Goal: Task Accomplishment & Management: Manage account settings

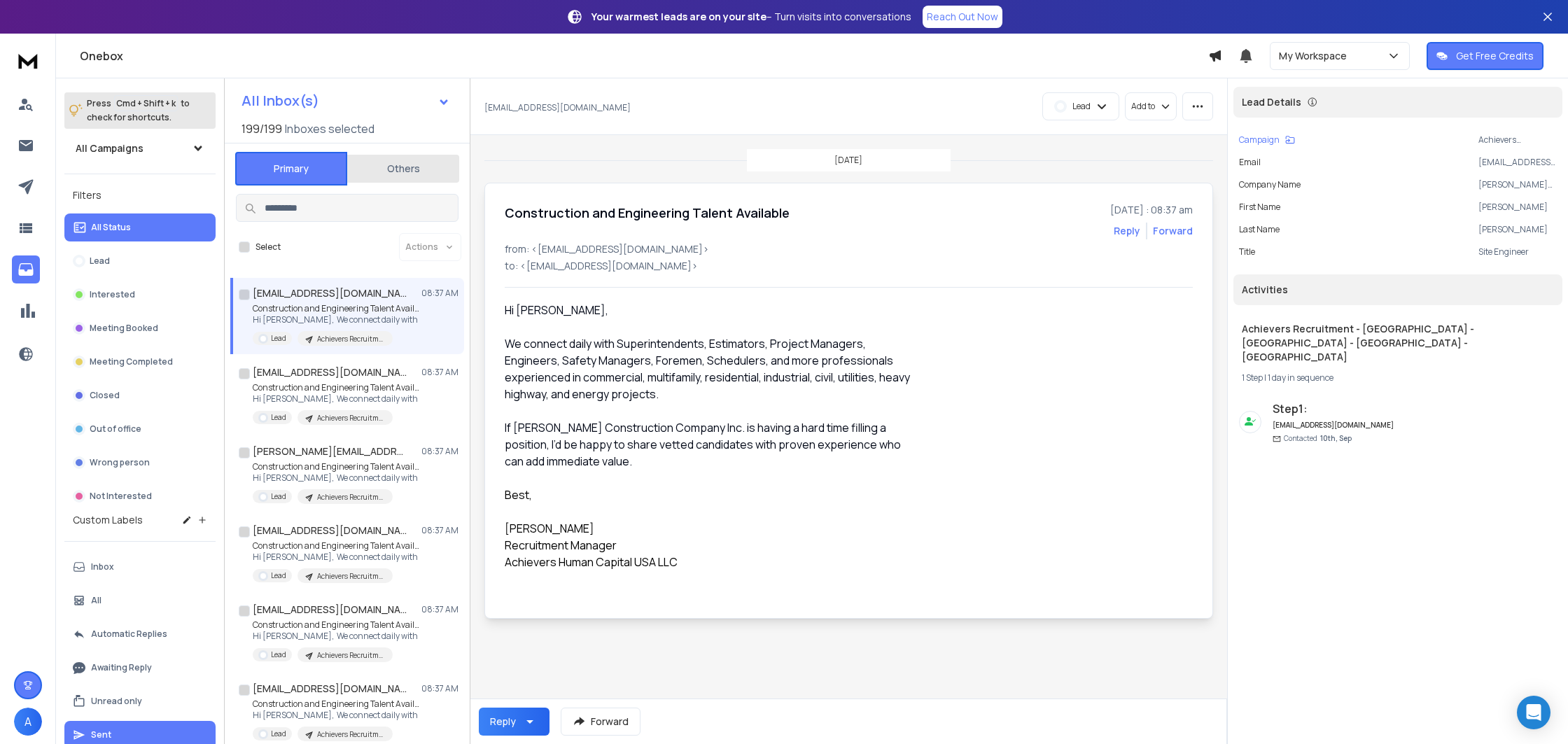
scroll to position [61, 0]
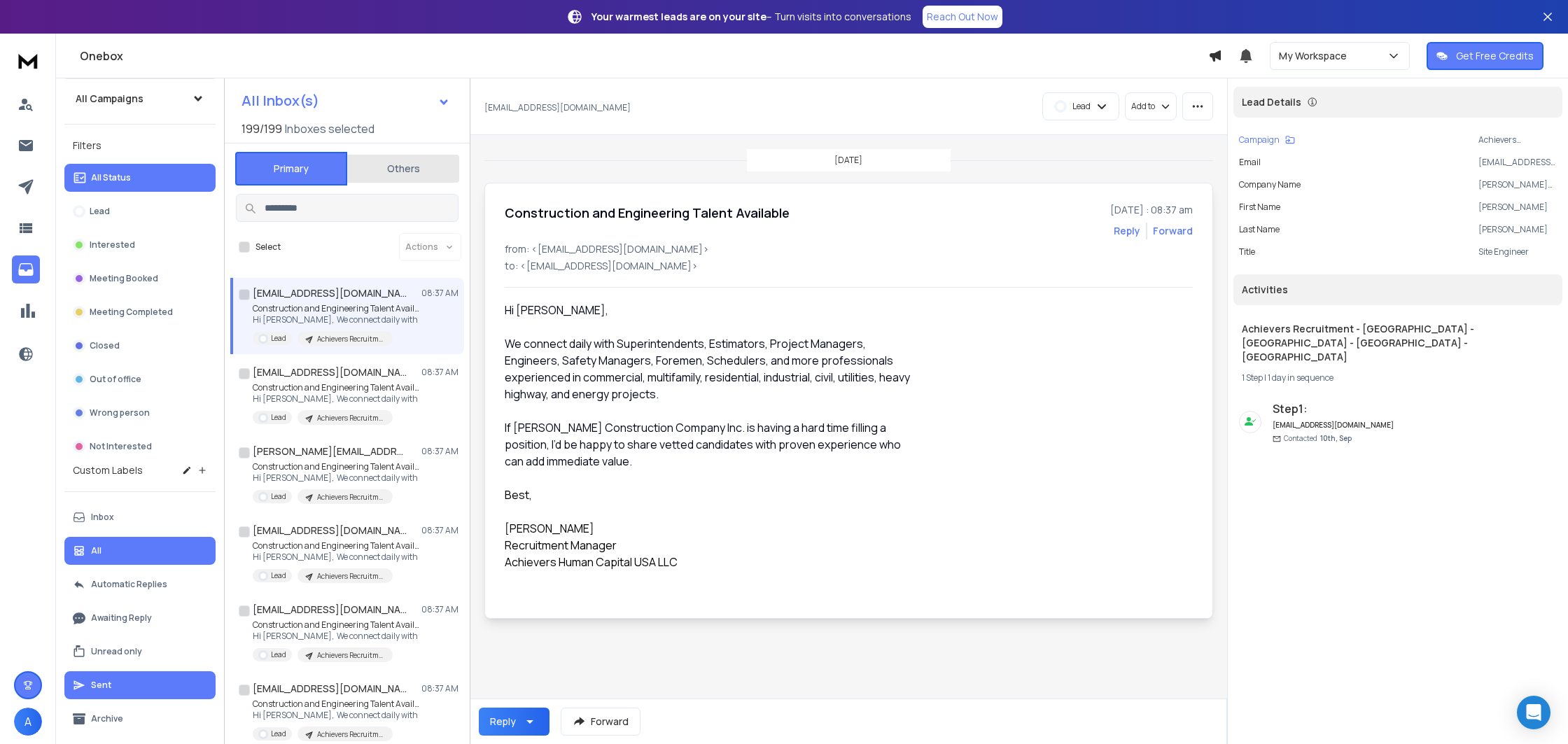
click at [85, 543] on div "All" at bounding box center [87, 551] width 29 height 17
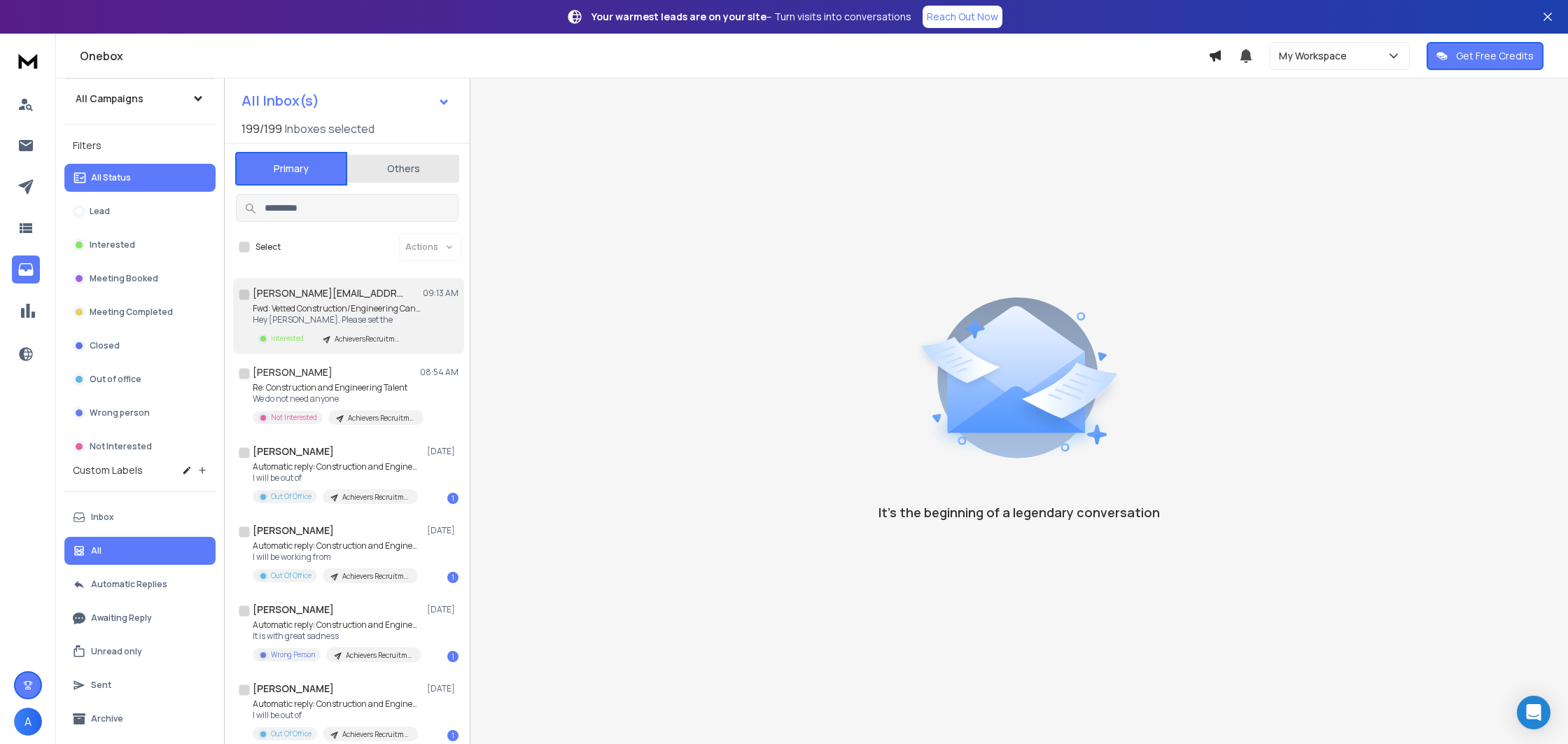
click at [393, 312] on p "Fwd: Vetted Construction/Engineering Candidates Available" at bounding box center [336, 309] width 168 height 11
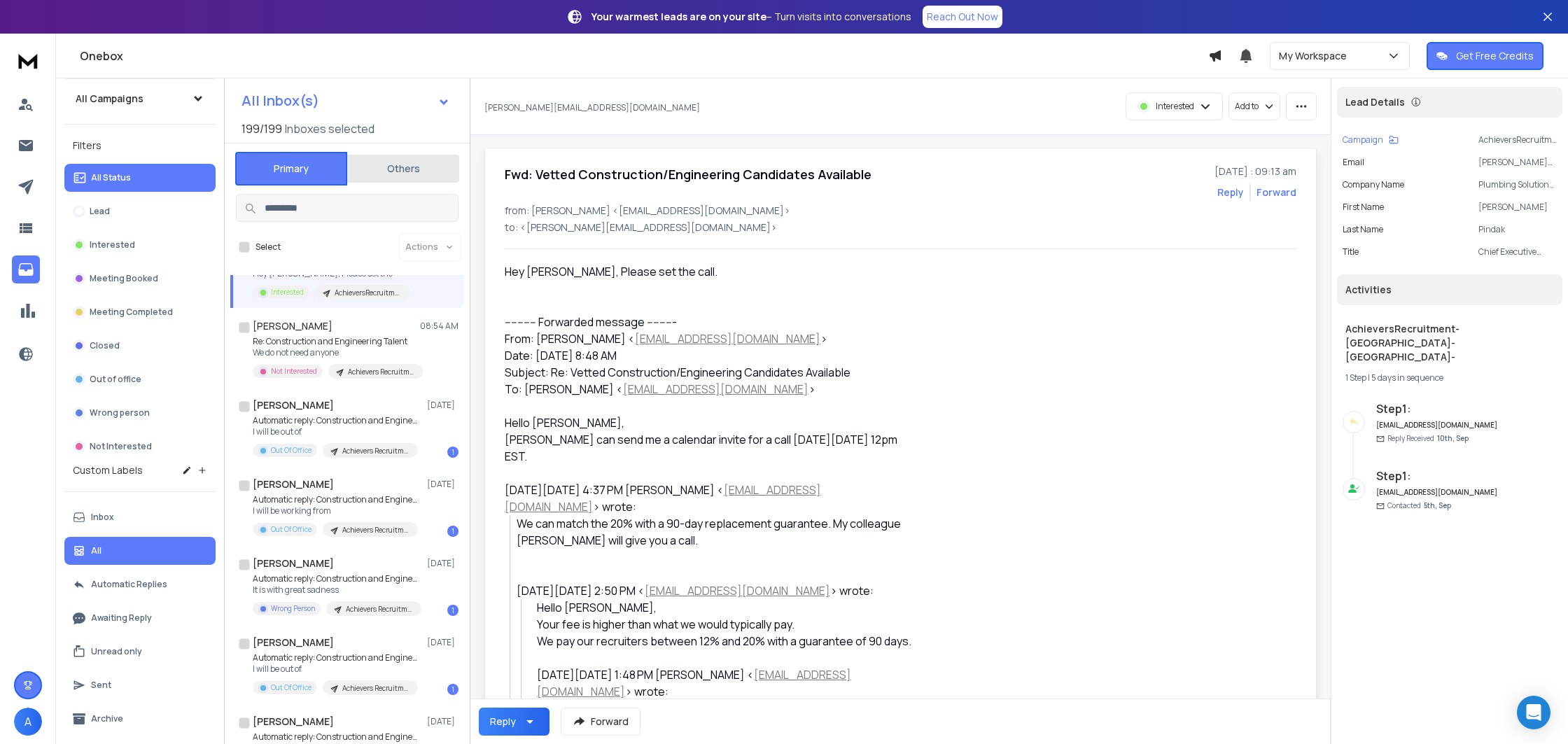
scroll to position [56, 0]
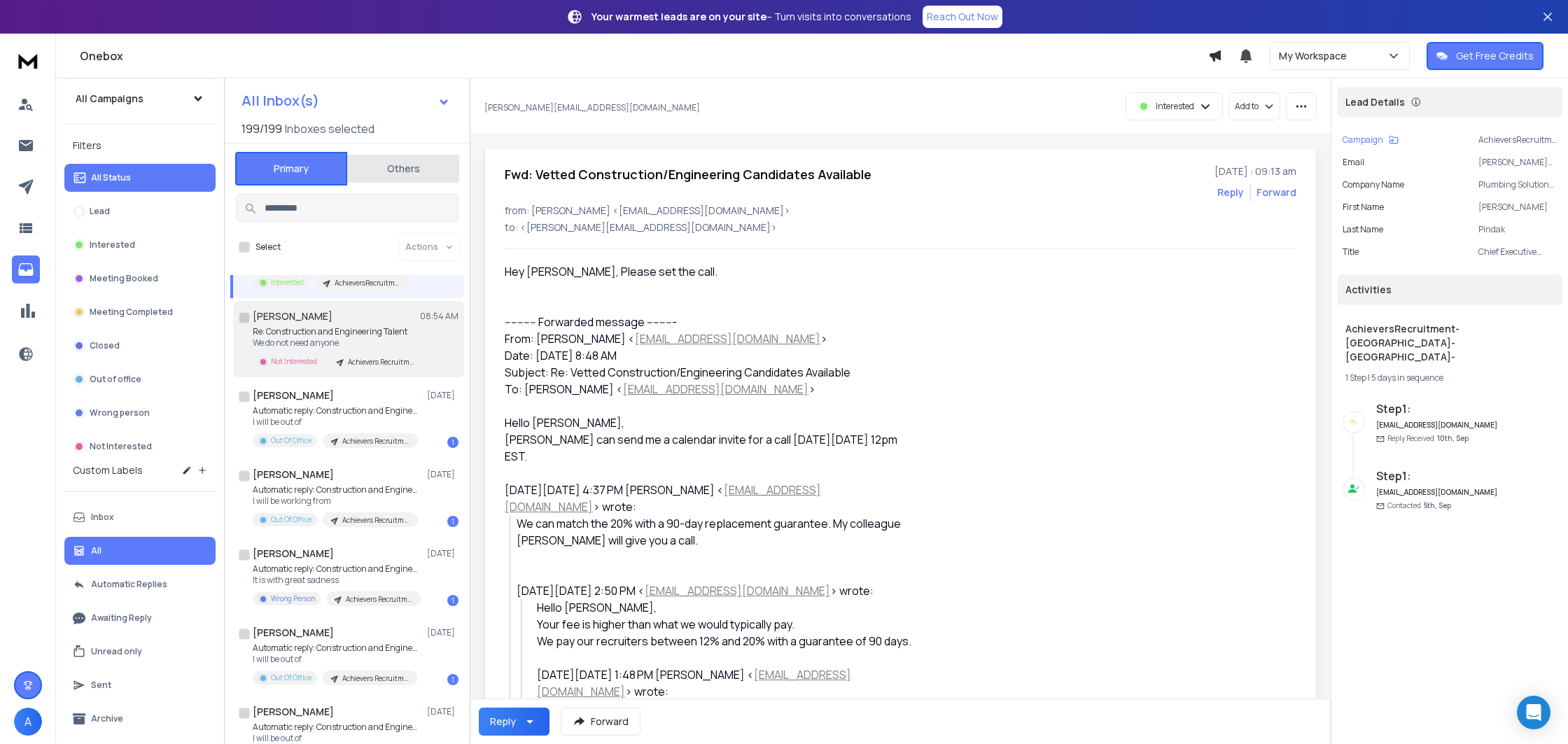
click at [342, 327] on p "Re: Construction and Engineering Talent" at bounding box center [336, 332] width 168 height 11
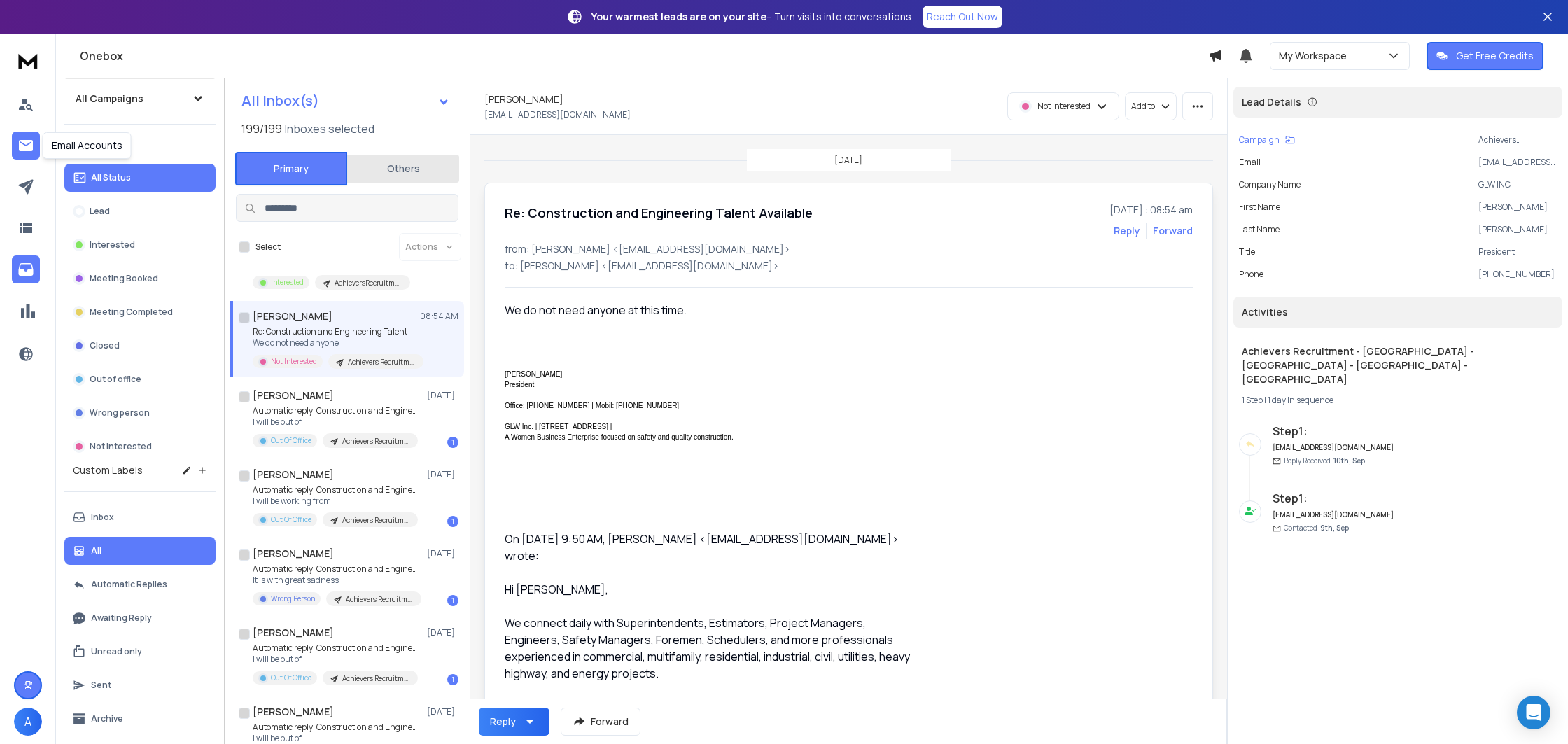
click at [27, 149] on icon at bounding box center [26, 146] width 14 height 11
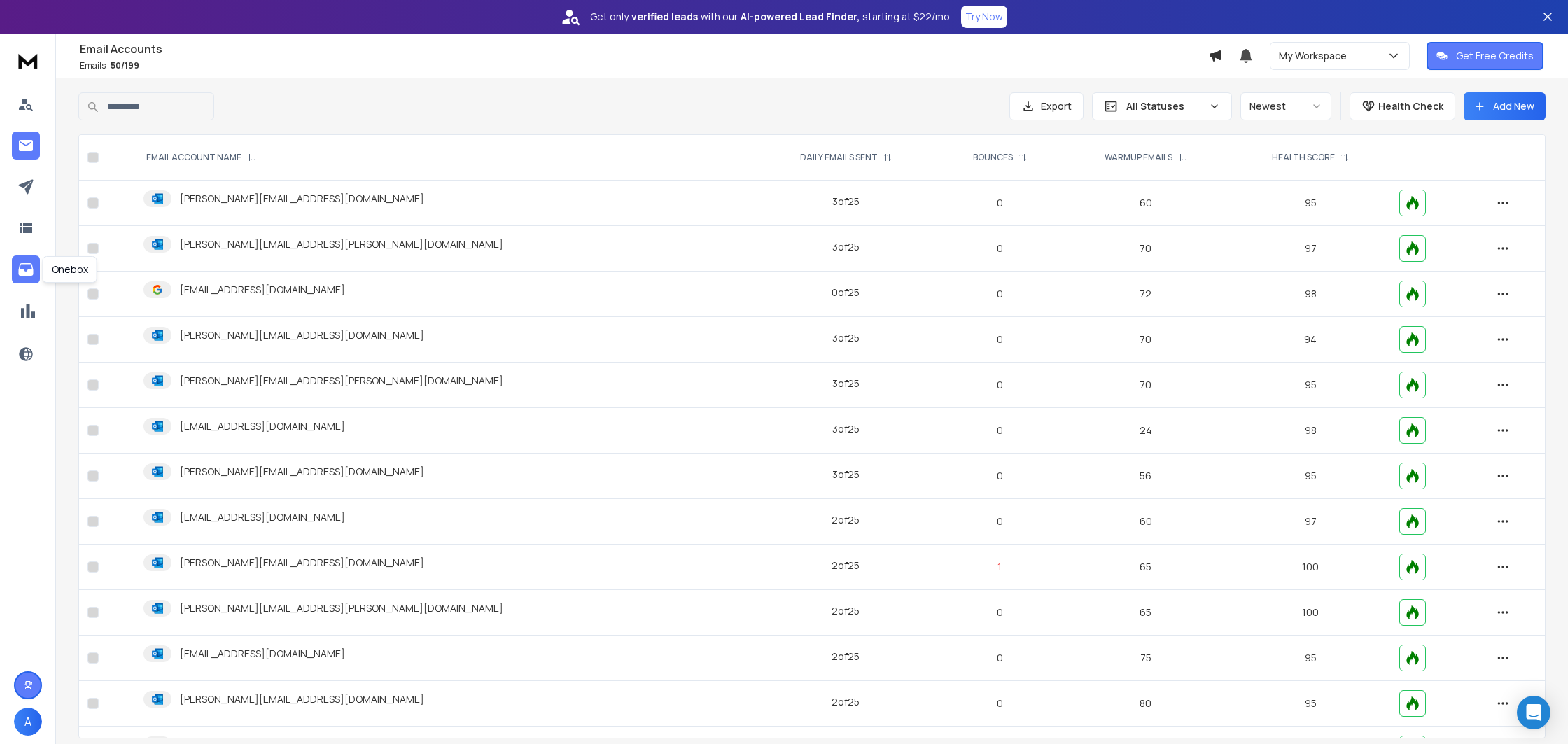
click at [29, 267] on icon at bounding box center [26, 270] width 17 height 17
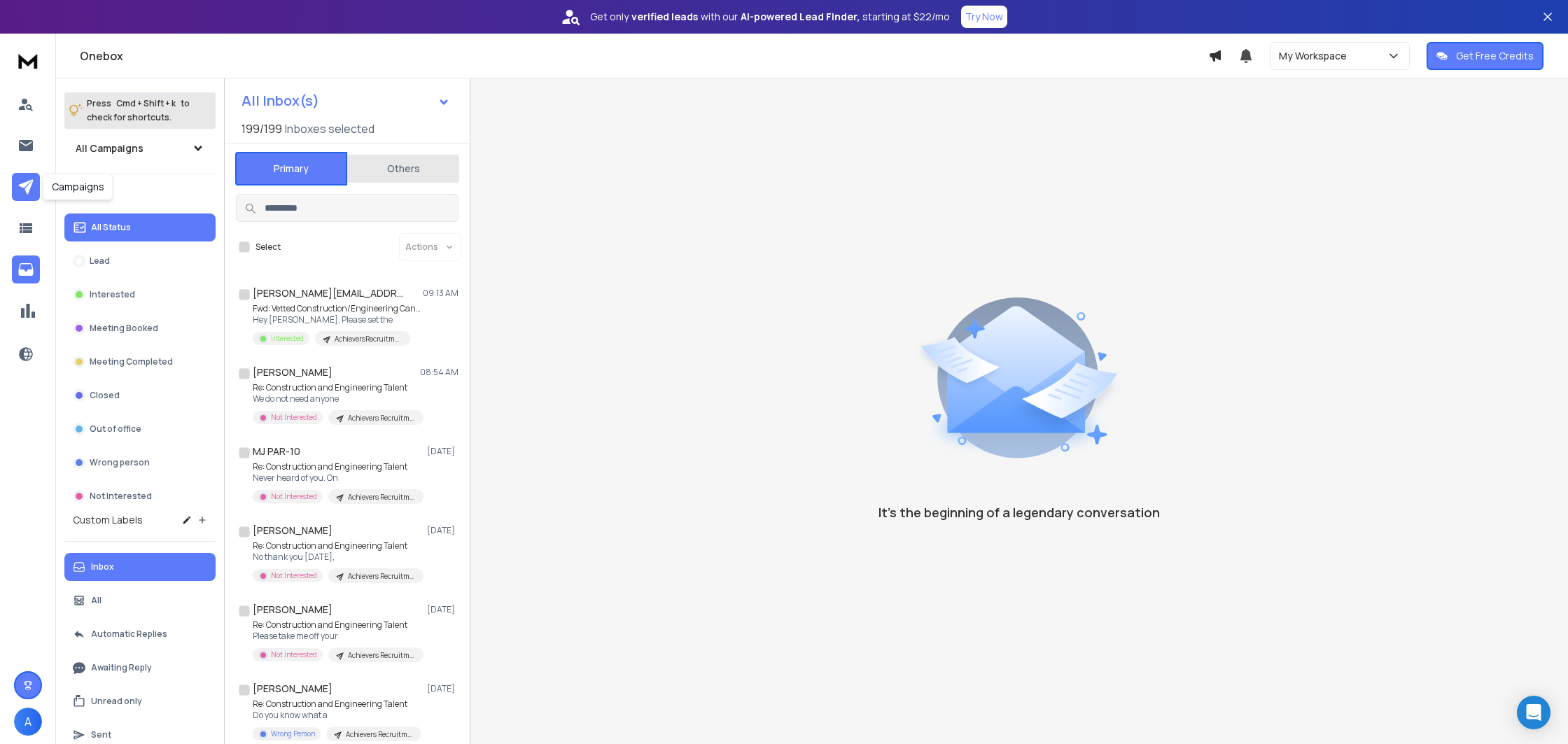
click at [27, 183] on icon at bounding box center [25, 187] width 15 height 15
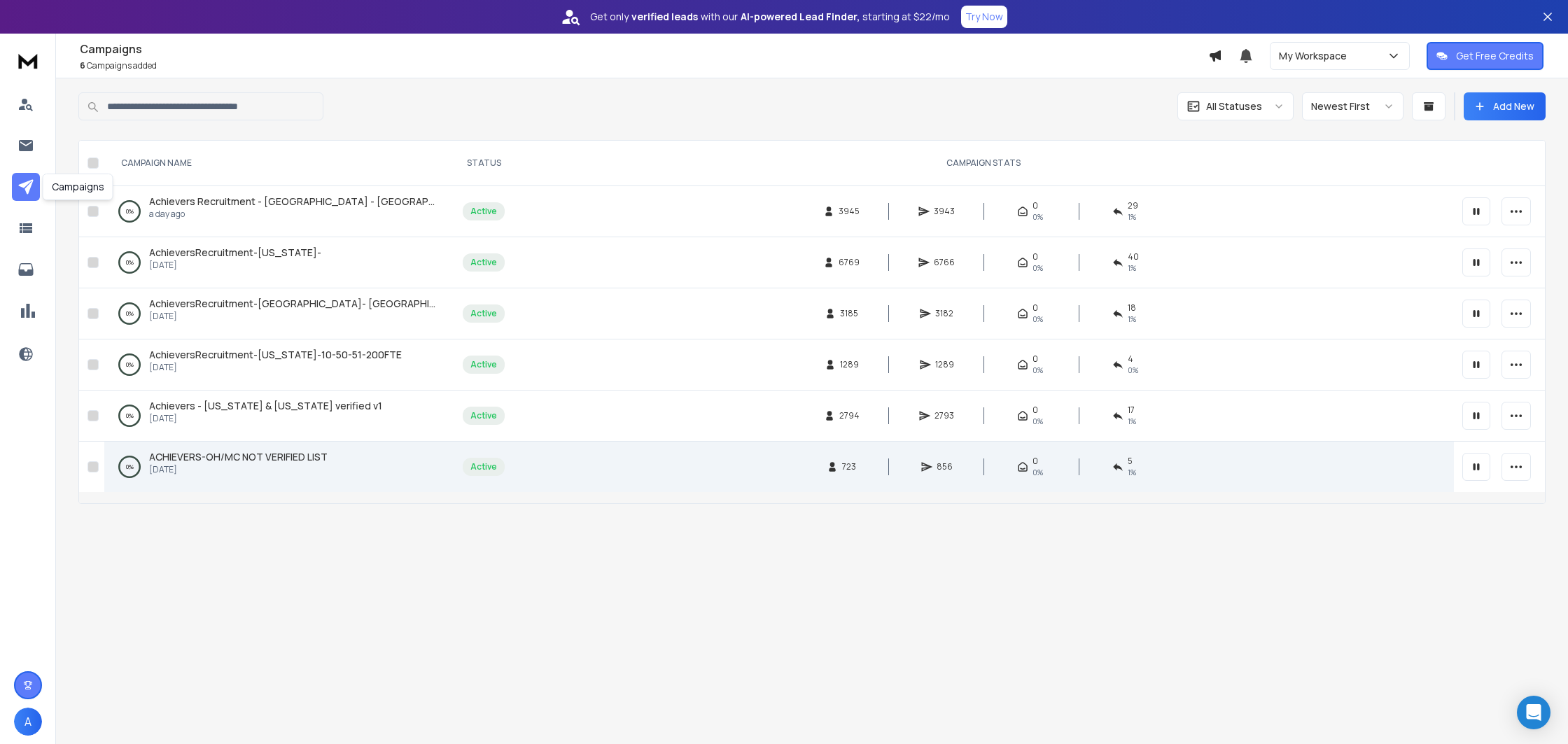
click at [233, 456] on span "ACHIEVERS-OH/MC NOT VERIFIED LIST" at bounding box center [239, 457] width 179 height 13
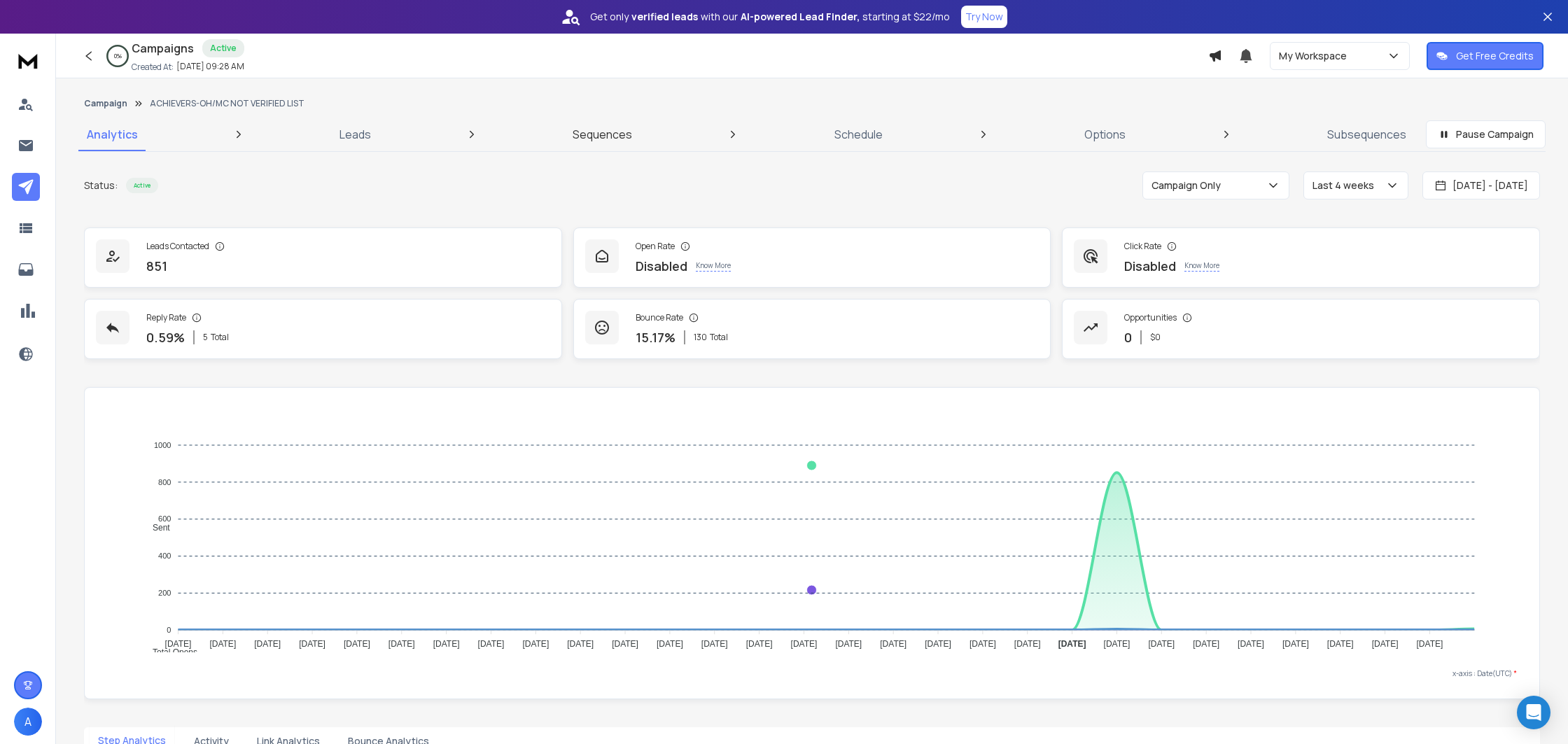
click at [575, 139] on p "Sequences" at bounding box center [602, 134] width 60 height 17
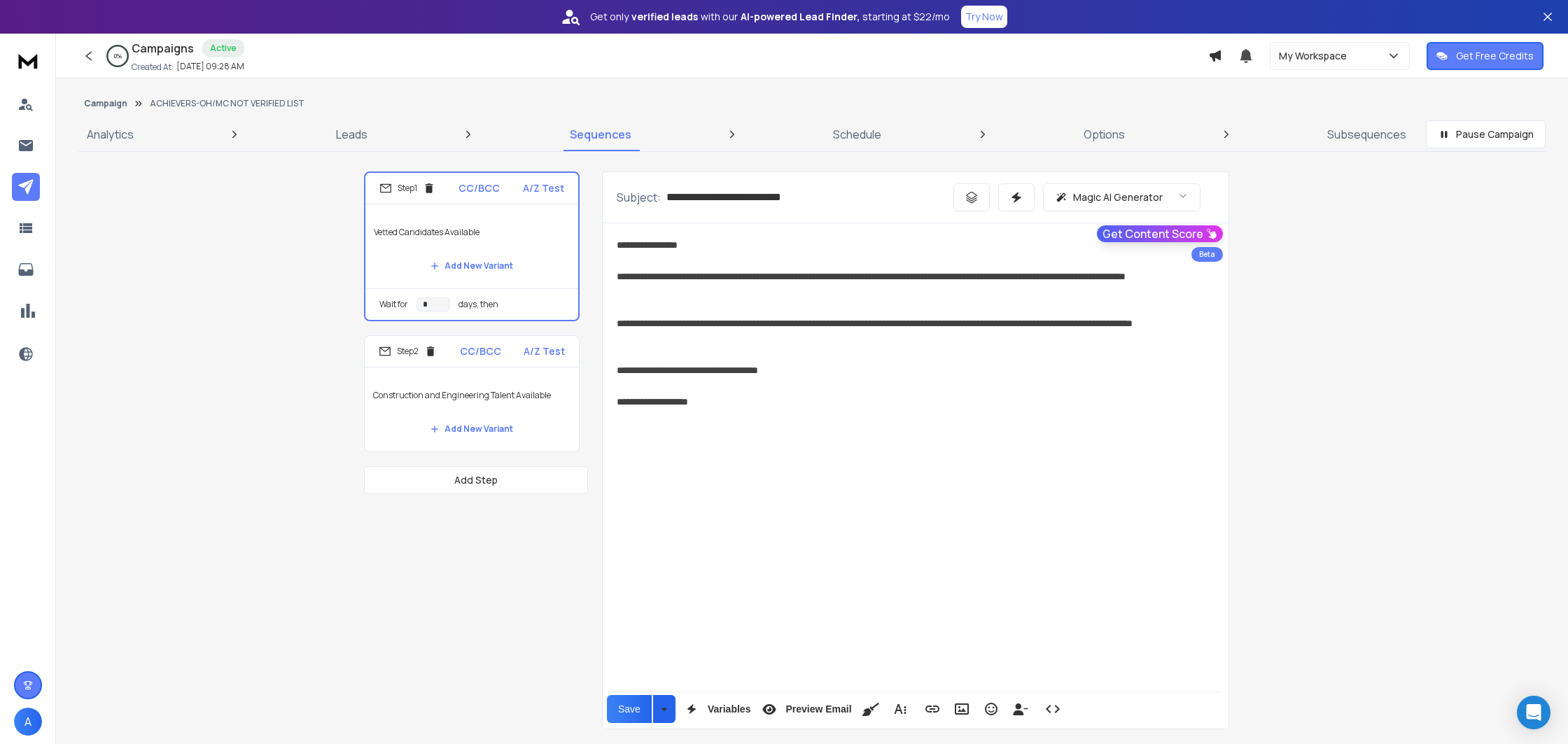
click at [500, 393] on p "Construction and Engineering Talent Available" at bounding box center [472, 396] width 198 height 39
type input "**********"
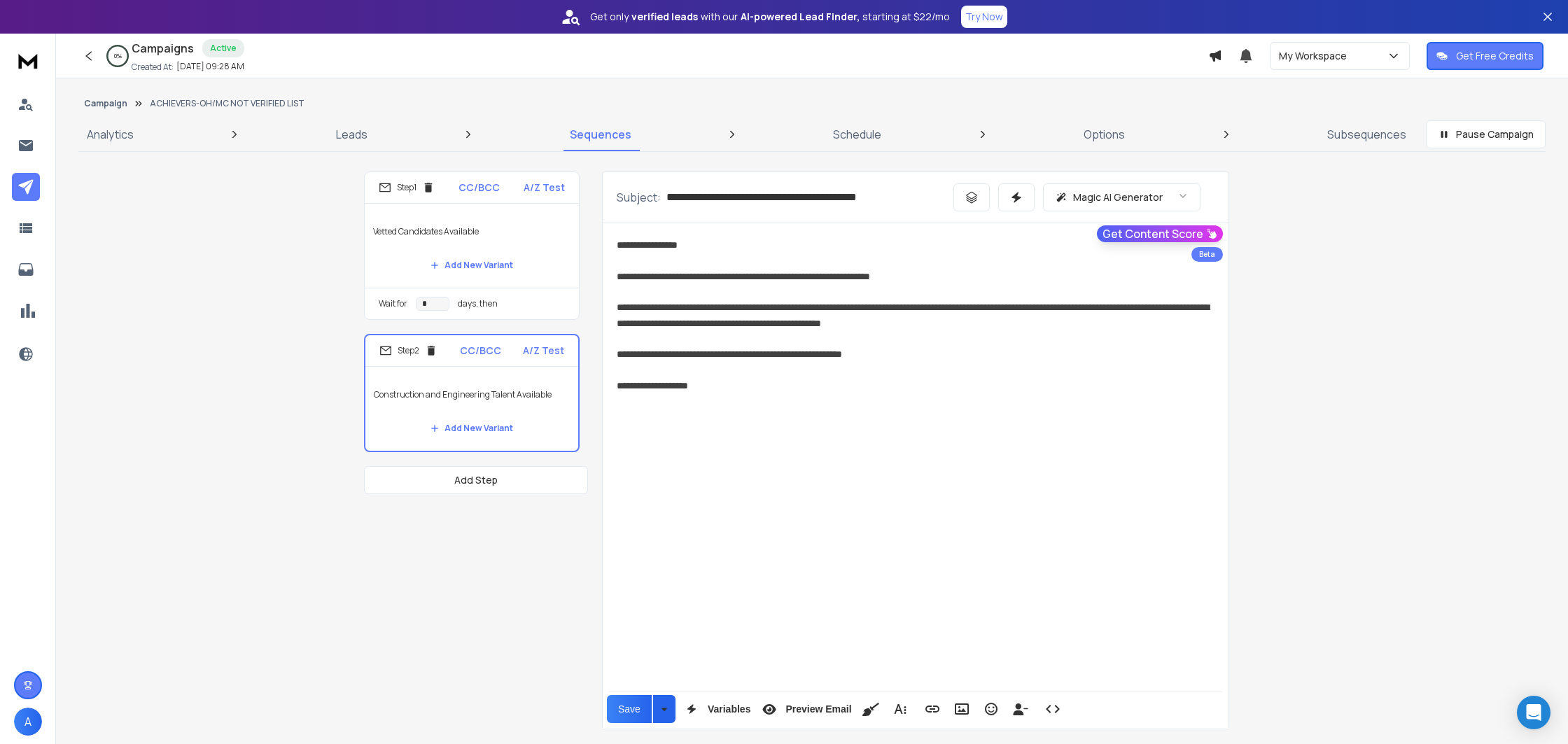
click at [440, 304] on input "*" at bounding box center [433, 304] width 34 height 14
type input "**********"
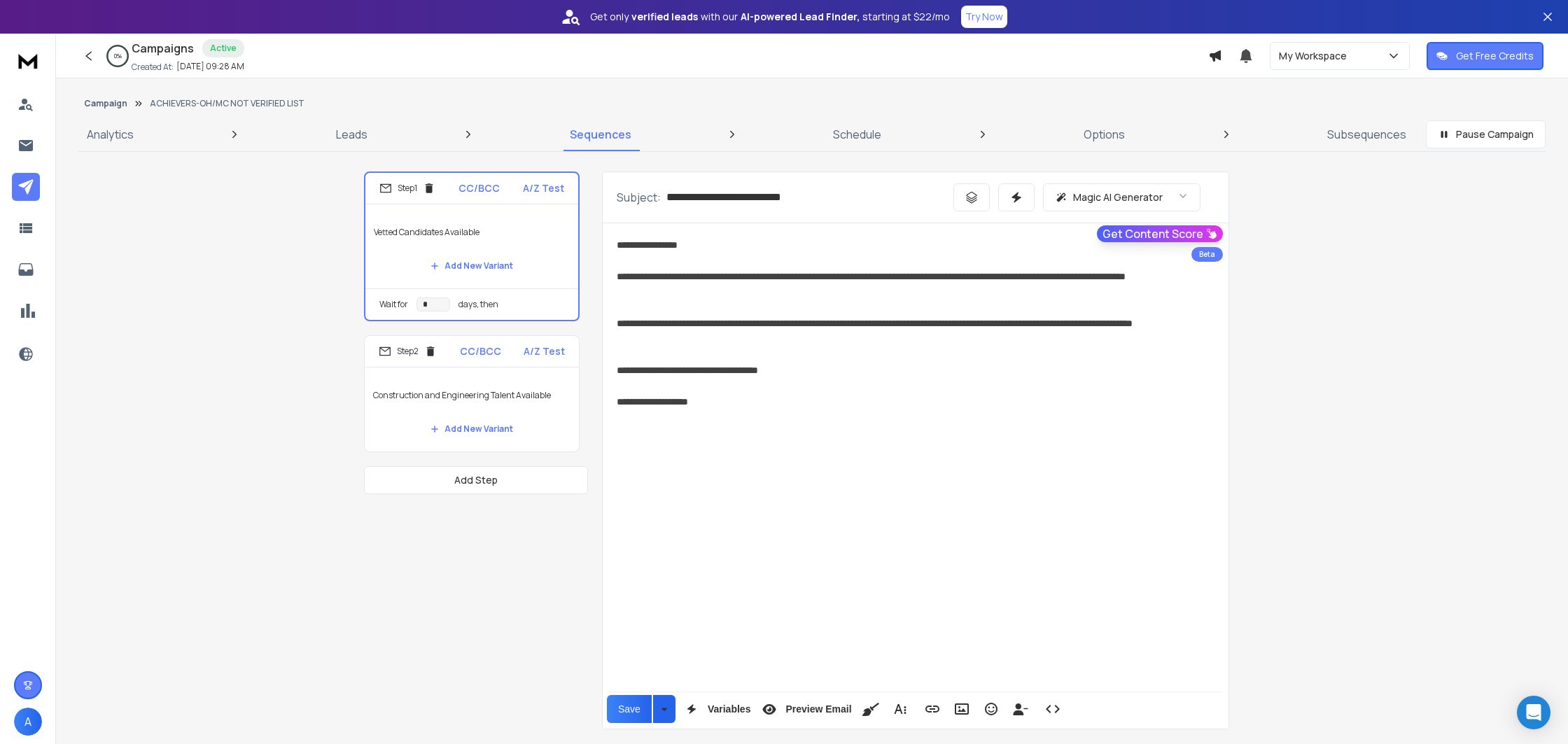
type input "*"
click at [300, 353] on div "**********" at bounding box center [811, 450] width 1467 height 569
click at [1547, 18] on icon at bounding box center [1548, 17] width 13 height 13
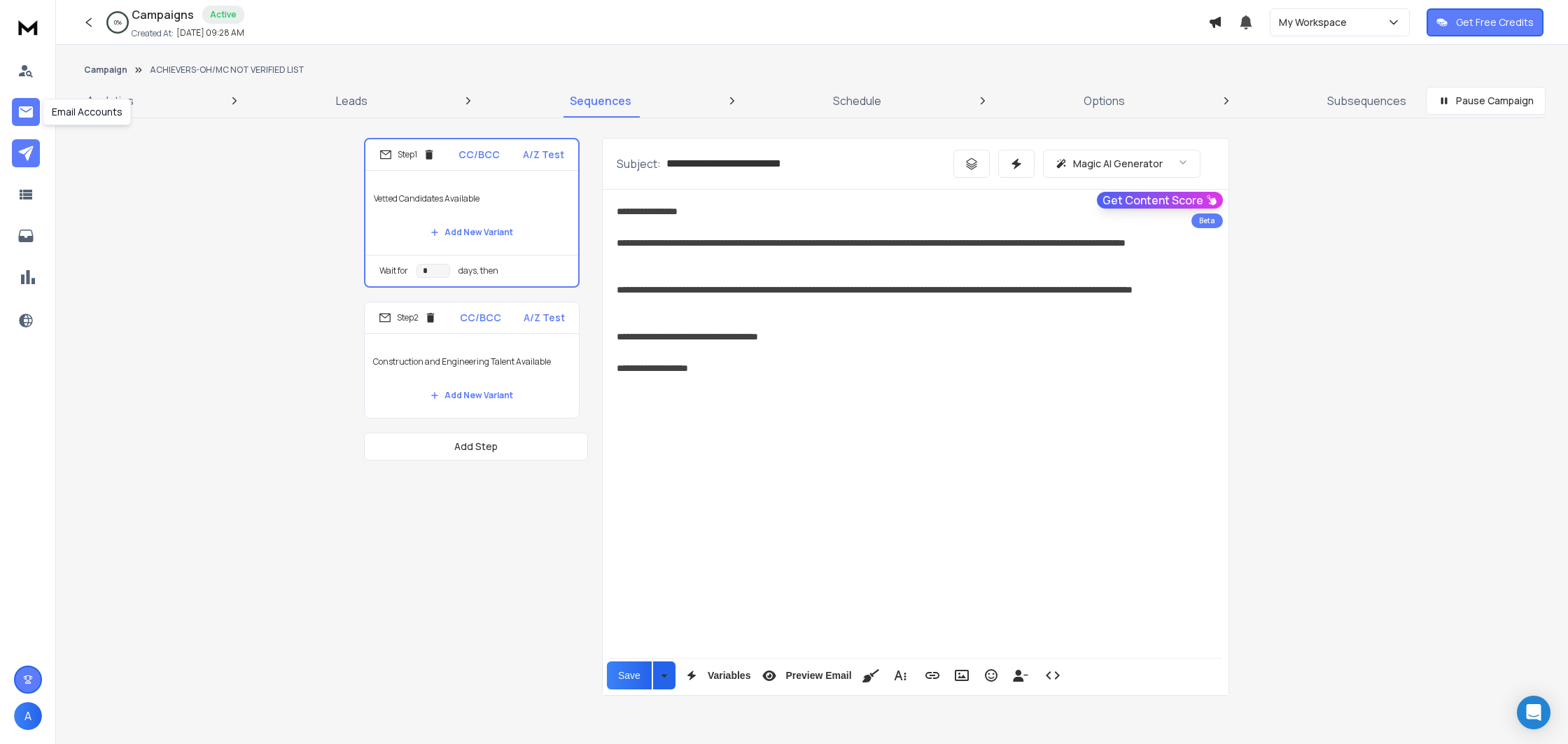
click at [22, 118] on icon at bounding box center [26, 112] width 17 height 17
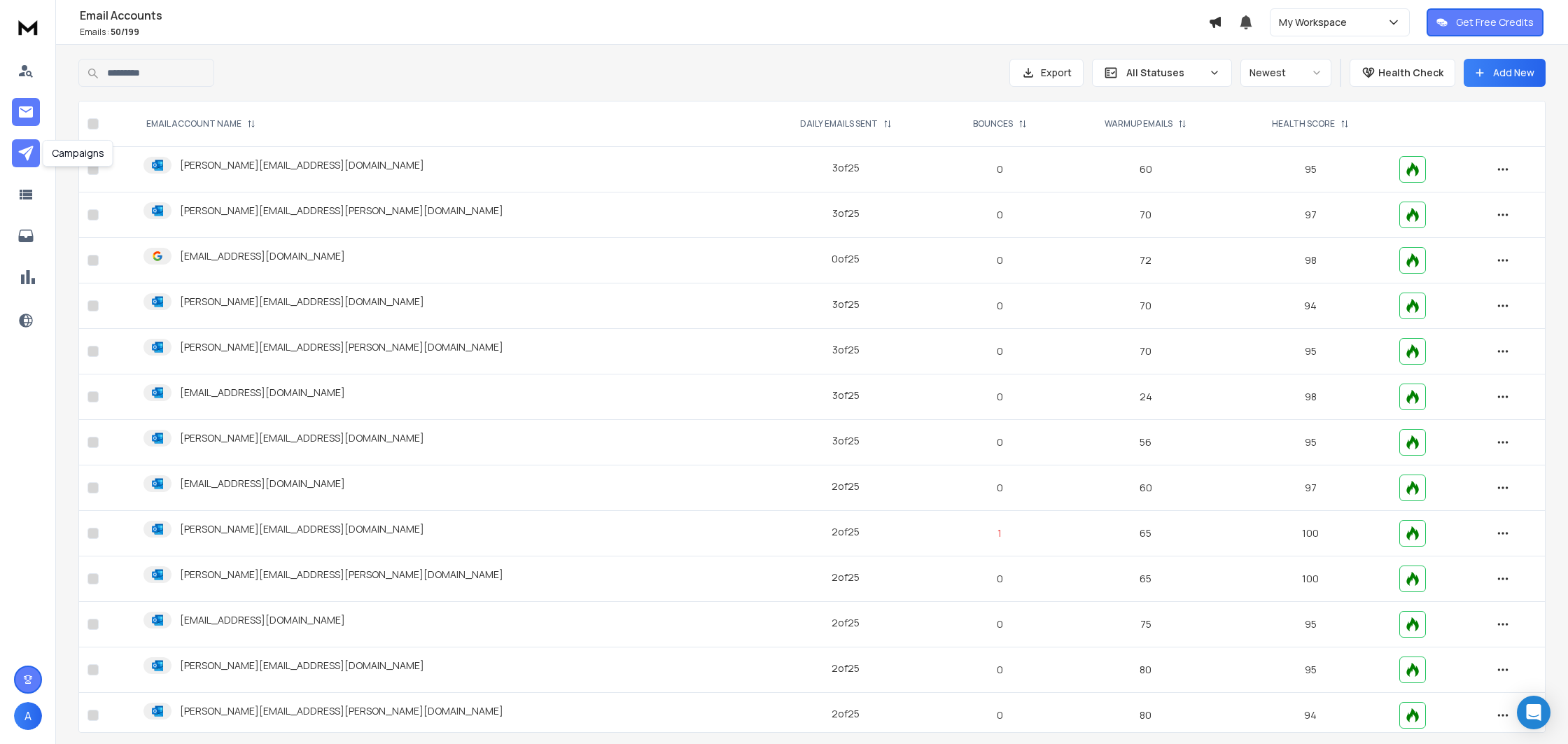
click at [23, 160] on icon at bounding box center [26, 153] width 17 height 17
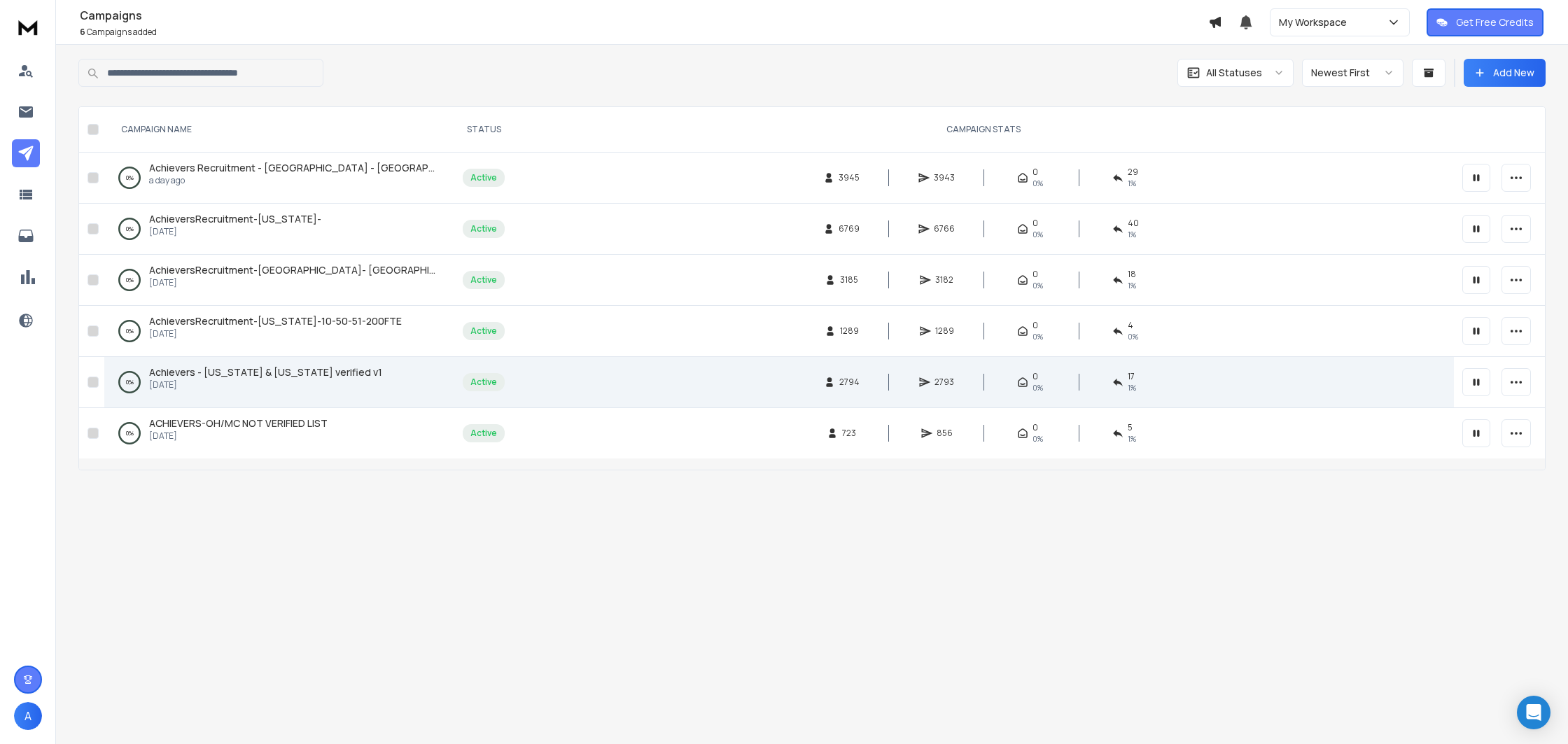
click at [286, 374] on span "Achievers - [US_STATE] & [US_STATE] verified v1" at bounding box center [265, 372] width 233 height 13
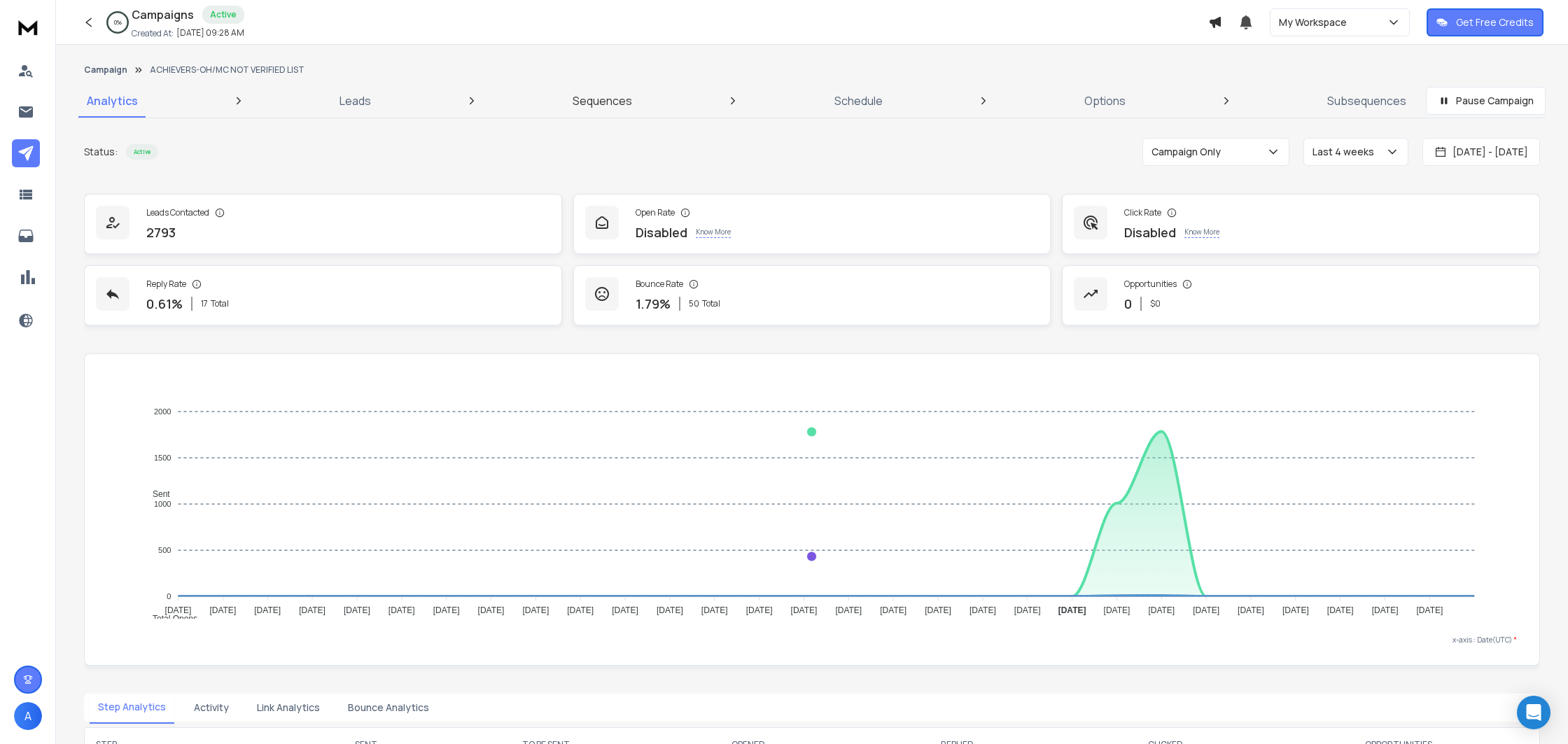
click at [600, 101] on p "Sequences" at bounding box center [602, 101] width 60 height 17
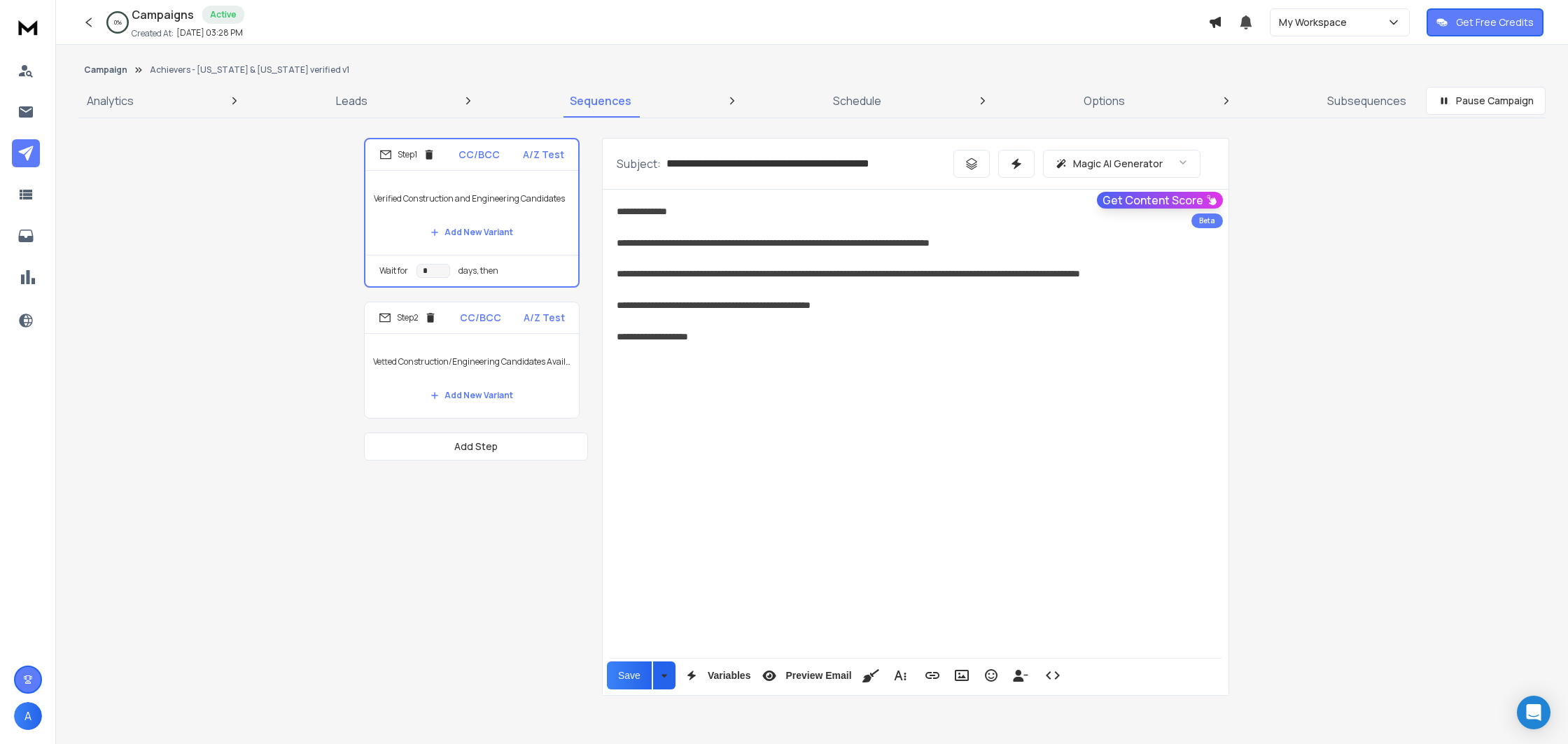
click at [510, 367] on p "Vetted Construction/Engineering Candidates Available" at bounding box center [472, 362] width 198 height 39
type input "**********"
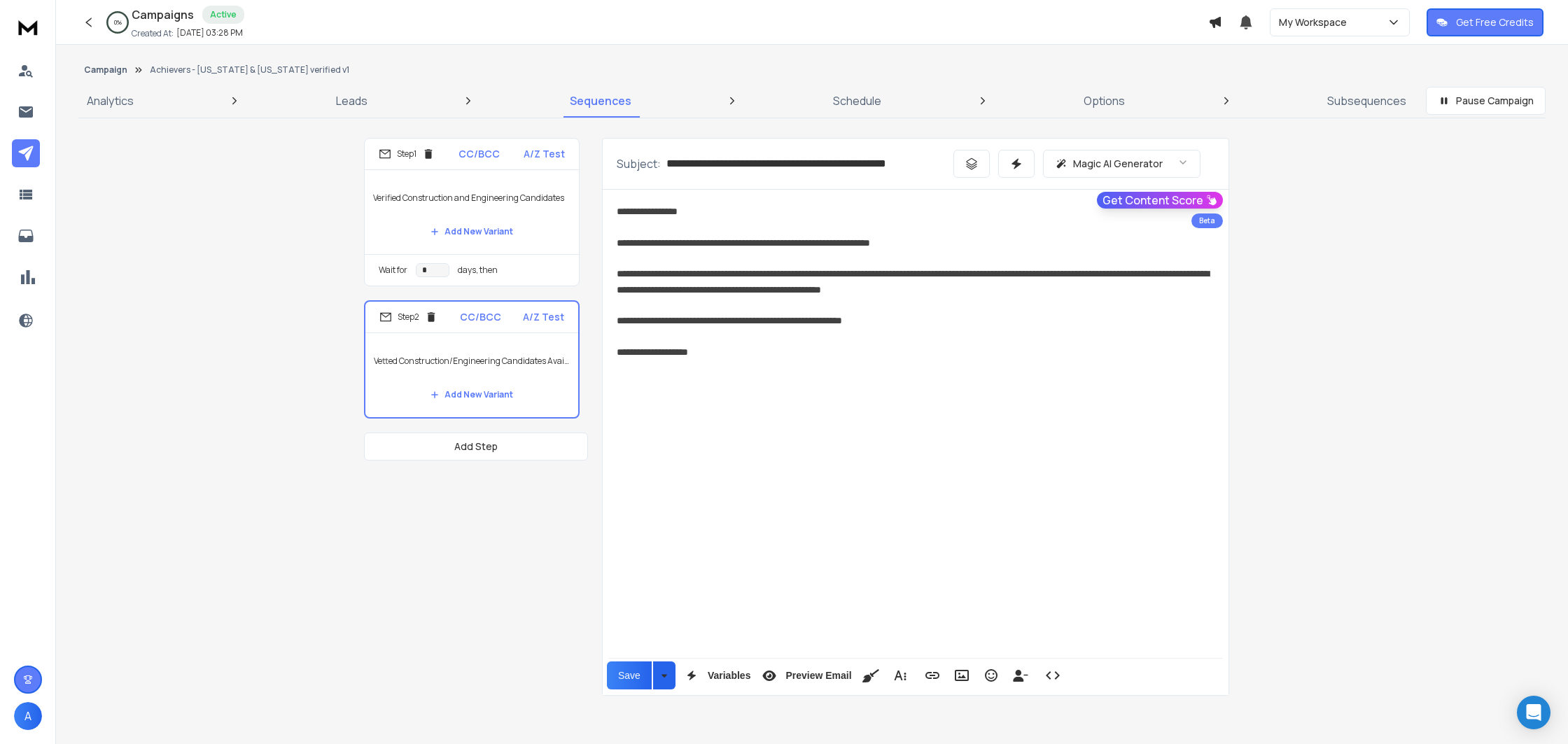
click at [443, 273] on input "*" at bounding box center [433, 270] width 34 height 14
type input "**********"
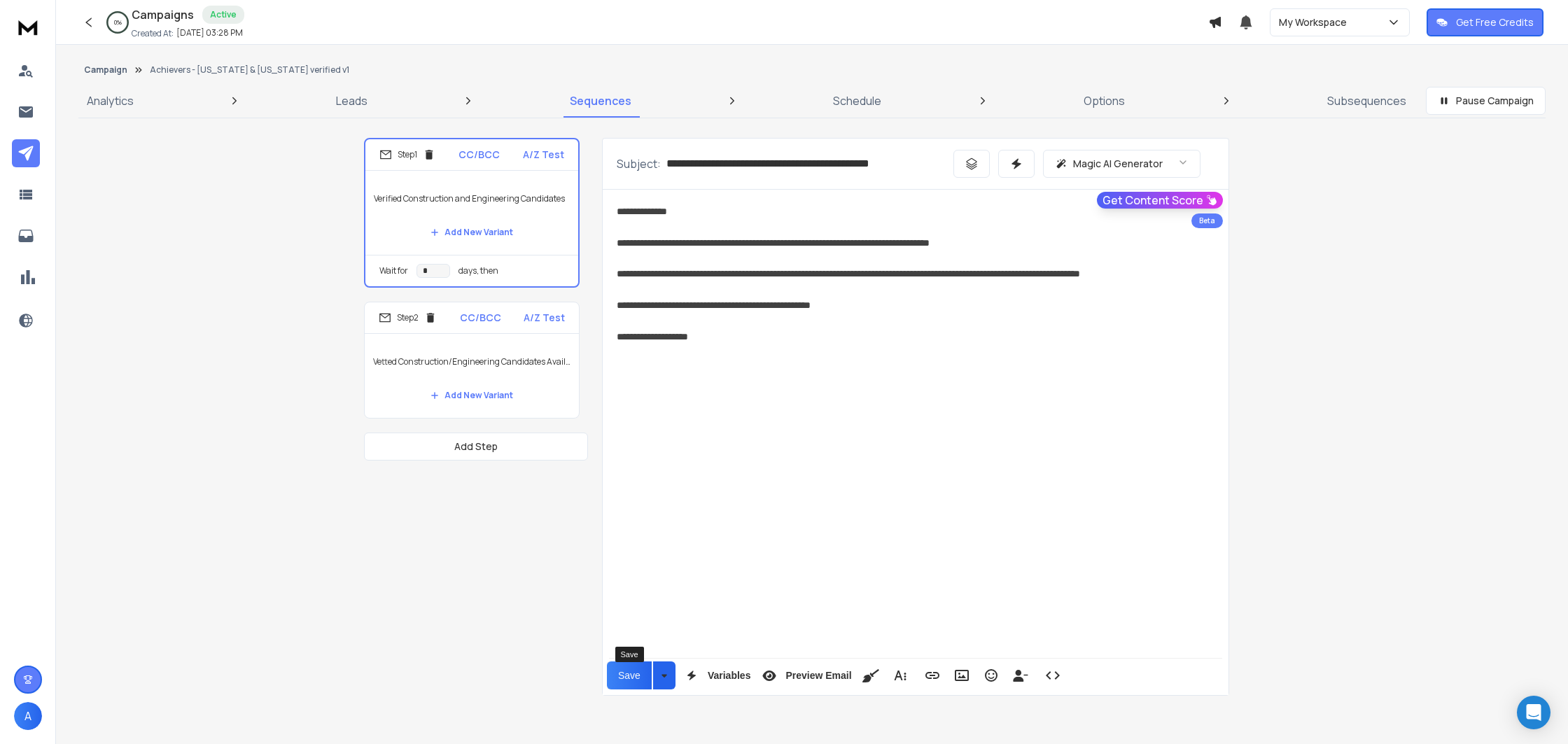
type input "*"
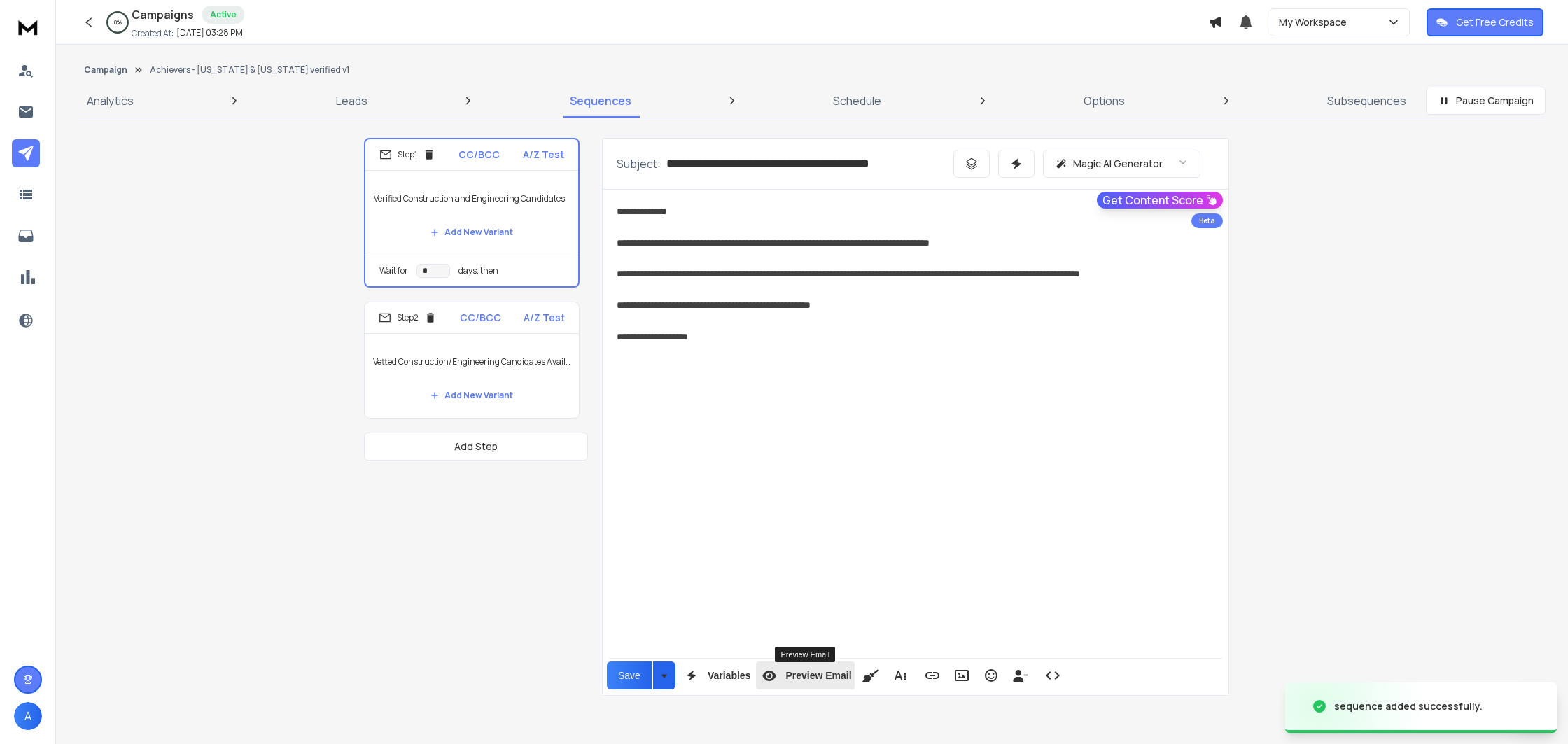
click at [792, 677] on span "Preview Email" at bounding box center [818, 676] width 71 height 12
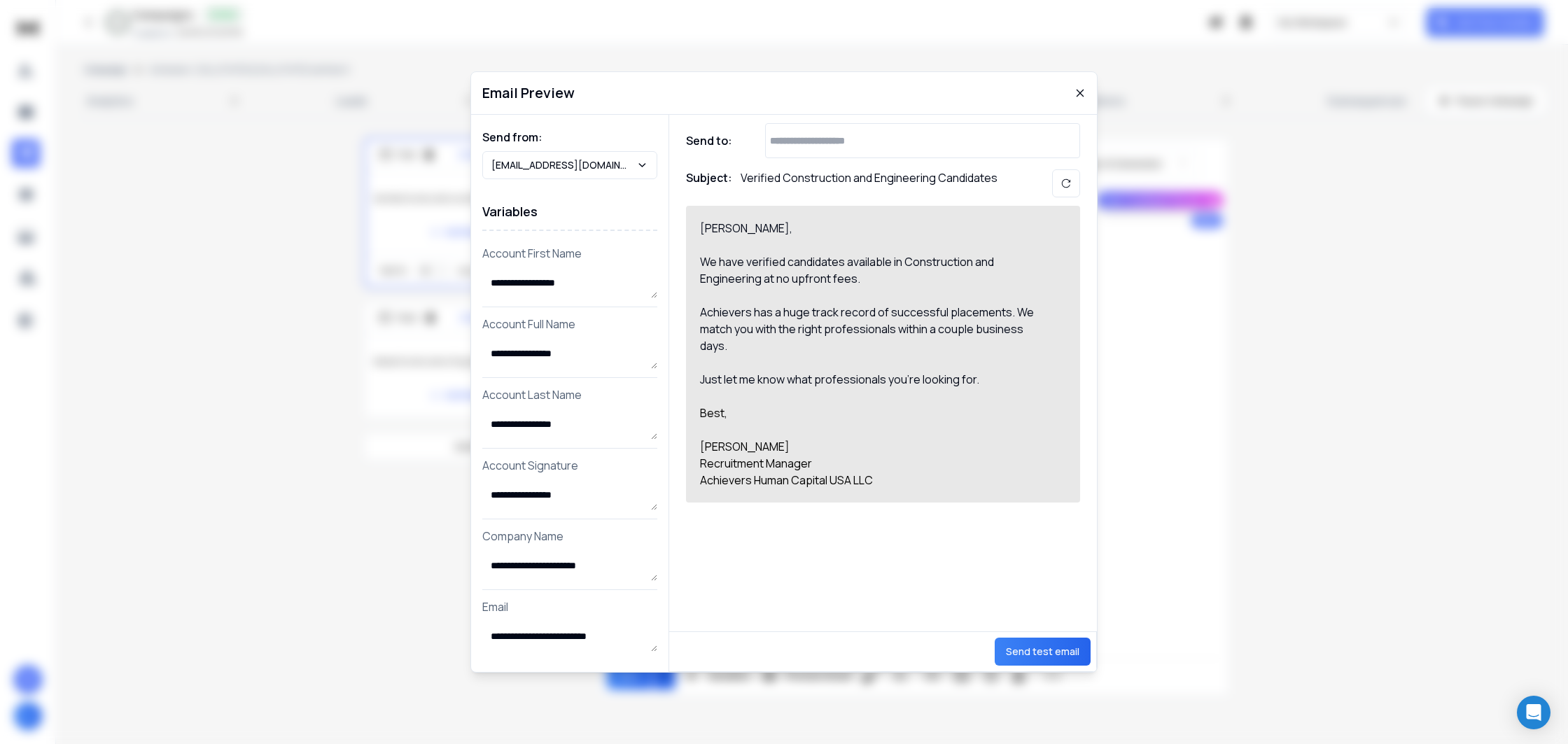
click at [1316, 476] on div "**********" at bounding box center [784, 372] width 1568 height 629
click at [1068, 89] on div "Email Preview" at bounding box center [783, 93] width 626 height 42
click at [1076, 89] on icon at bounding box center [1080, 93] width 11 height 11
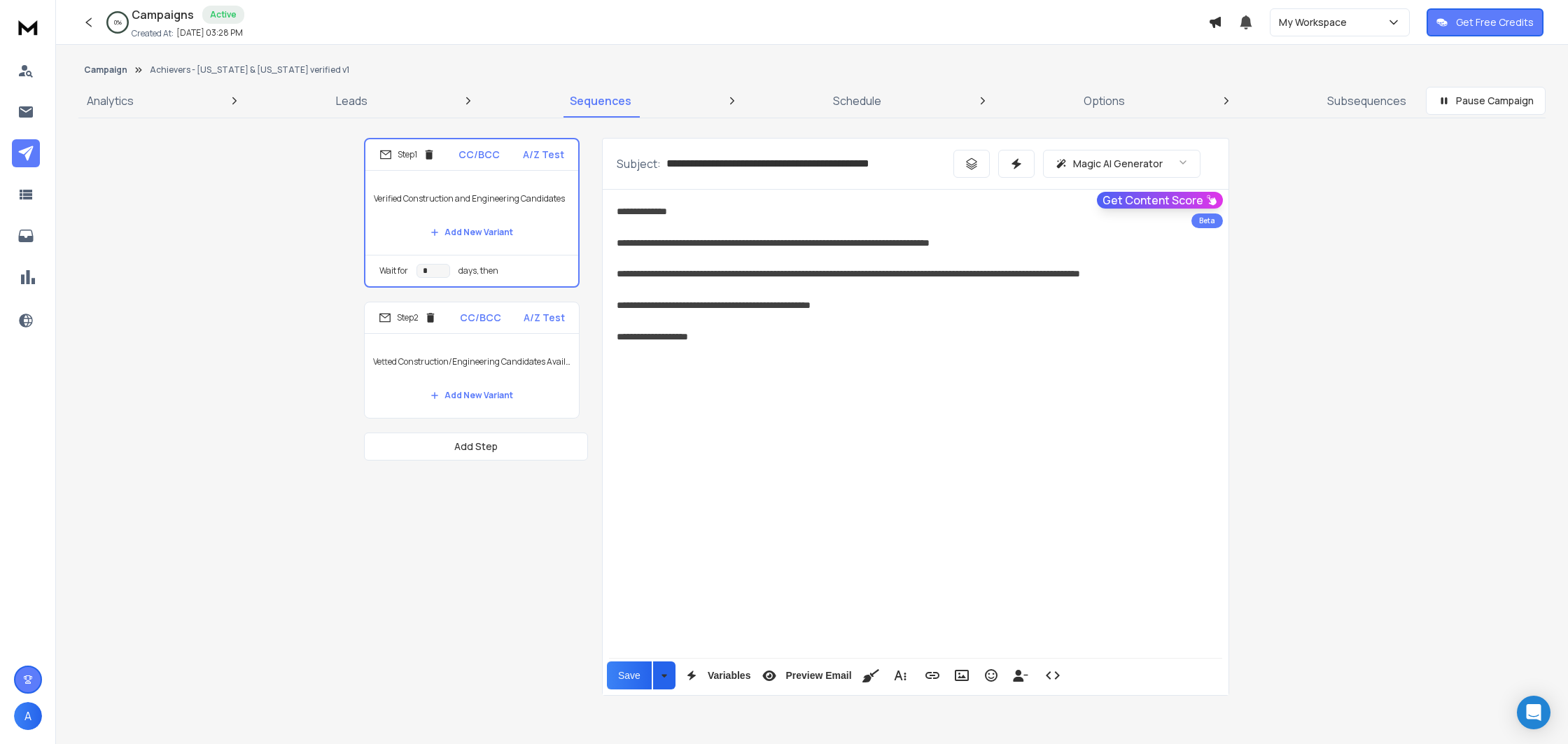
click at [495, 356] on p "Vetted Construction/Engineering Candidates Available" at bounding box center [472, 362] width 198 height 39
type input "**********"
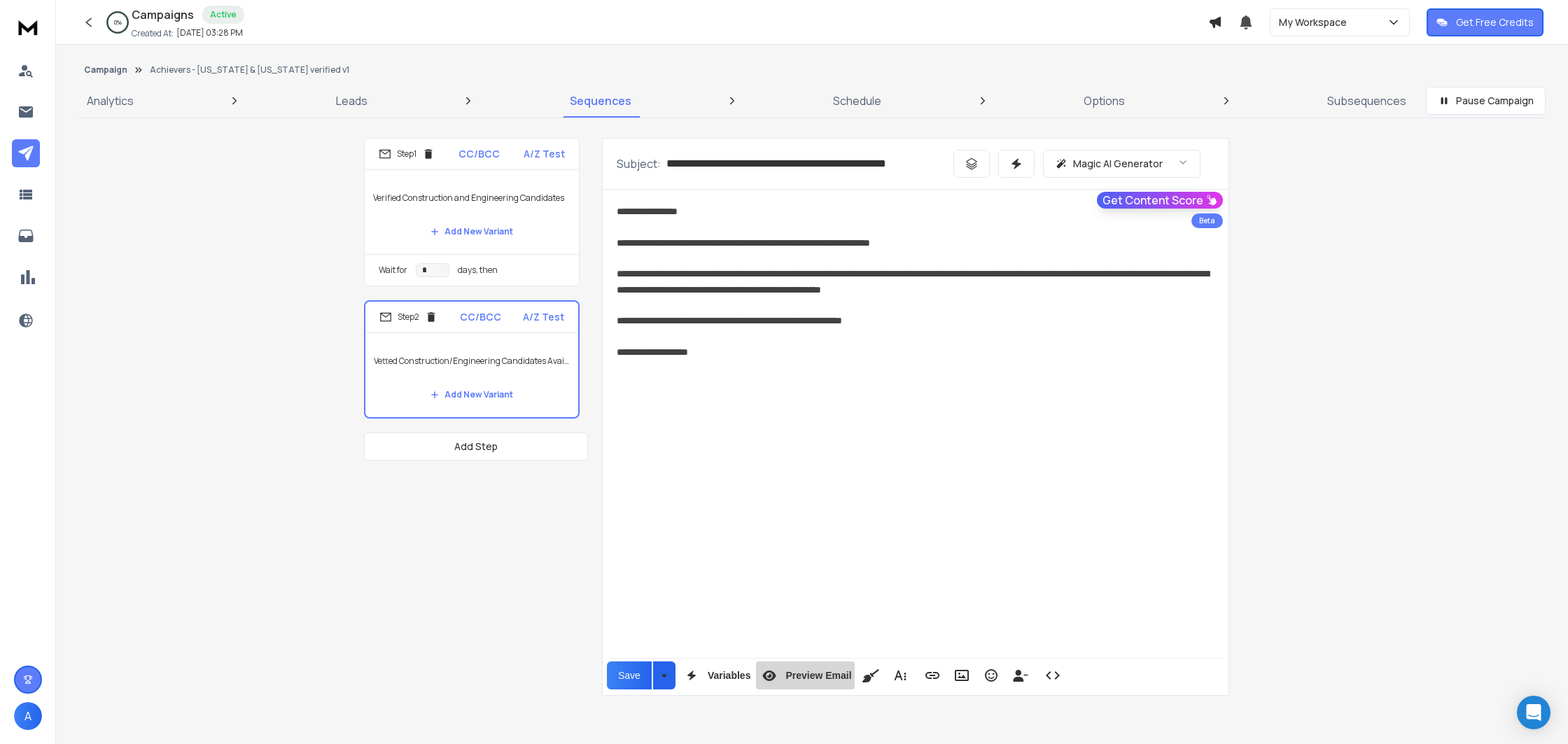
click at [799, 681] on span "Preview Email" at bounding box center [818, 676] width 71 height 12
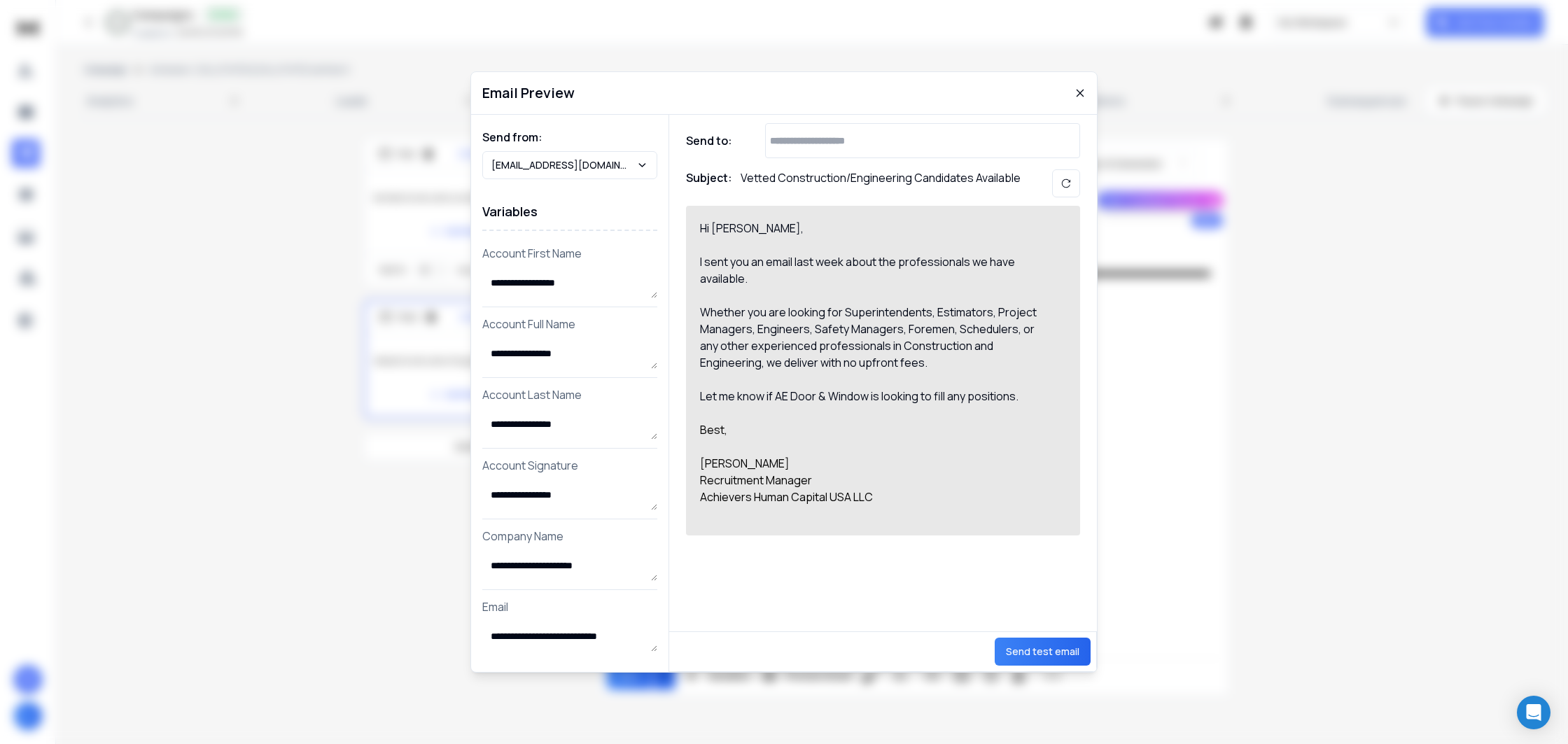
click at [1073, 92] on div "Email Preview" at bounding box center [783, 93] width 626 height 42
click at [1077, 93] on icon at bounding box center [1080, 93] width 11 height 11
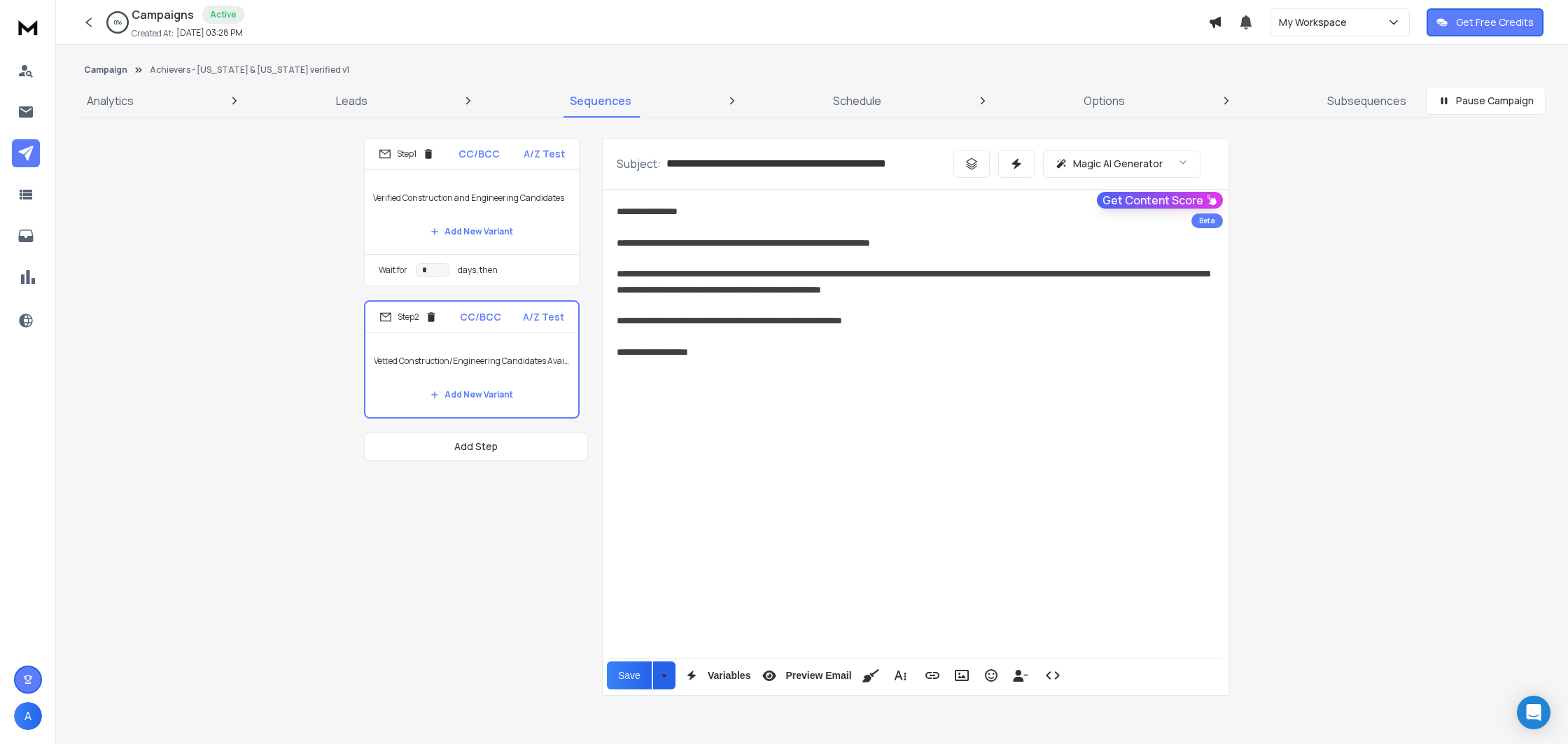
click at [24, 34] on img at bounding box center [28, 27] width 28 height 26
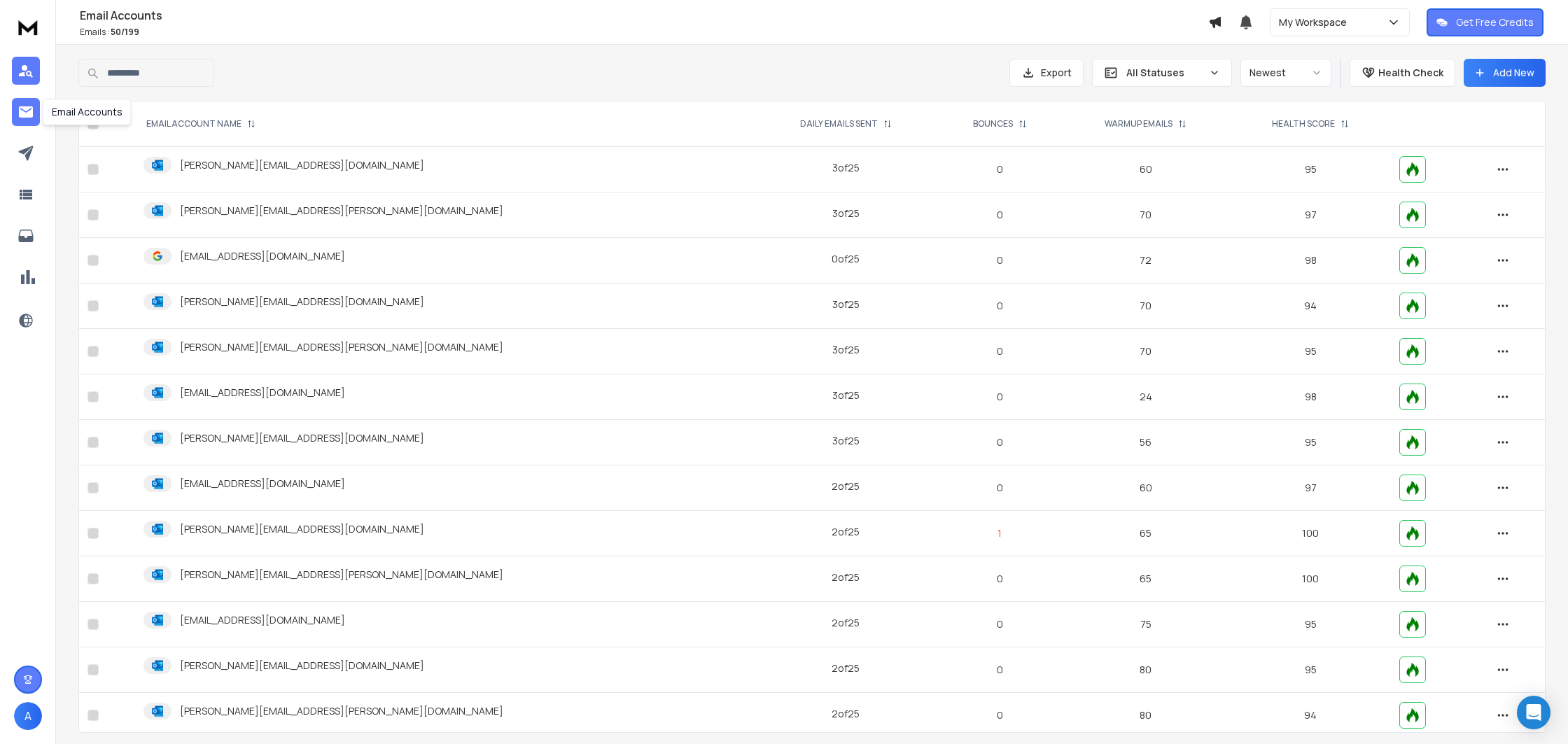
click at [22, 82] on link at bounding box center [26, 71] width 28 height 28
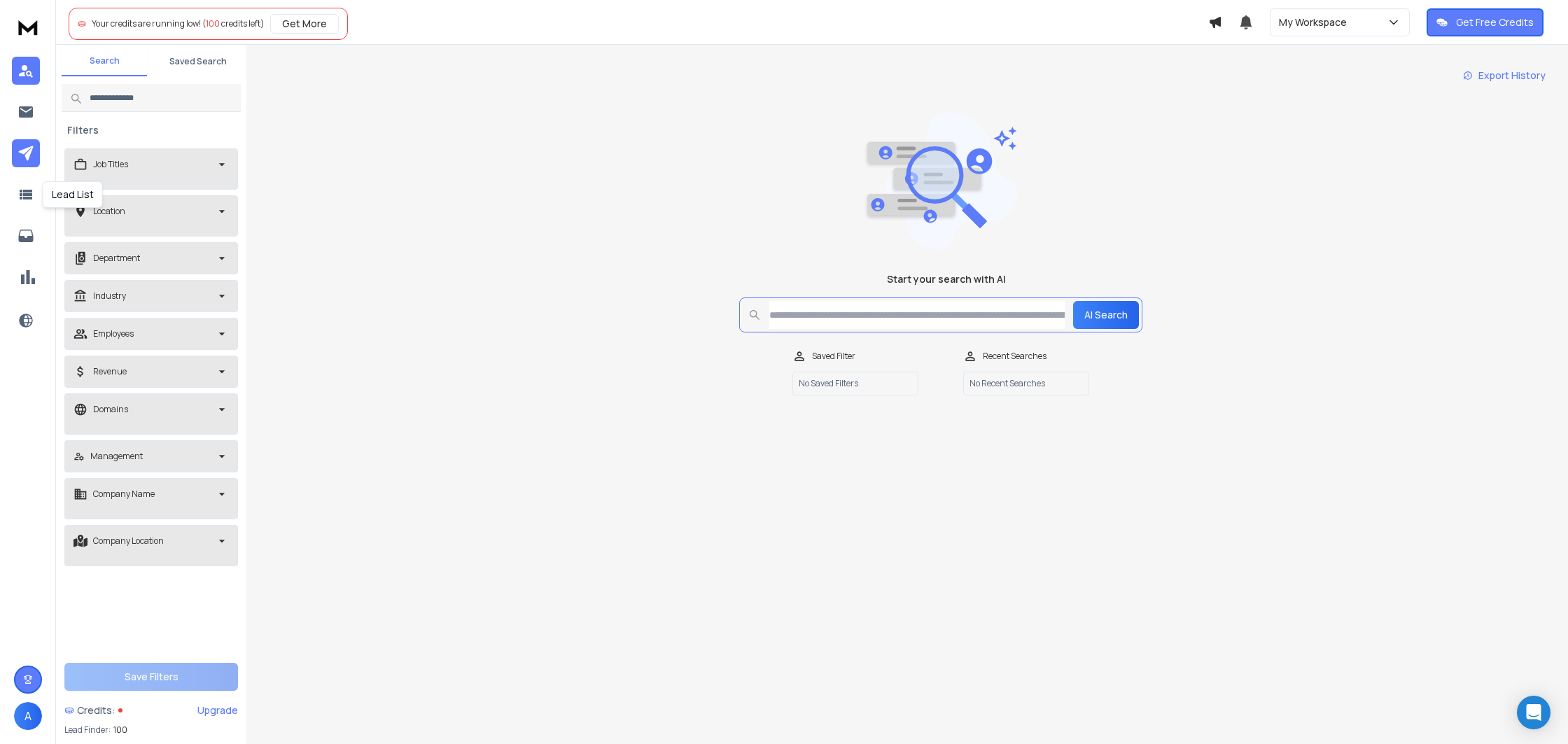
click at [22, 150] on icon at bounding box center [25, 153] width 15 height 15
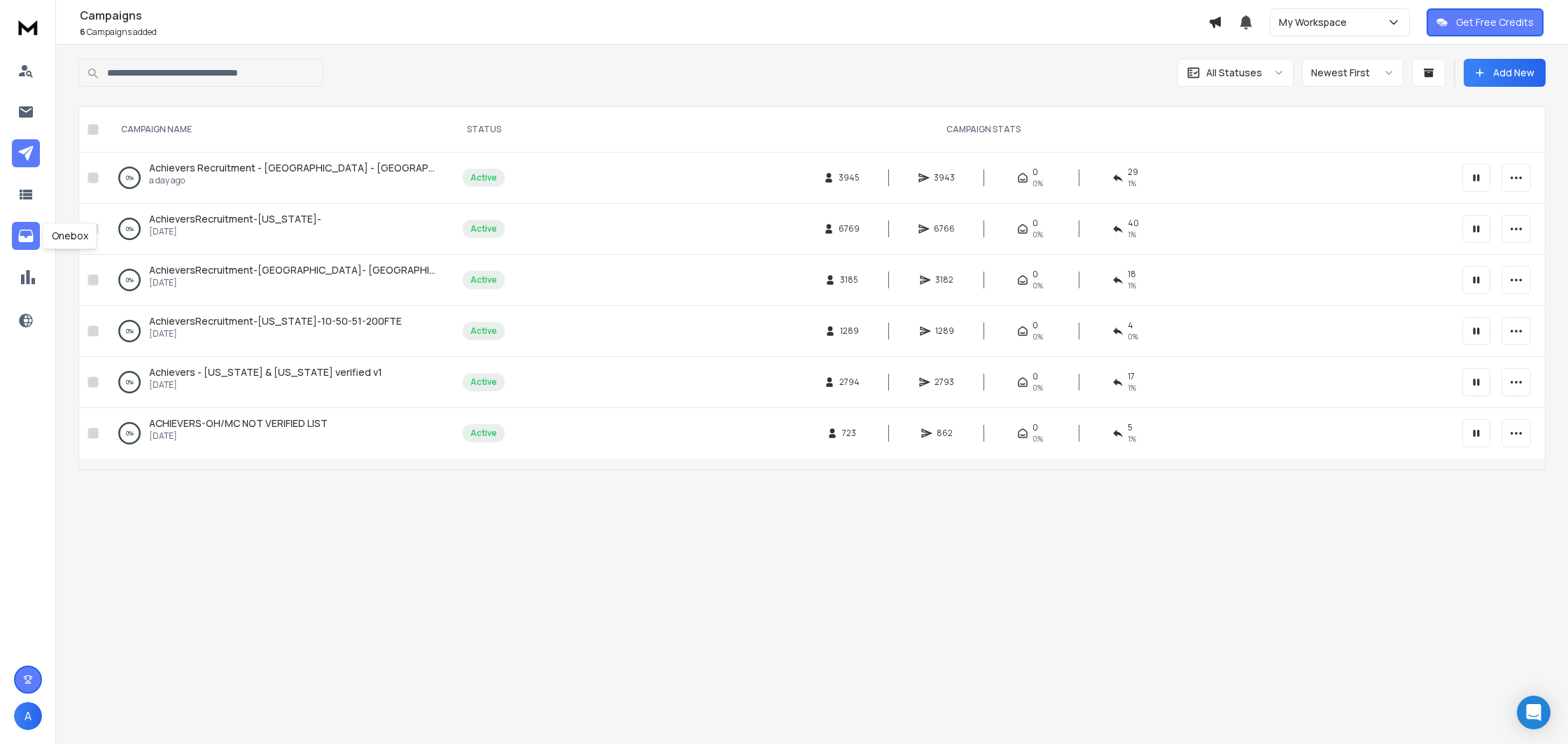
click at [28, 232] on icon at bounding box center [26, 236] width 17 height 17
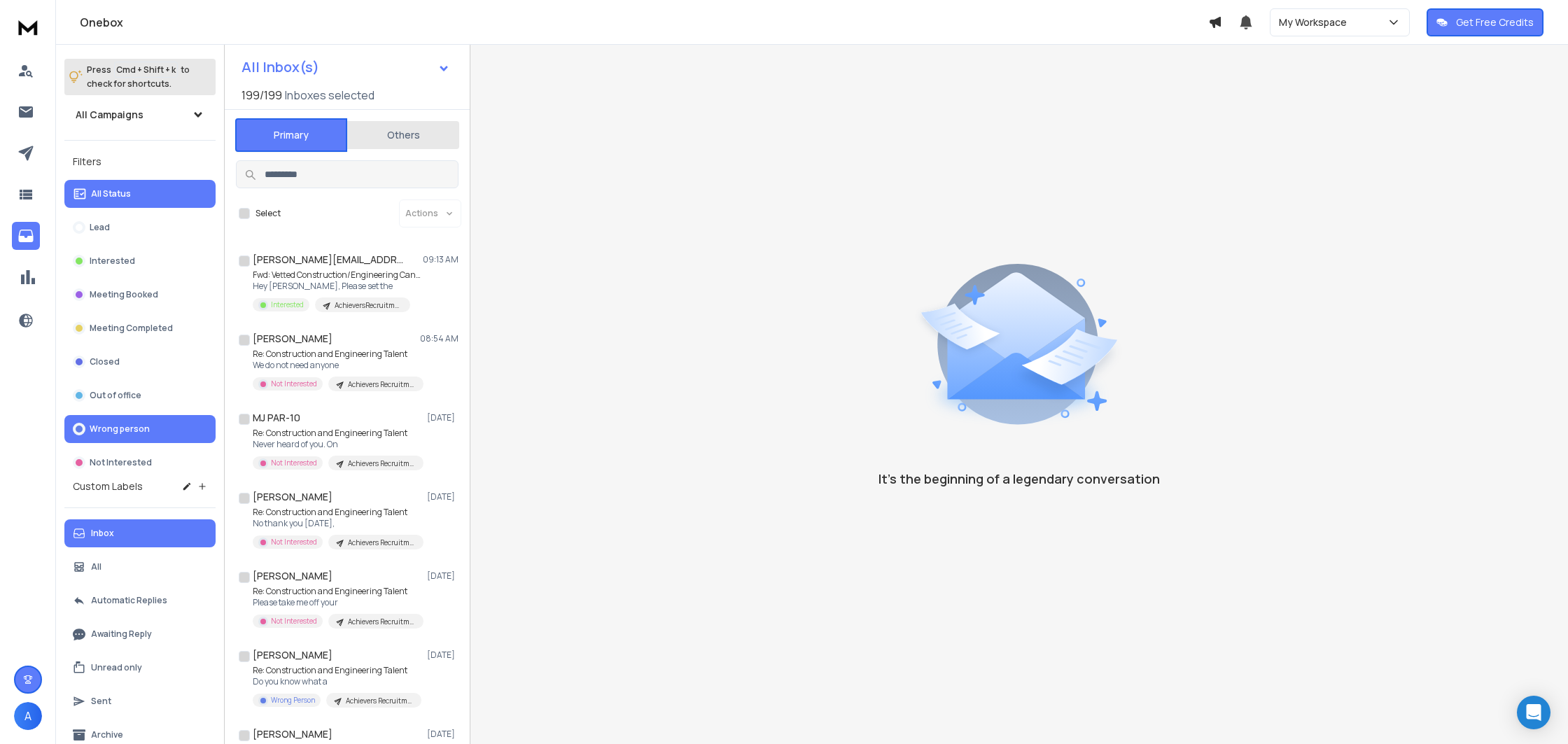
scroll to position [27, 0]
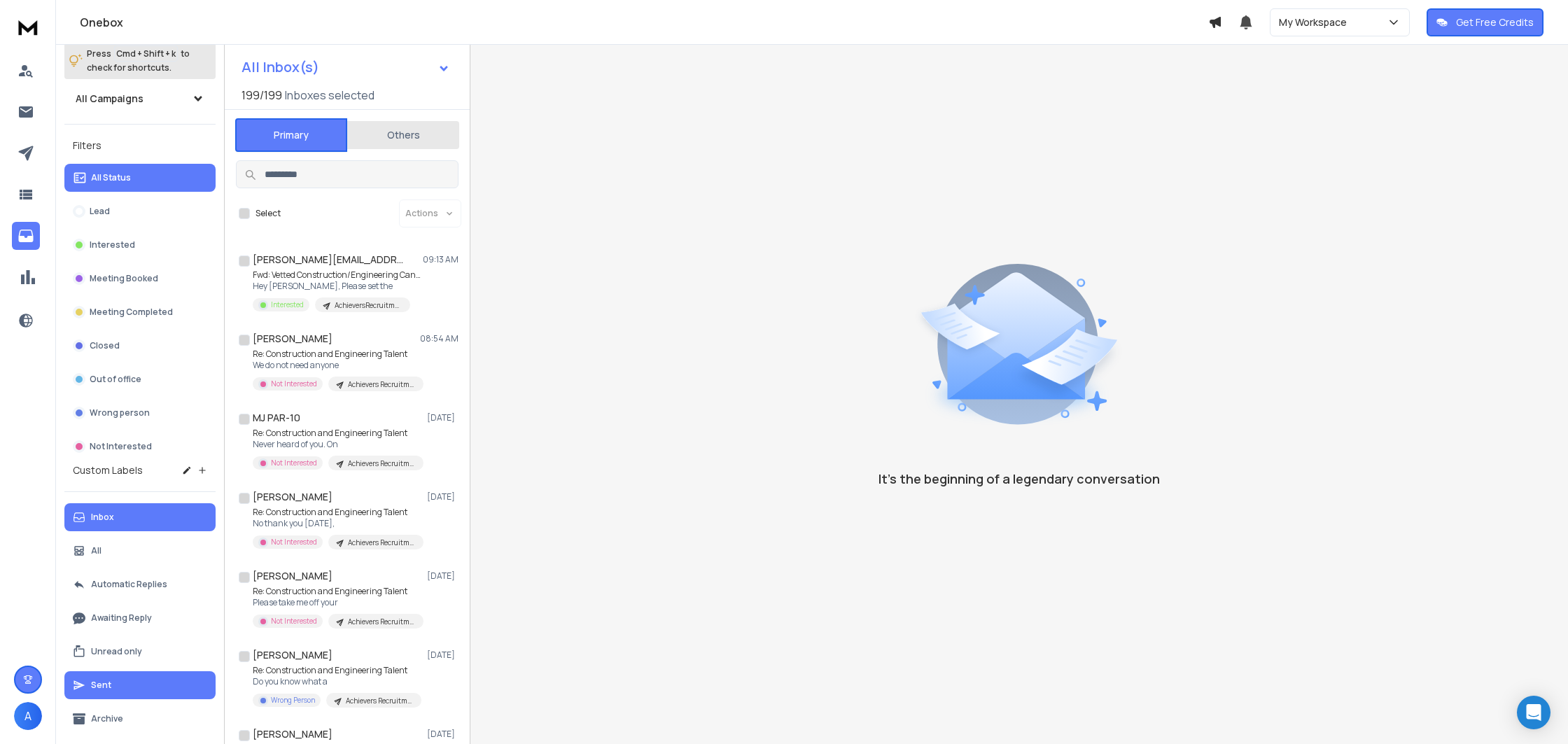
click at [106, 680] on p "Sent" at bounding box center [101, 686] width 20 height 11
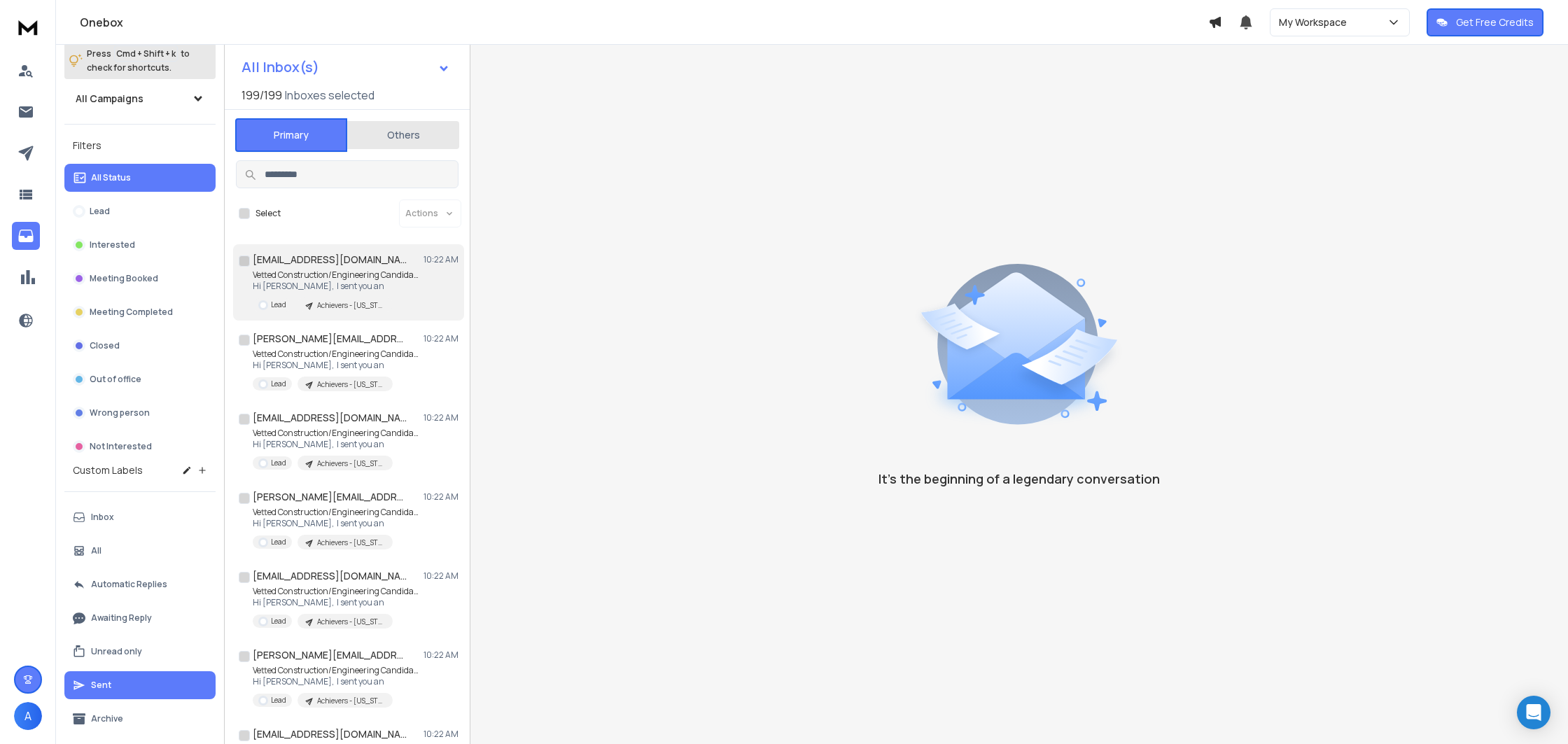
click at [377, 283] on p "Hi Bill, I sent you an" at bounding box center [336, 286] width 168 height 11
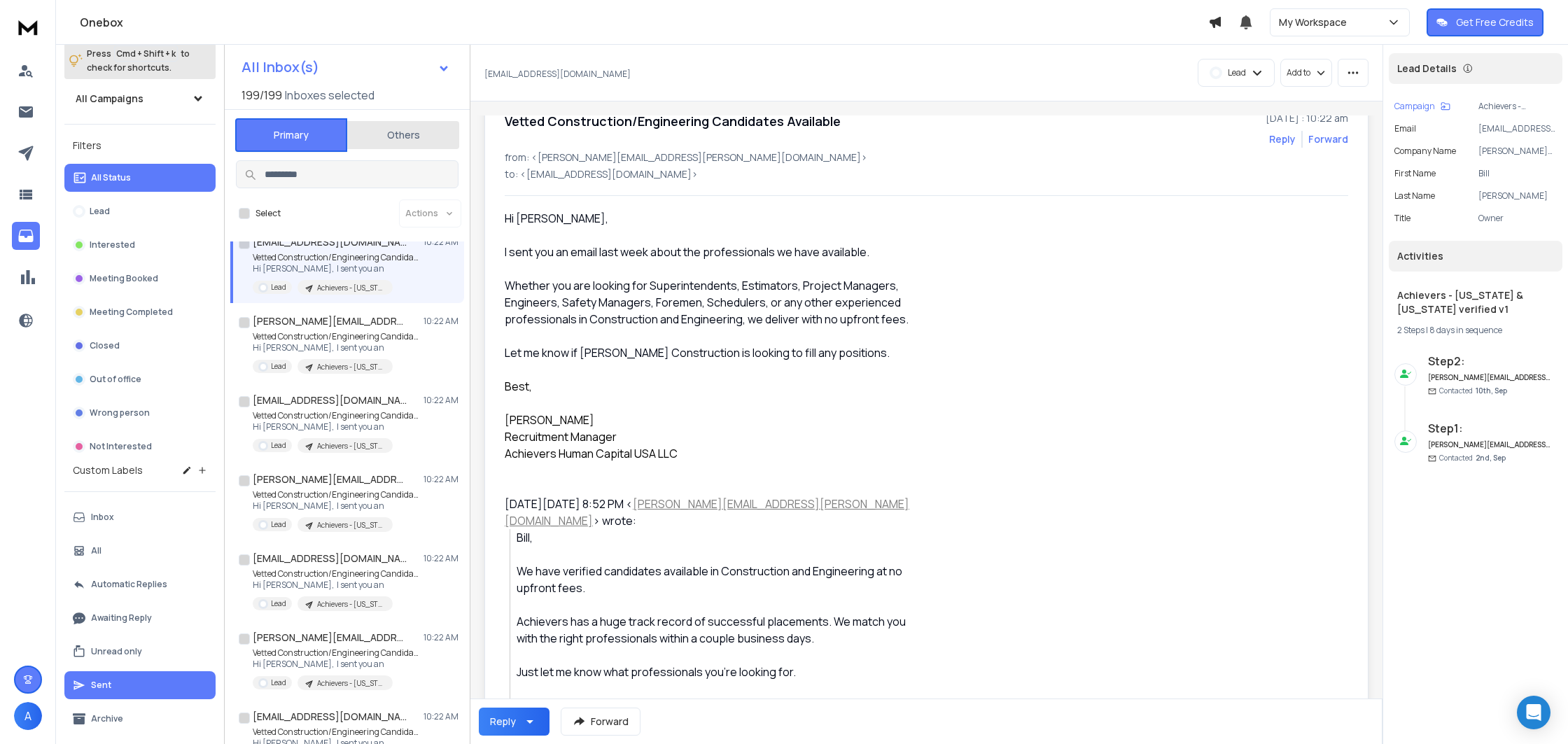
scroll to position [0, 0]
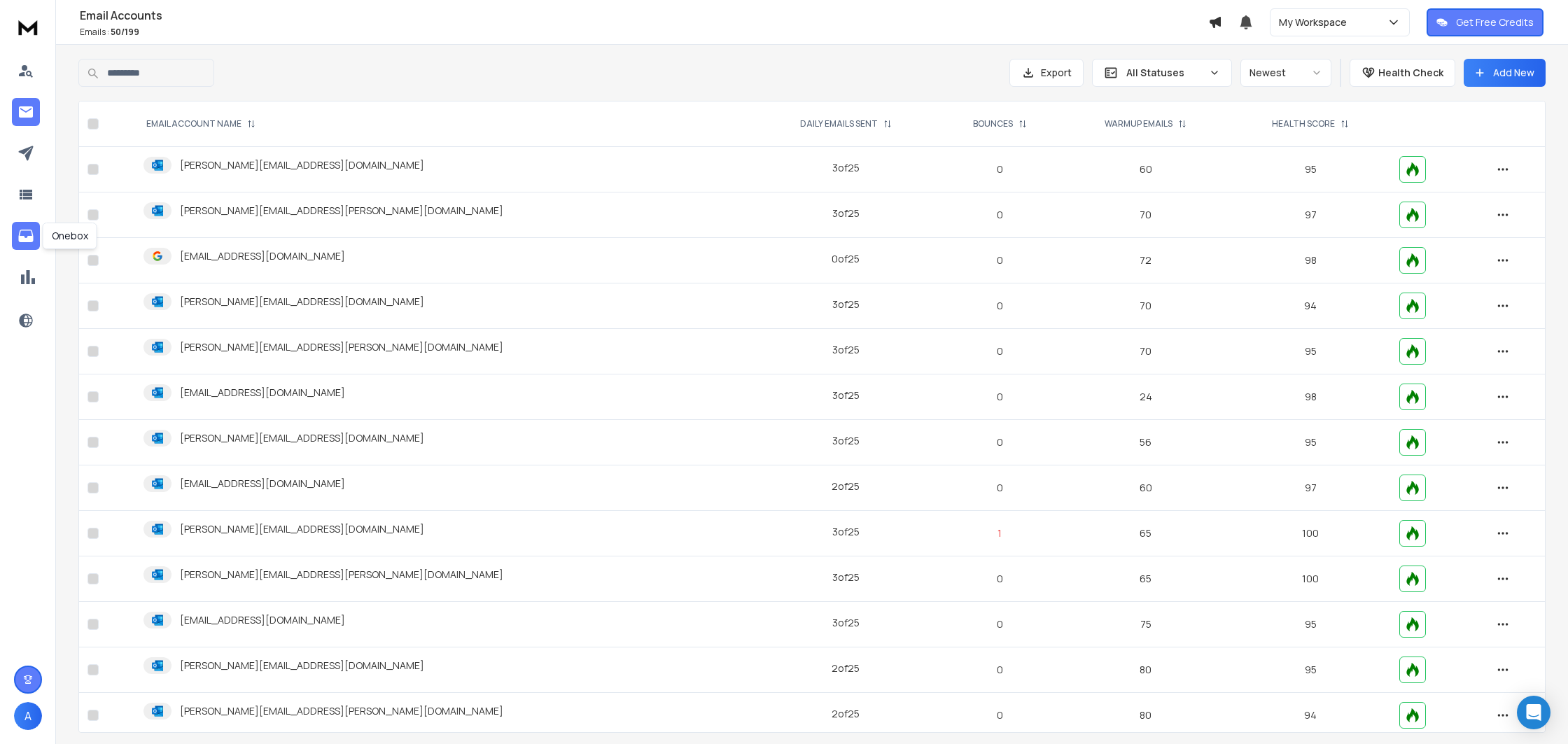
click at [18, 237] on icon at bounding box center [26, 236] width 17 height 17
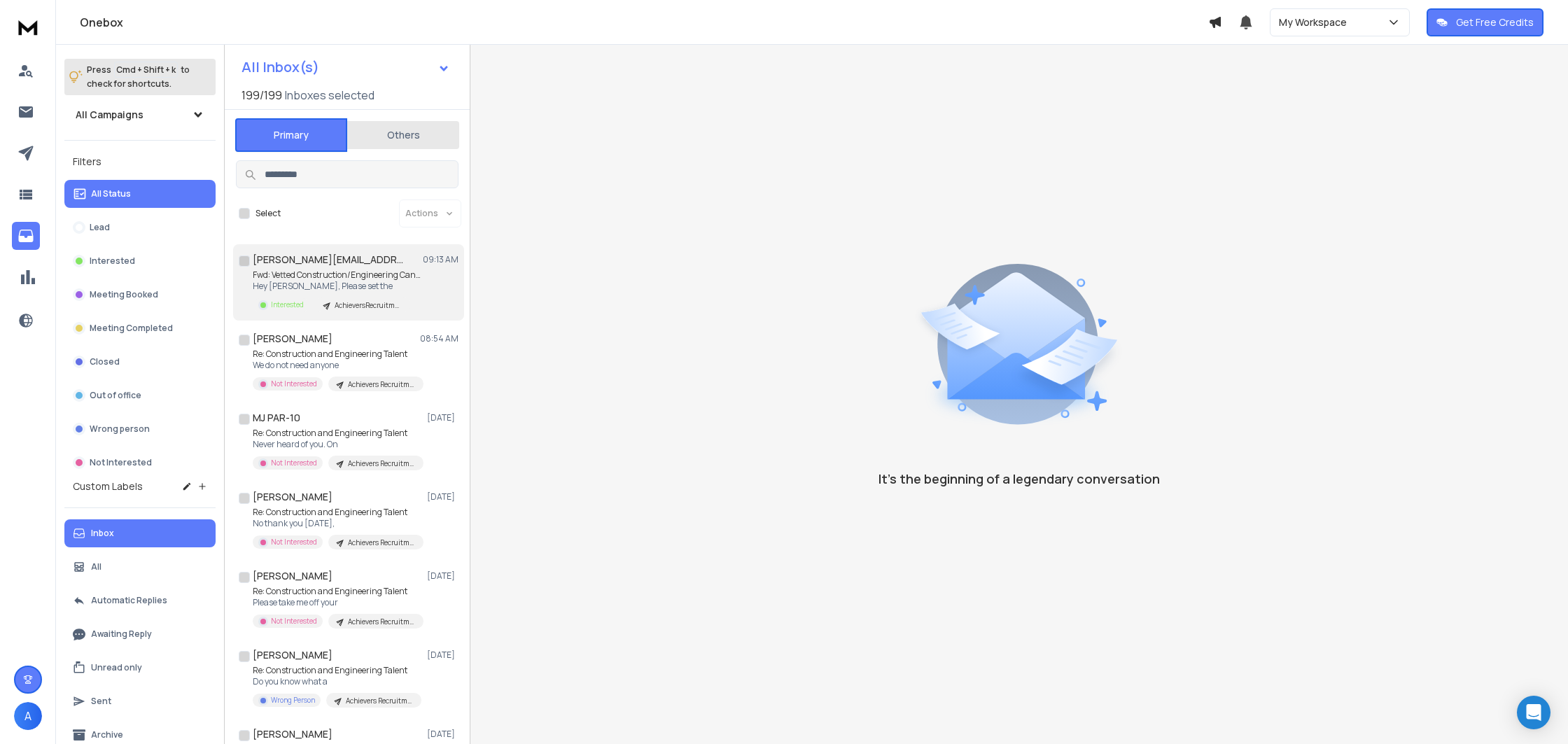
click at [322, 267] on div "d.booth@achieversrecruitment.com 09:13 AM Fwd: Vetted Construction/Engineering …" at bounding box center [355, 282] width 206 height 60
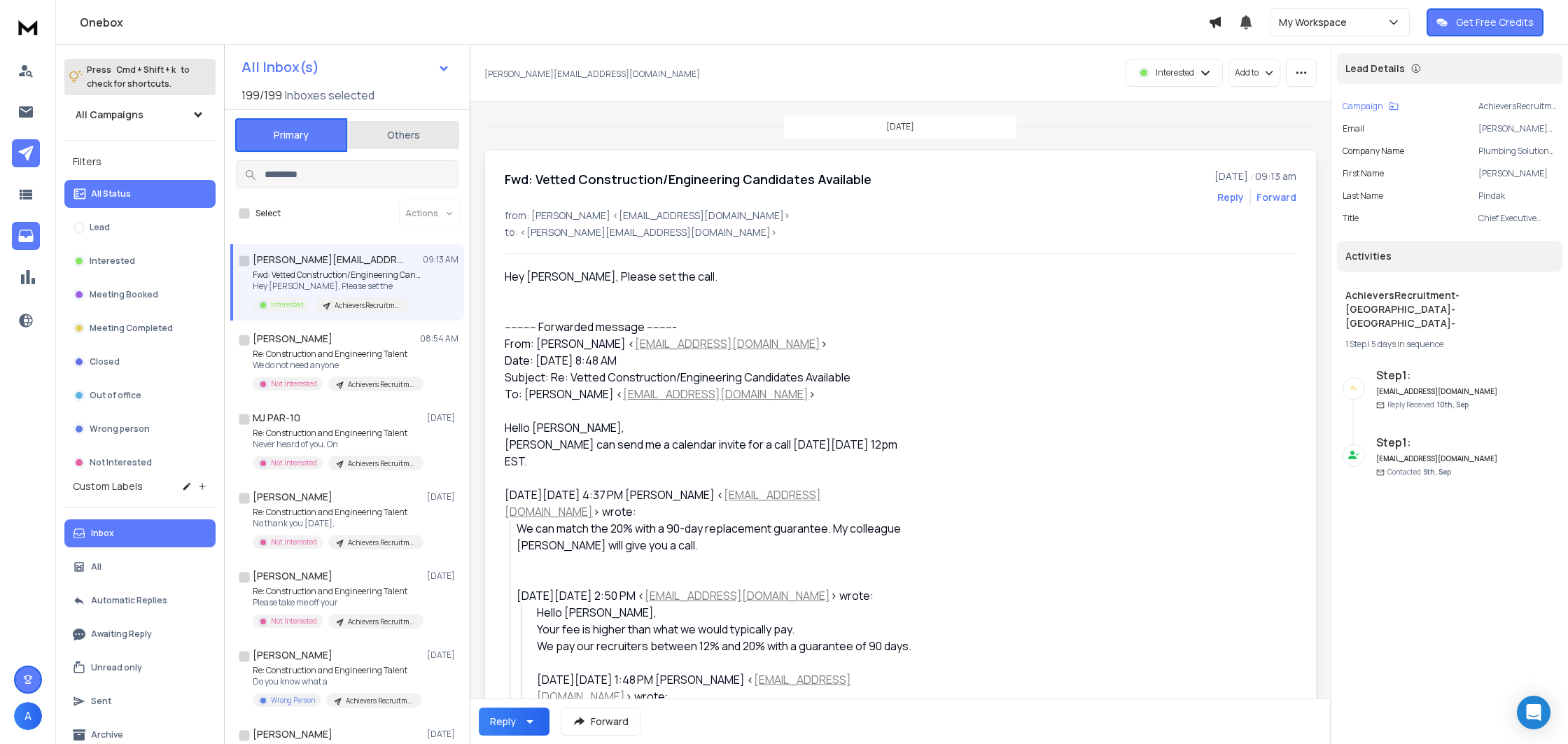
click at [27, 140] on link at bounding box center [26, 153] width 28 height 28
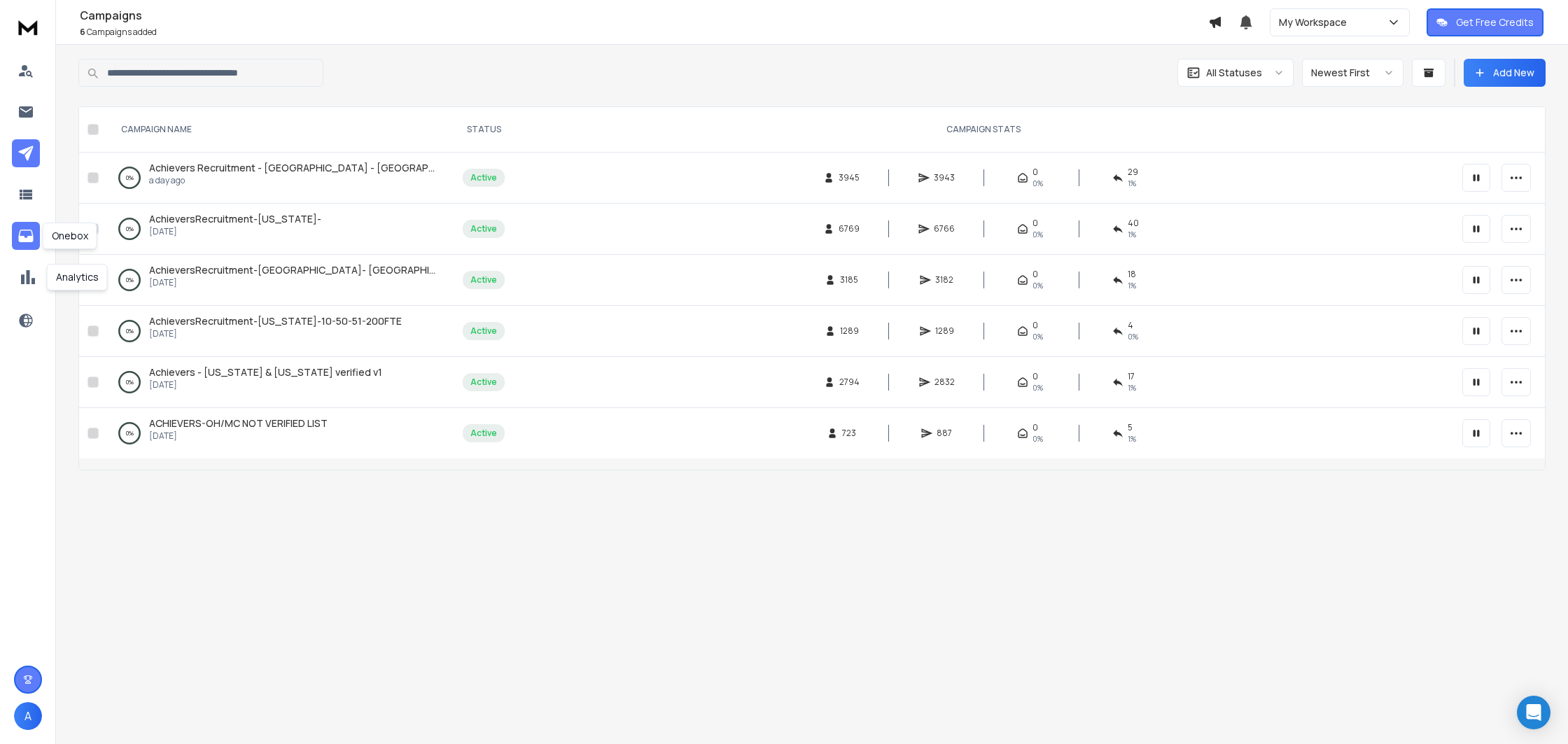
click at [21, 237] on icon at bounding box center [25, 236] width 15 height 13
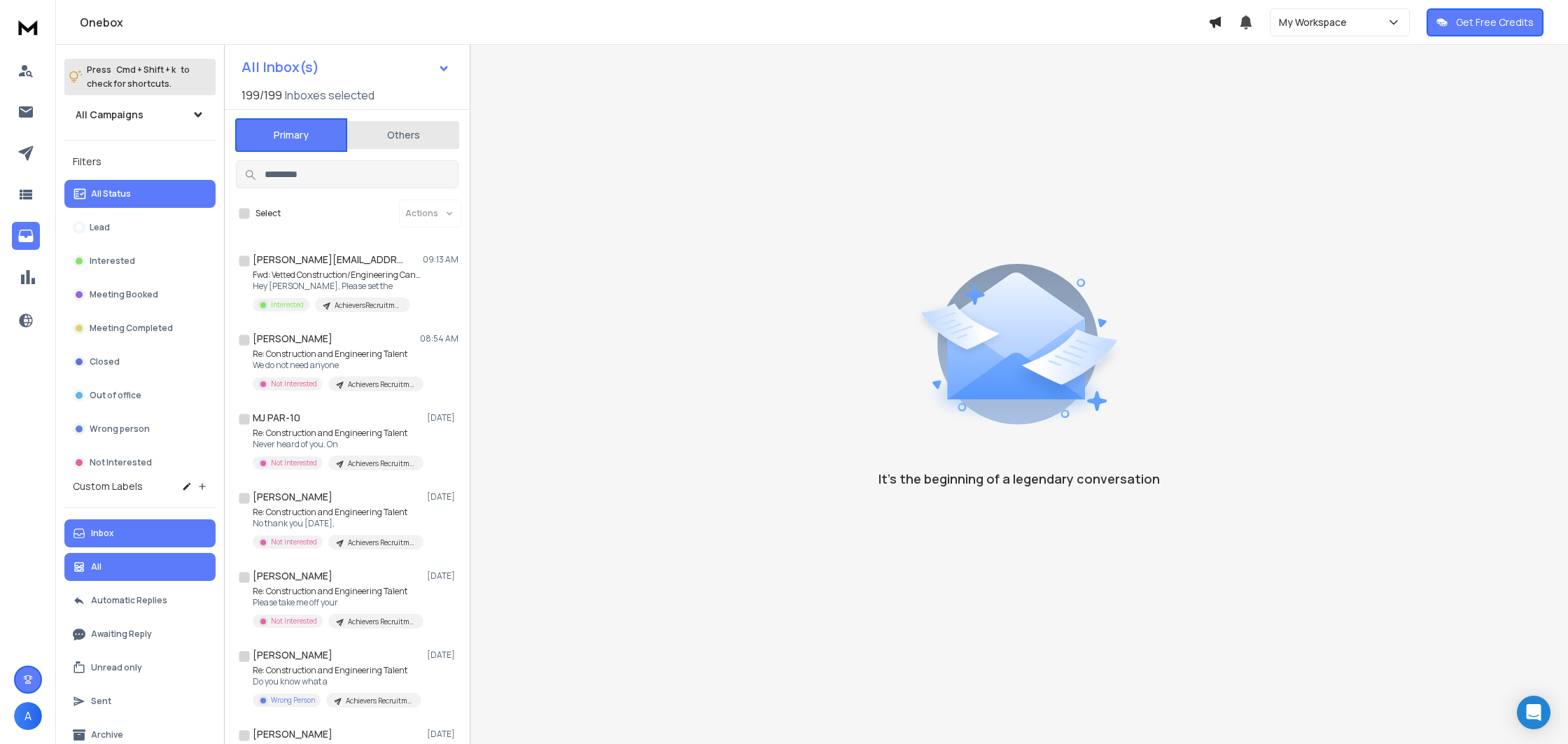
click at [115, 566] on button "All" at bounding box center [140, 567] width 151 height 28
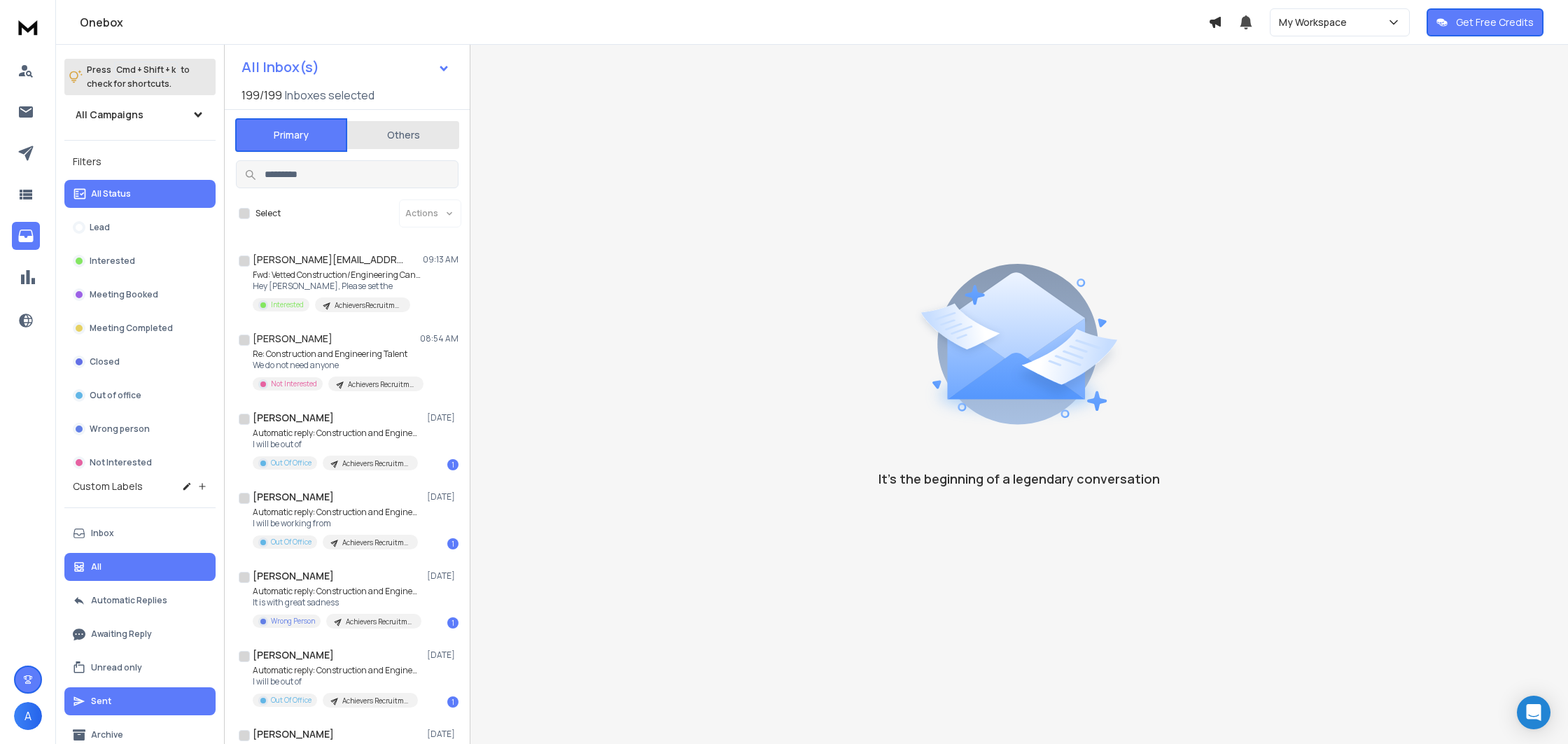
click at [107, 690] on button "Sent" at bounding box center [140, 702] width 151 height 28
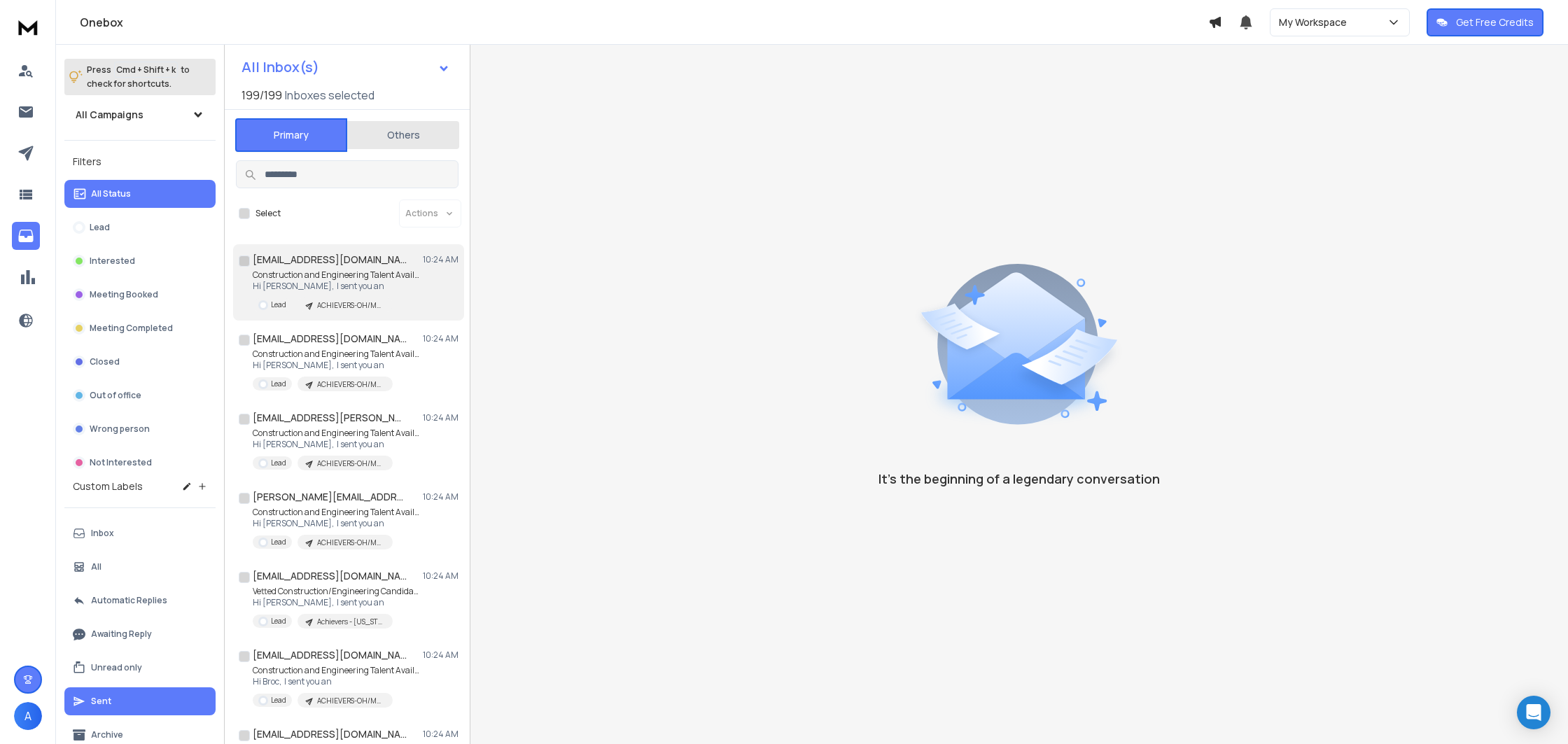
click at [373, 279] on p "Construction and Engineering Talent Available" at bounding box center [336, 275] width 168 height 11
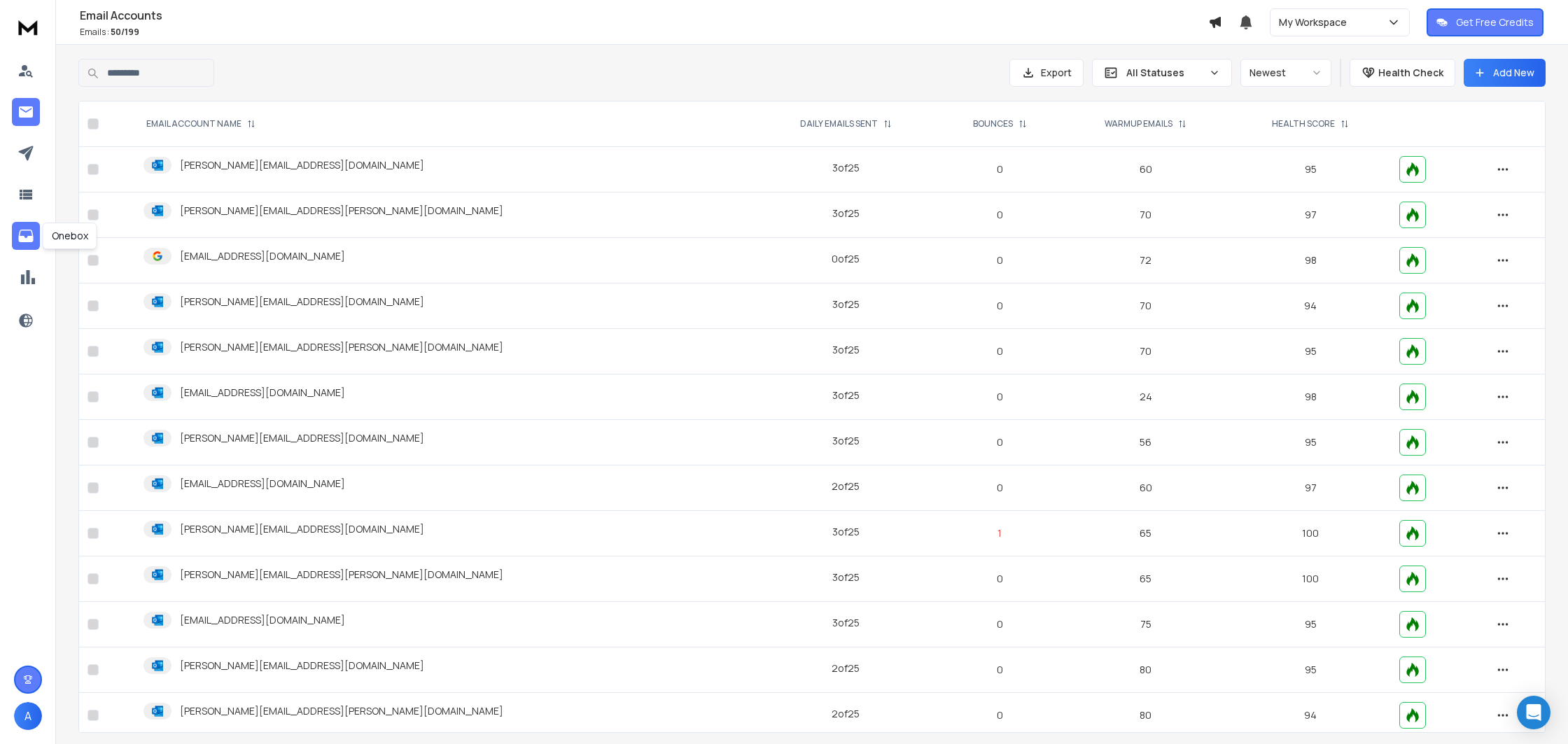
click at [28, 232] on icon at bounding box center [26, 236] width 17 height 17
click at [32, 239] on icon at bounding box center [25, 236] width 15 height 13
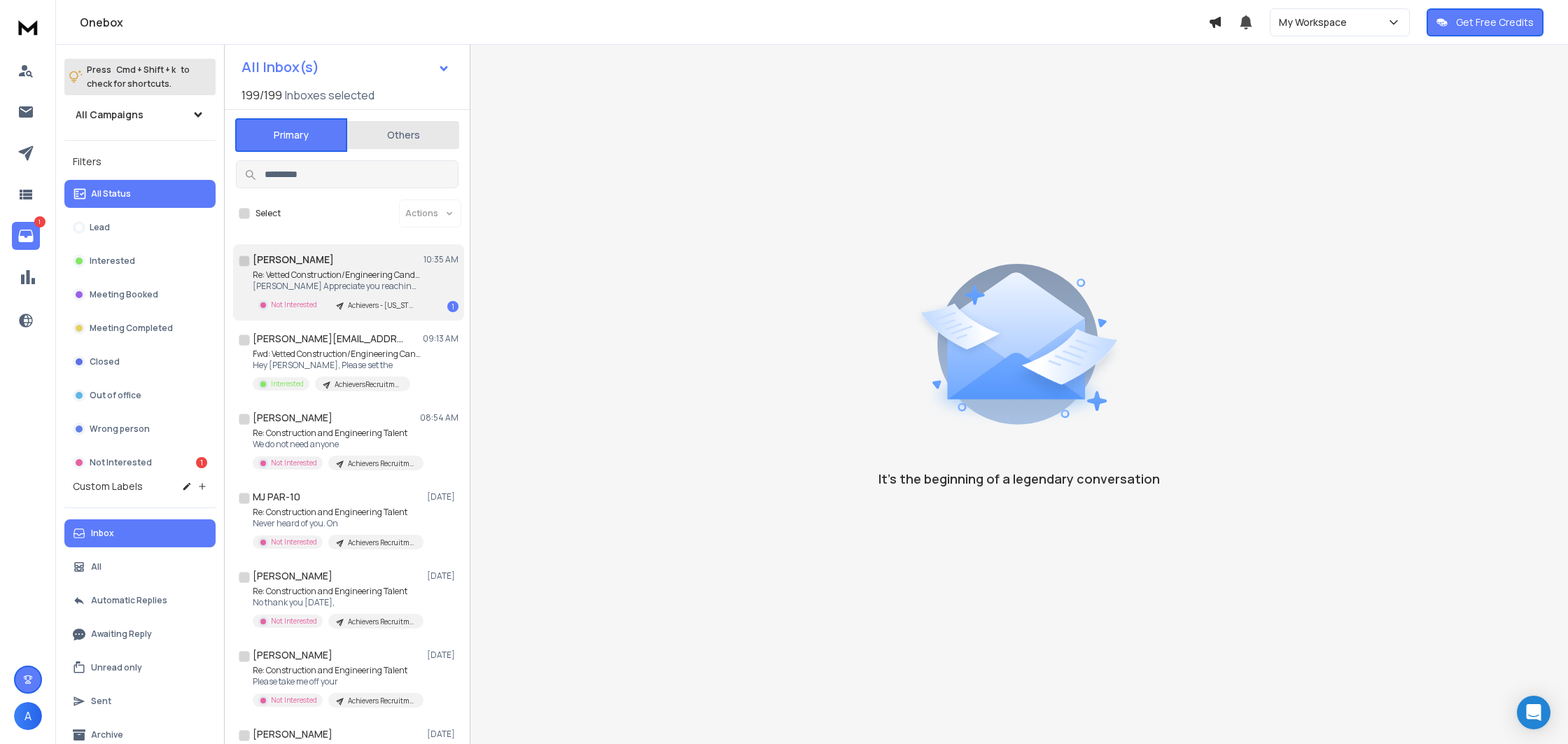
click at [320, 281] on p "Brant Appreciate you reaching out," at bounding box center [336, 286] width 168 height 11
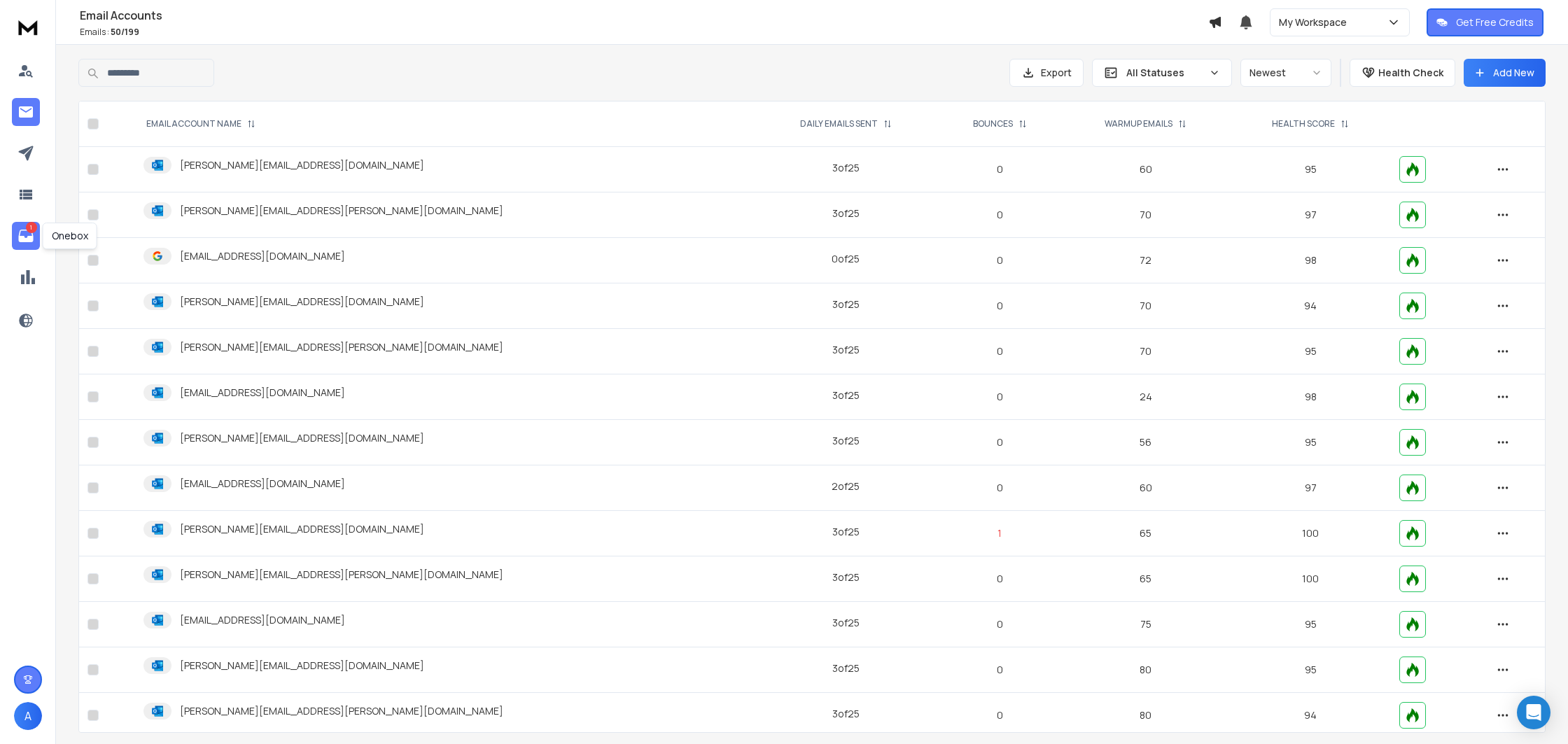
click at [25, 238] on icon at bounding box center [25, 236] width 15 height 13
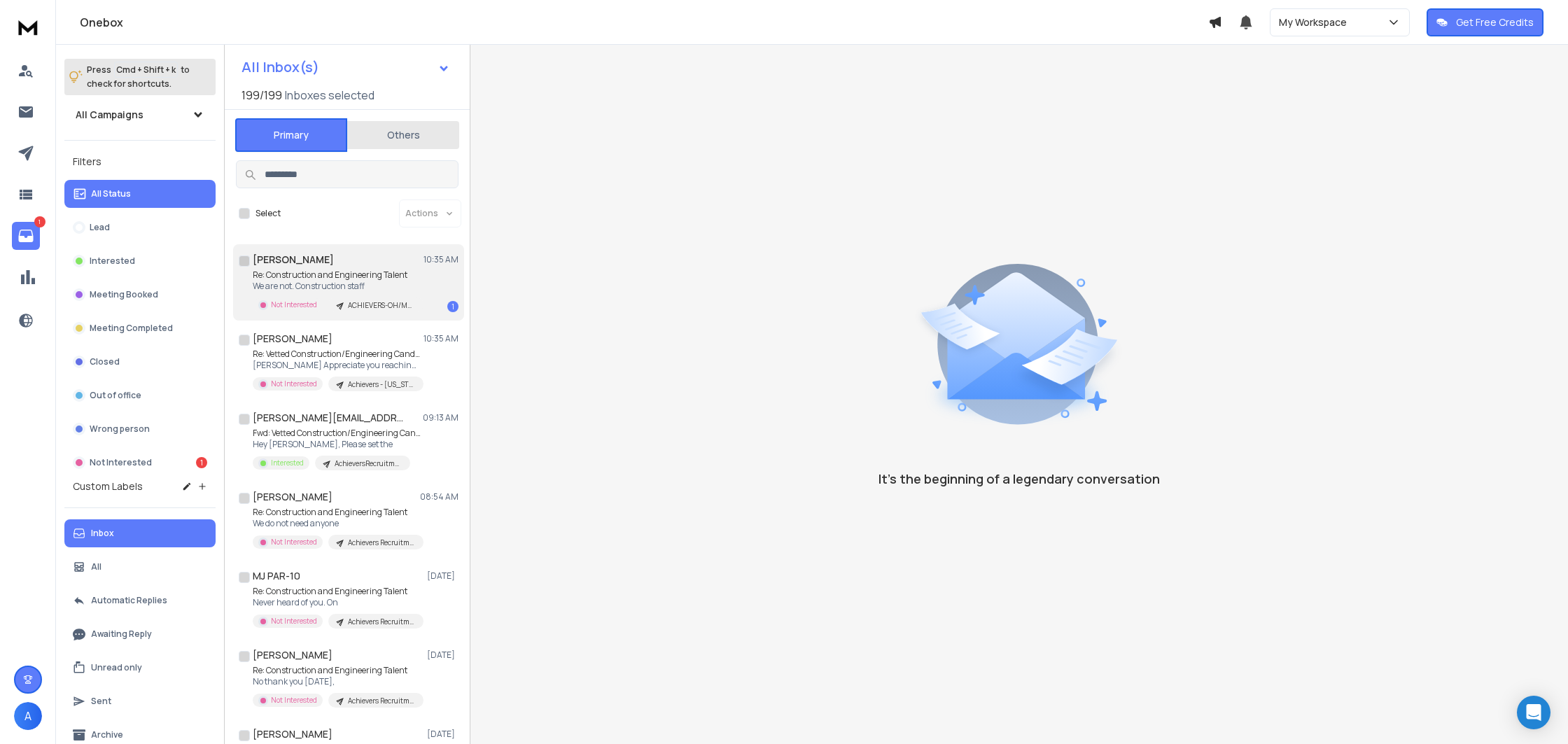
click at [331, 266] on div "[PERSON_NAME] 10:35 AM" at bounding box center [355, 260] width 206 height 14
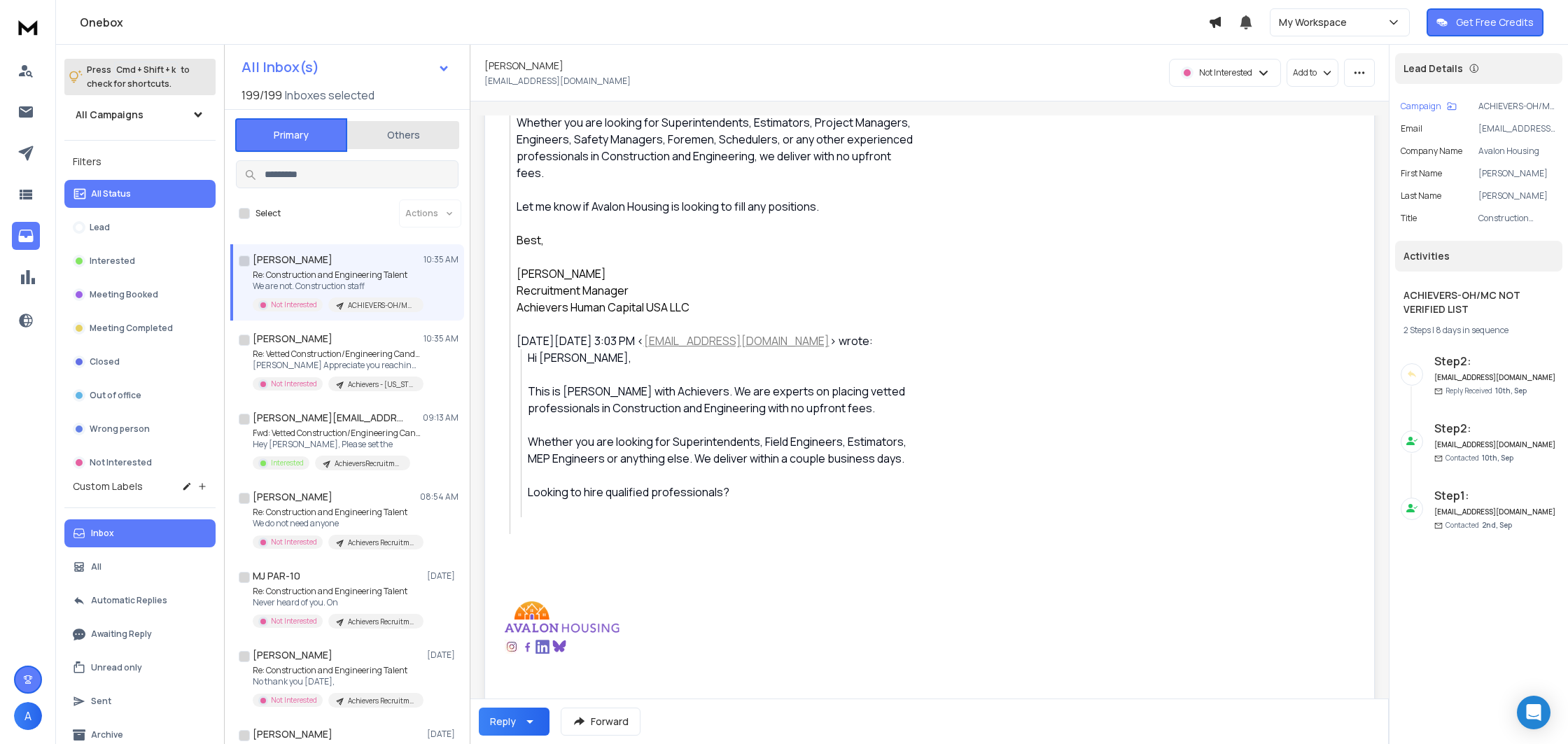
scroll to position [421, 0]
click at [13, 156] on link at bounding box center [26, 153] width 28 height 28
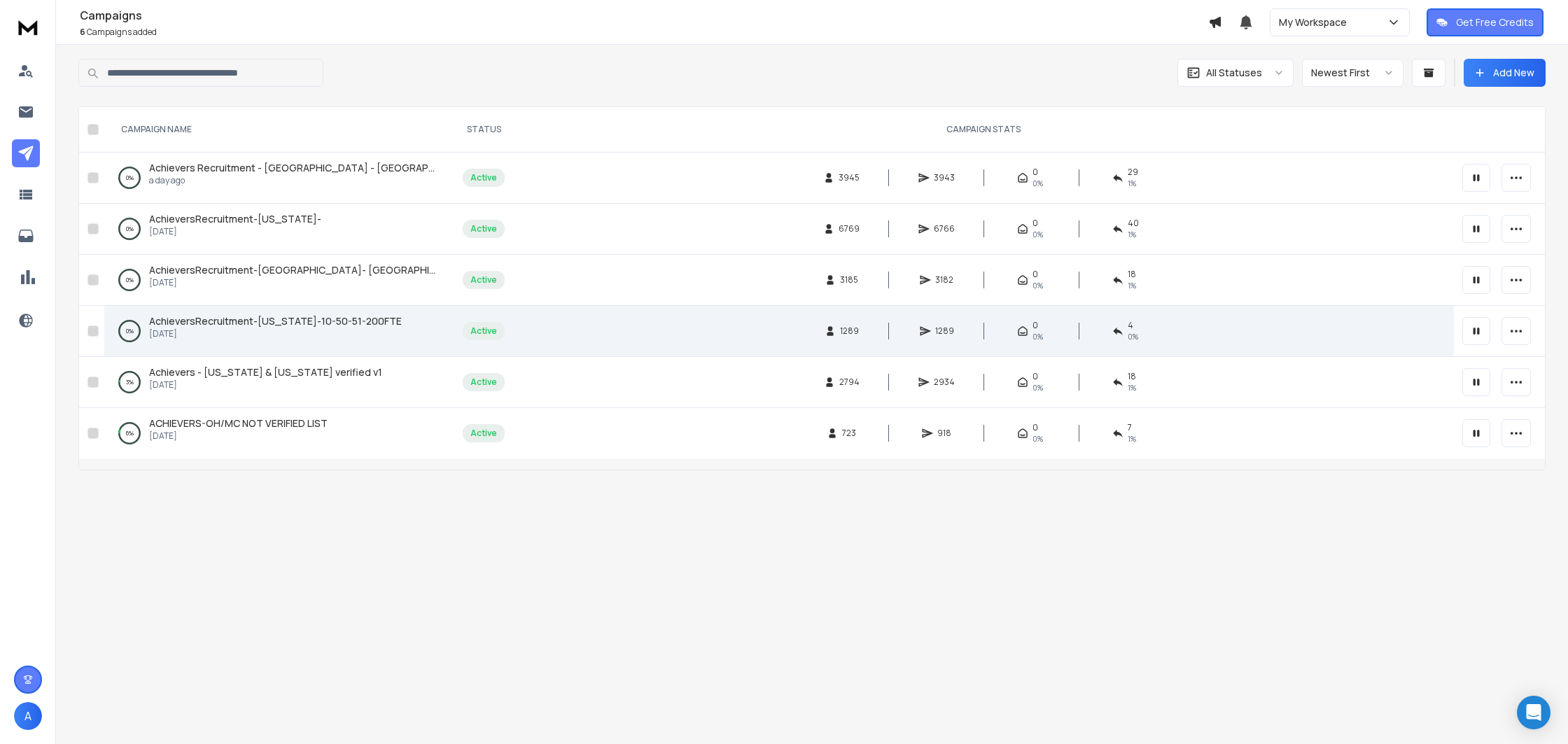
click at [264, 316] on span "AchieversRecruitment-[US_STATE]-10-50-51-200FTE" at bounding box center [275, 321] width 253 height 13
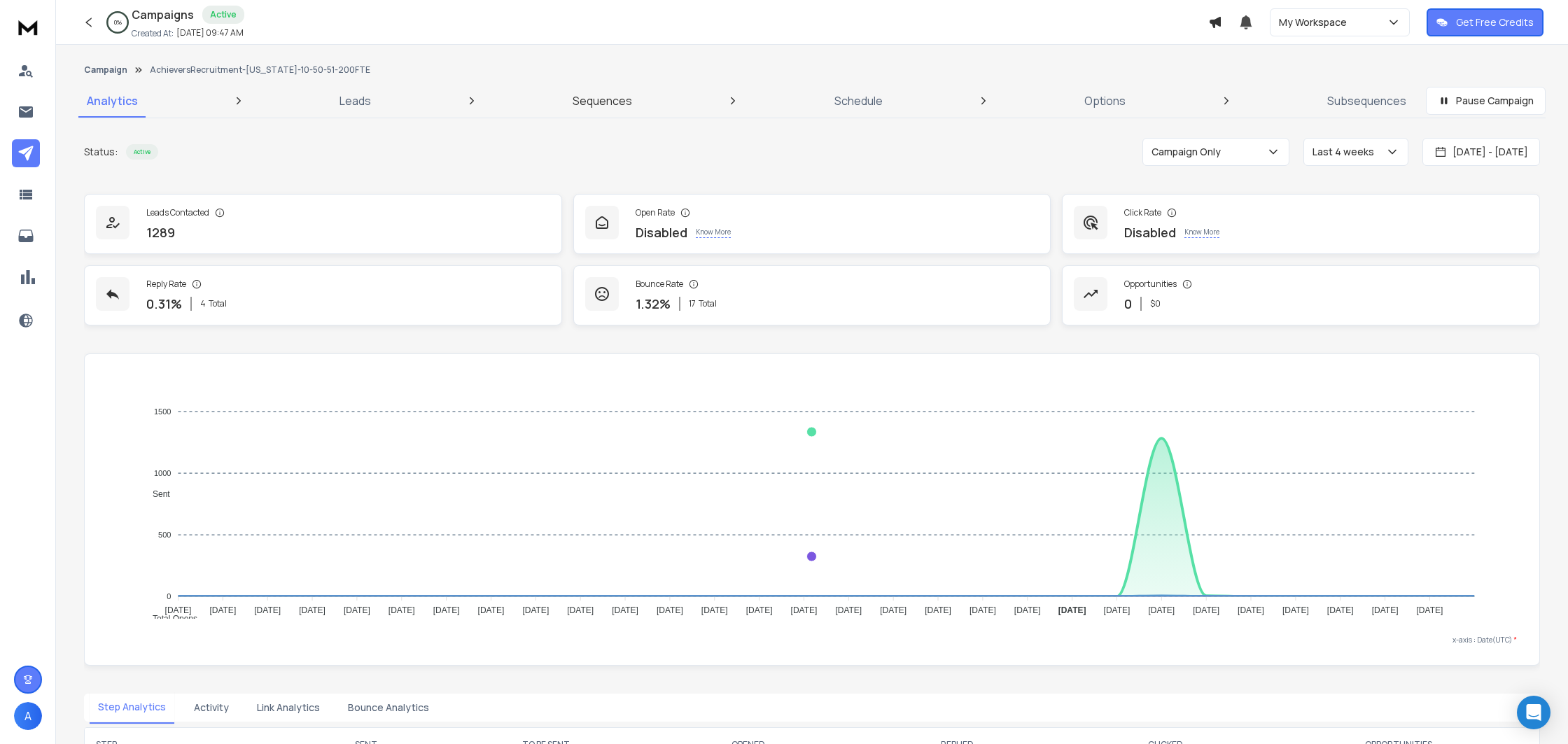
click at [591, 103] on p "Sequences" at bounding box center [602, 101] width 60 height 17
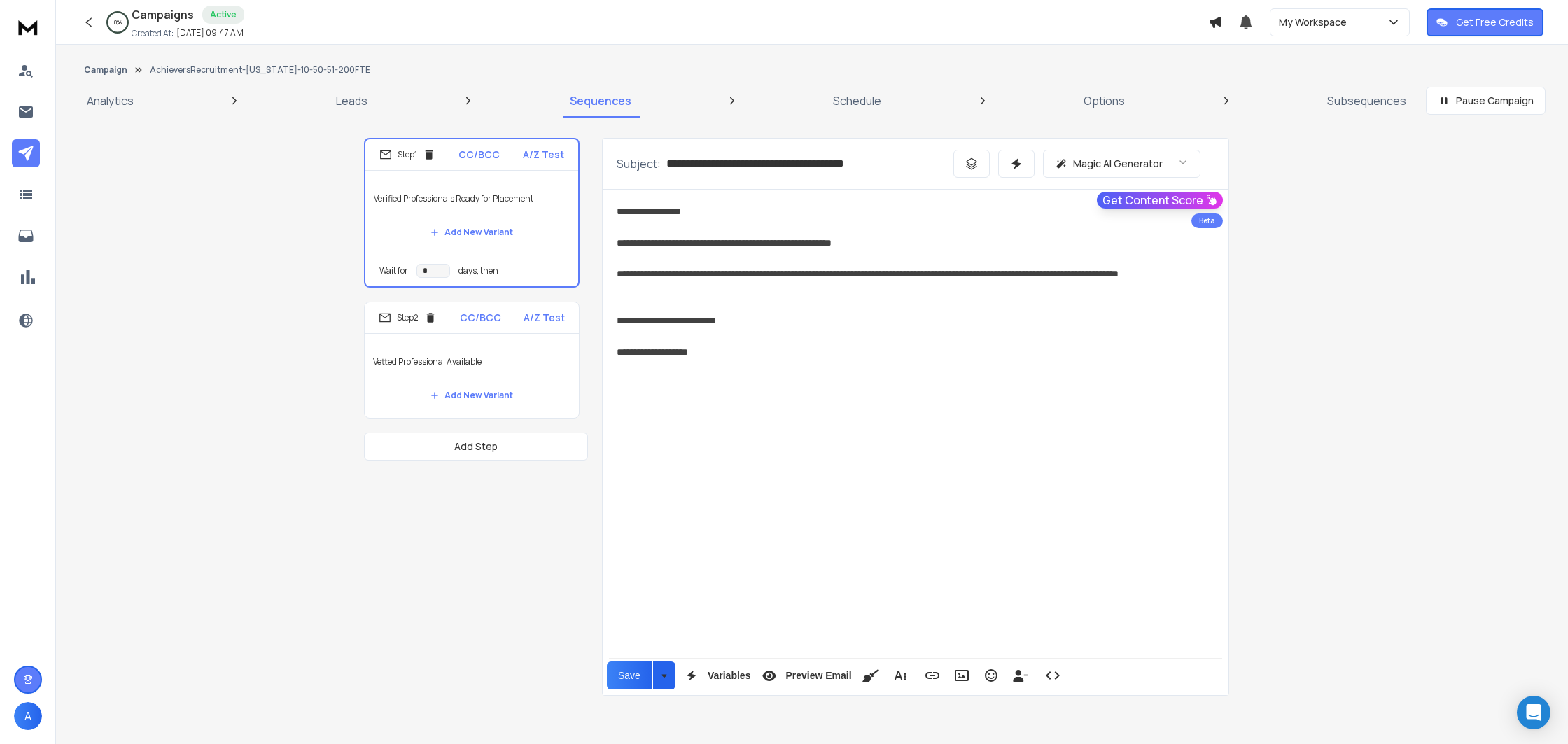
click at [489, 353] on p "Vetted Professional Available" at bounding box center [472, 362] width 198 height 39
type input "**********"
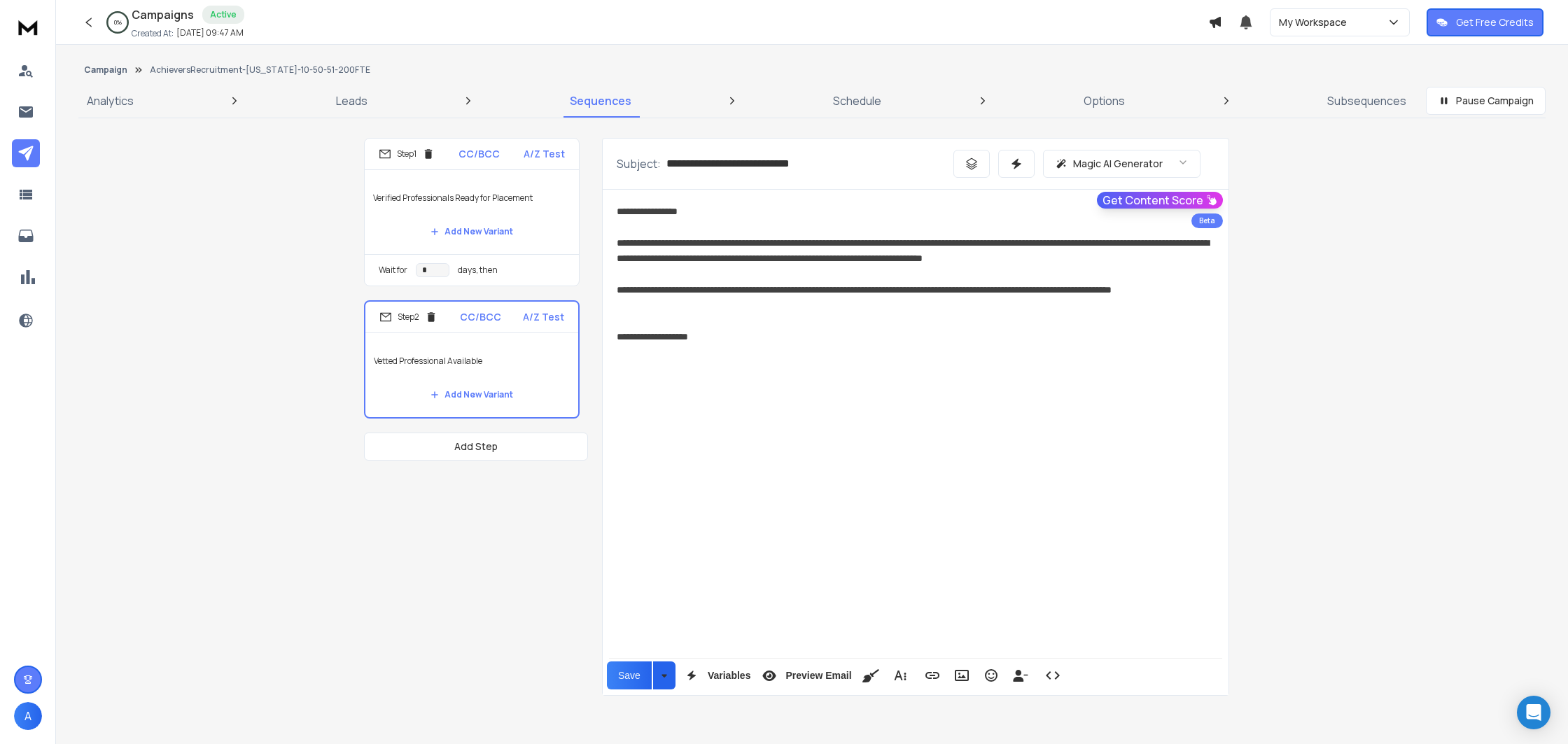
click at [436, 272] on input "*" at bounding box center [433, 270] width 34 height 14
type input "**********"
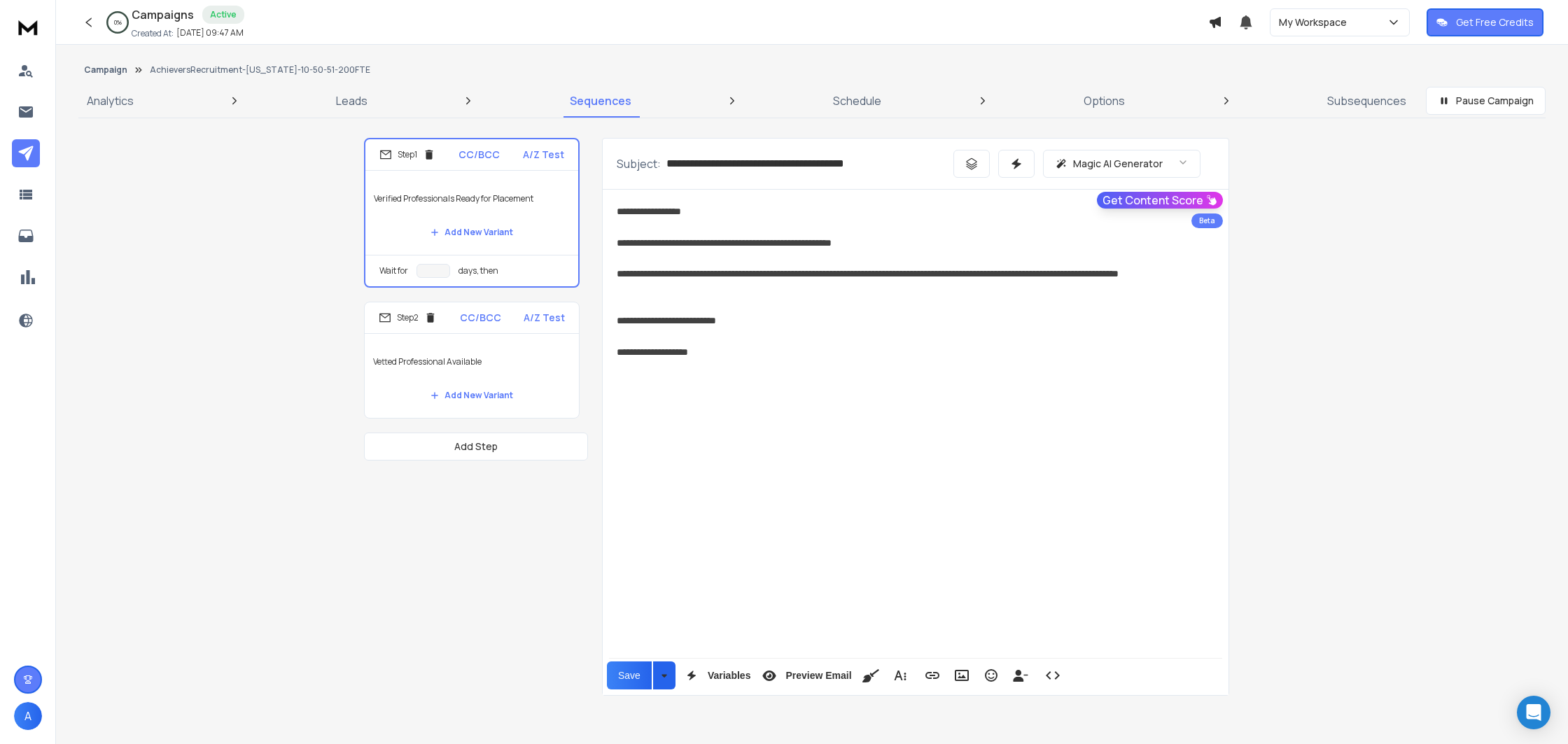
type input "*"
click at [514, 354] on p "Vetted Professional Available" at bounding box center [472, 362] width 198 height 39
type input "**********"
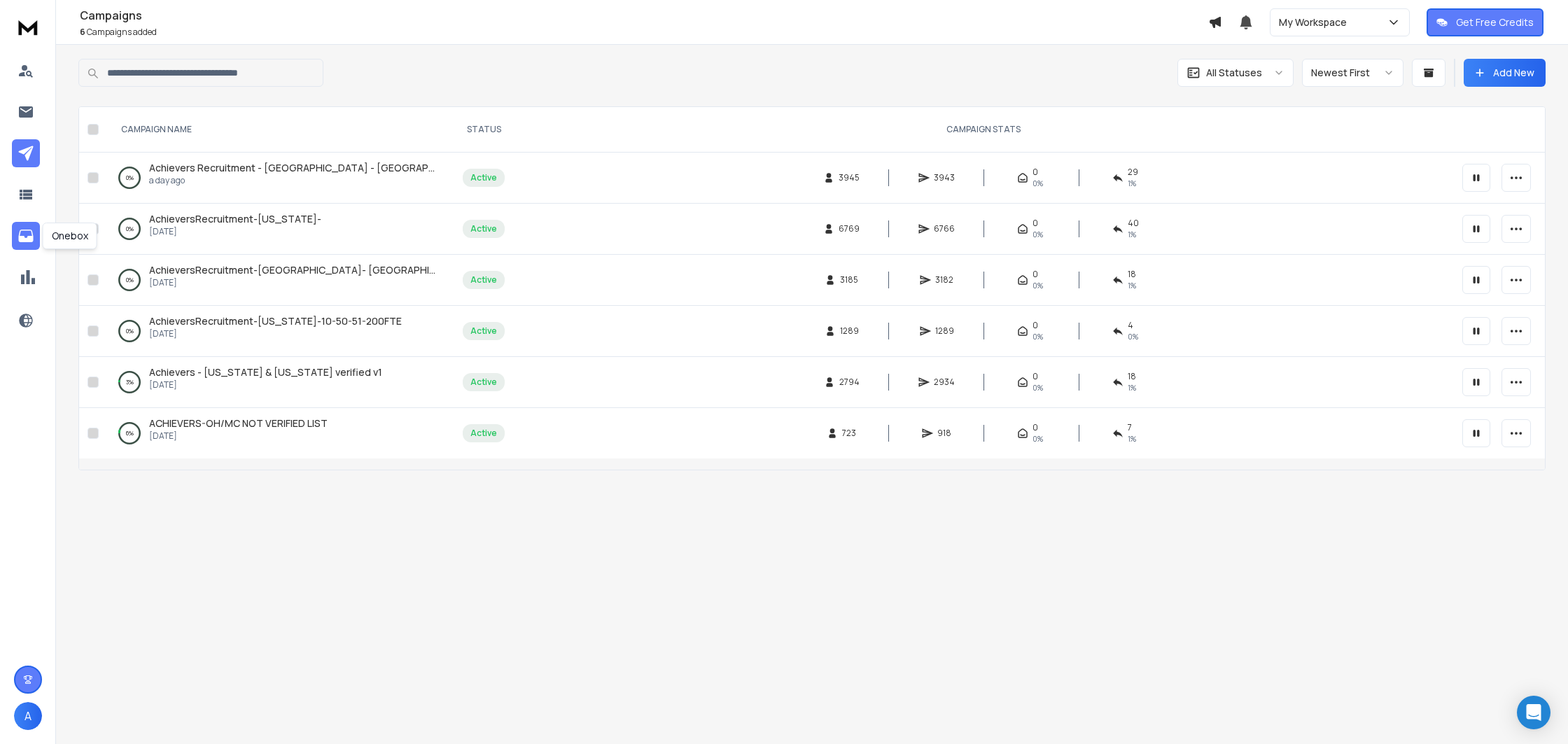
click at [27, 234] on icon at bounding box center [26, 236] width 17 height 17
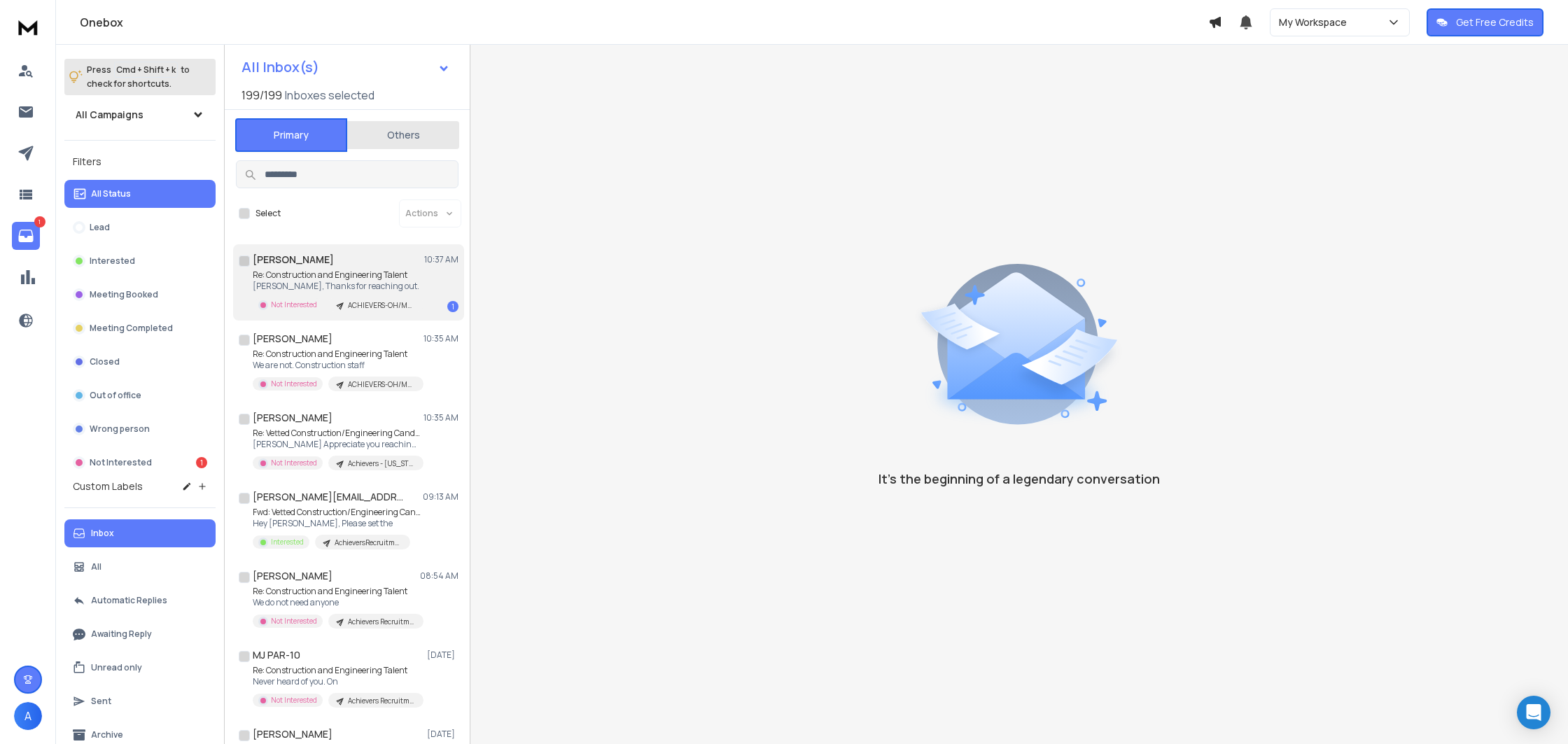
click at [337, 284] on p "[PERSON_NAME], Thanks for reaching out." at bounding box center [336, 286] width 168 height 11
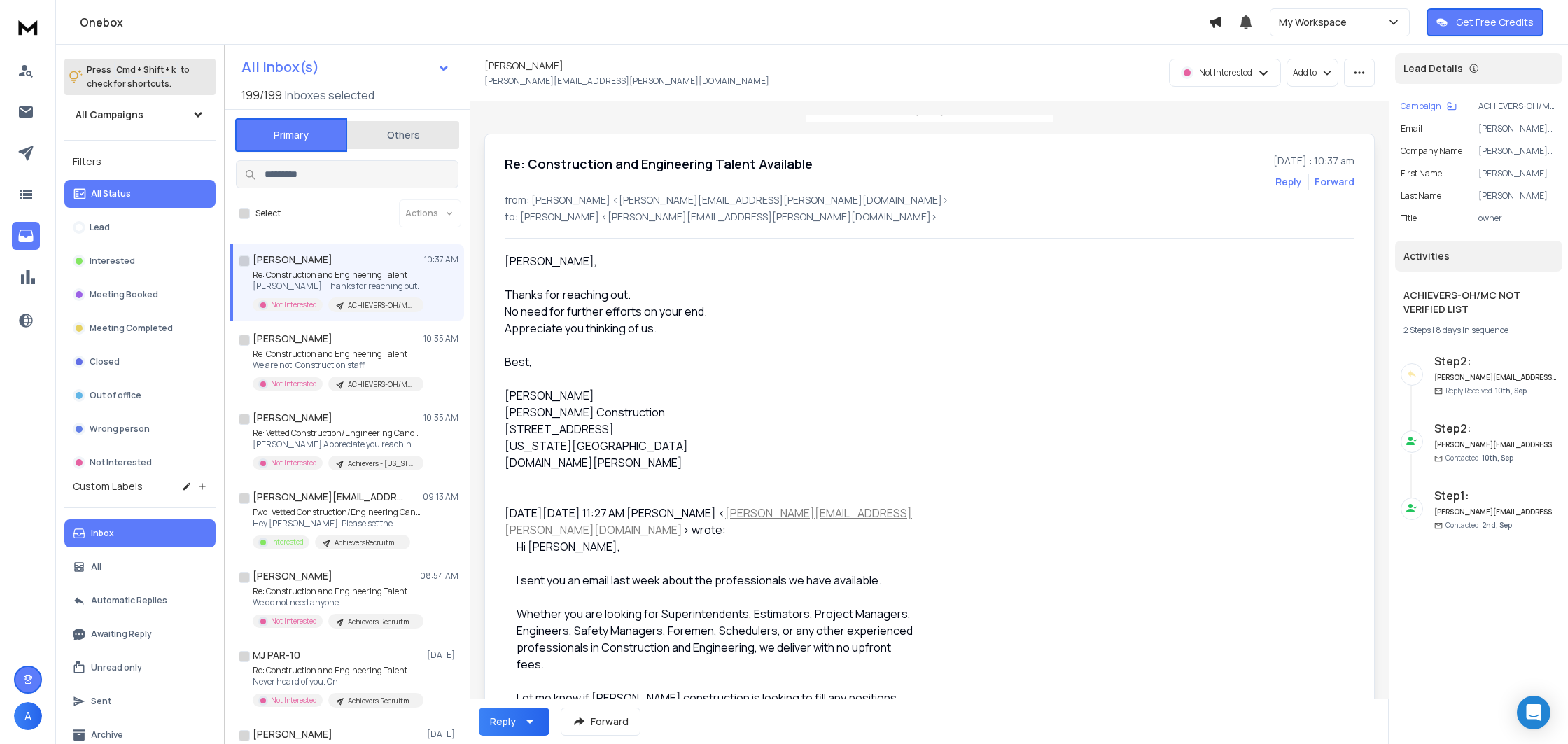
scroll to position [196, 0]
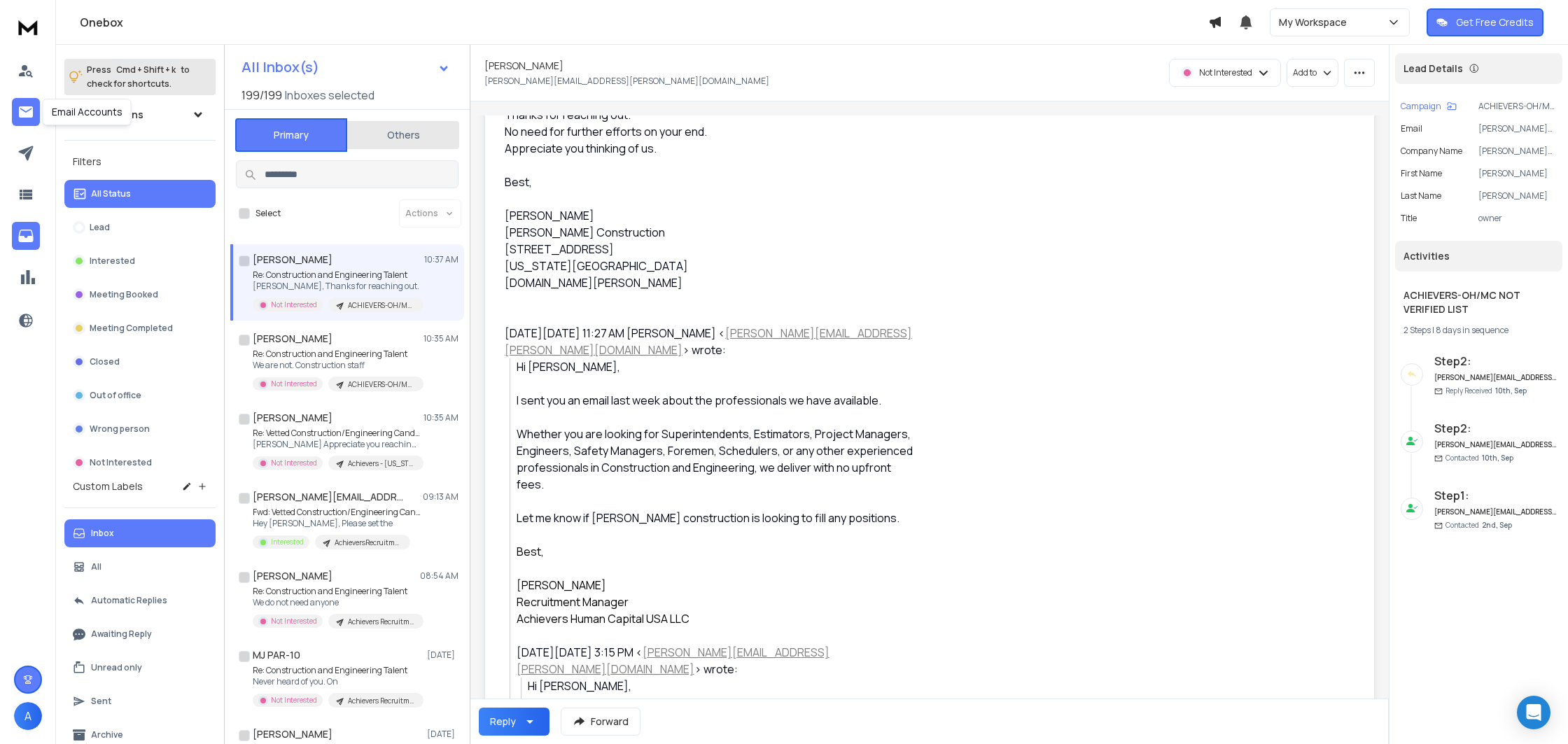
click at [35, 113] on link at bounding box center [26, 112] width 28 height 28
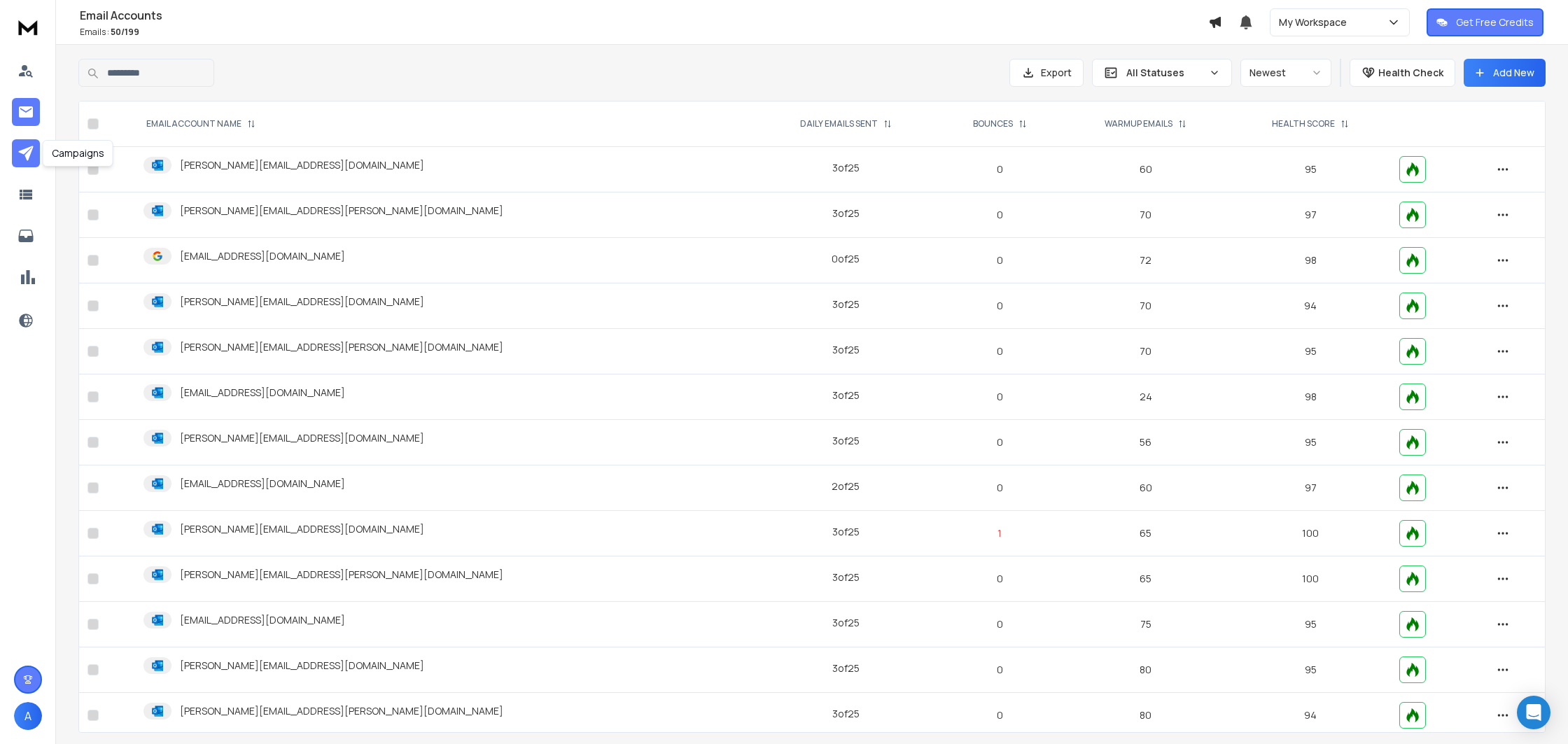
click at [31, 166] on link at bounding box center [26, 153] width 28 height 28
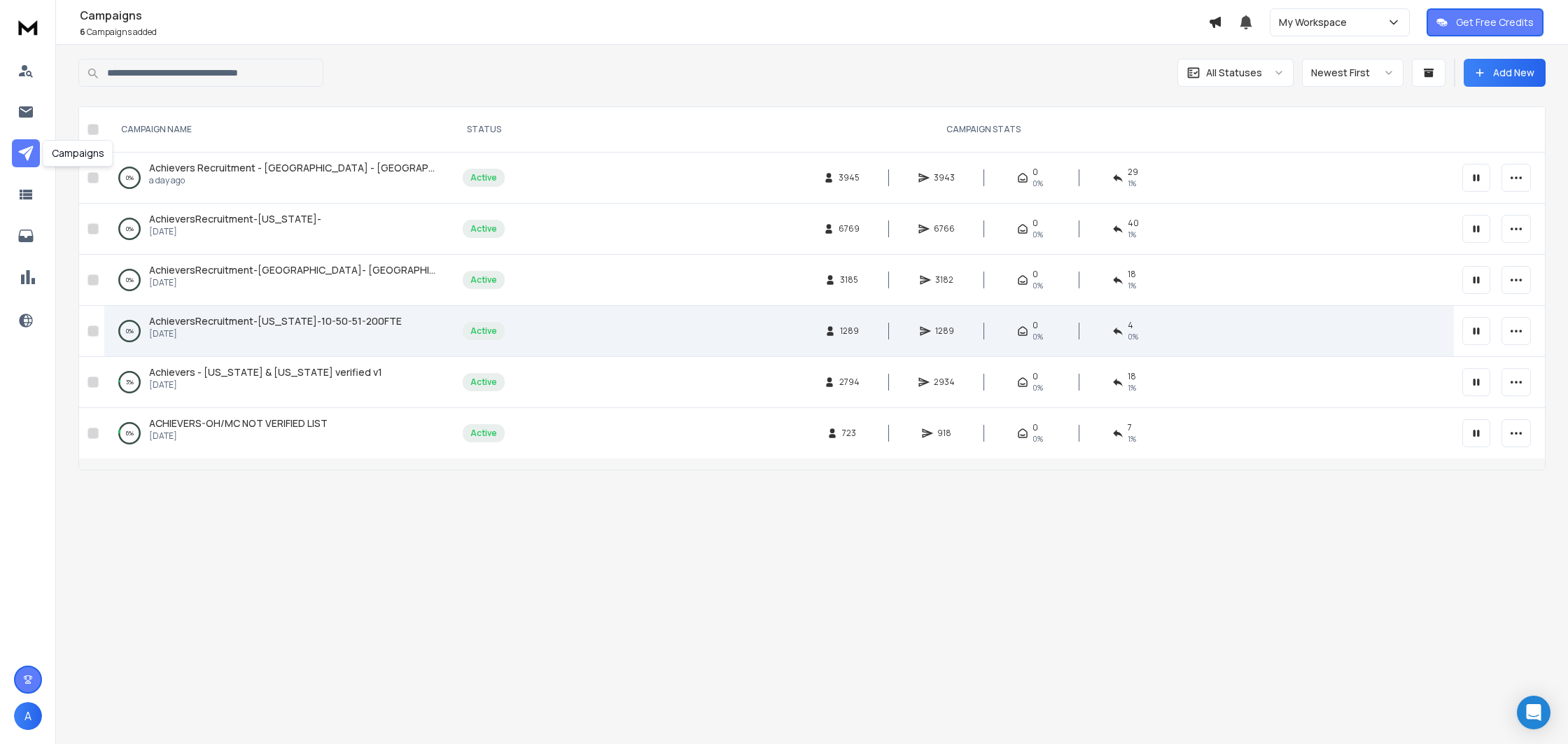
click at [288, 327] on span "AchieversRecruitment-[US_STATE]-10-50-51-200FTE" at bounding box center [275, 321] width 253 height 13
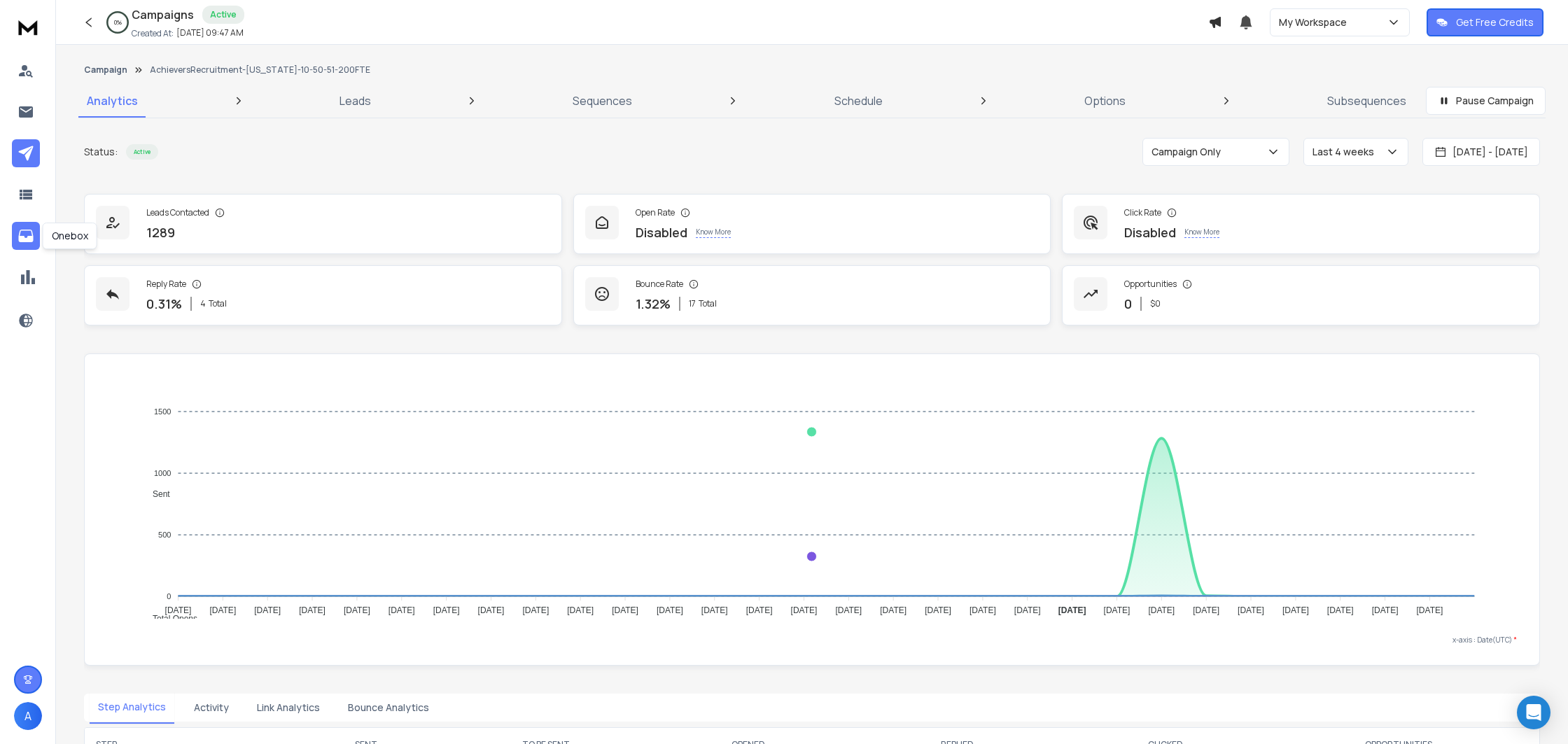
click at [20, 231] on icon at bounding box center [26, 236] width 17 height 17
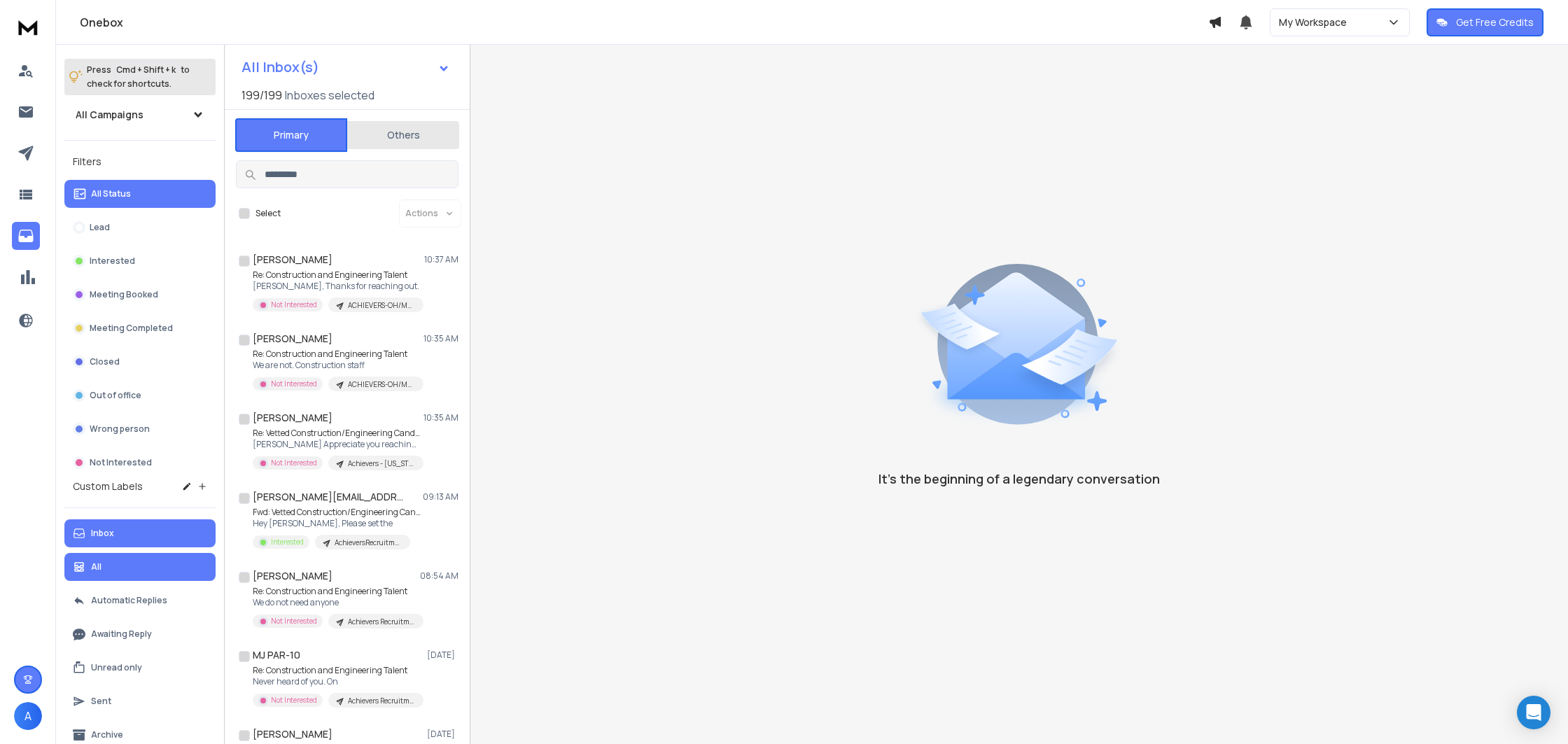
click at [109, 572] on button "All" at bounding box center [140, 567] width 151 height 28
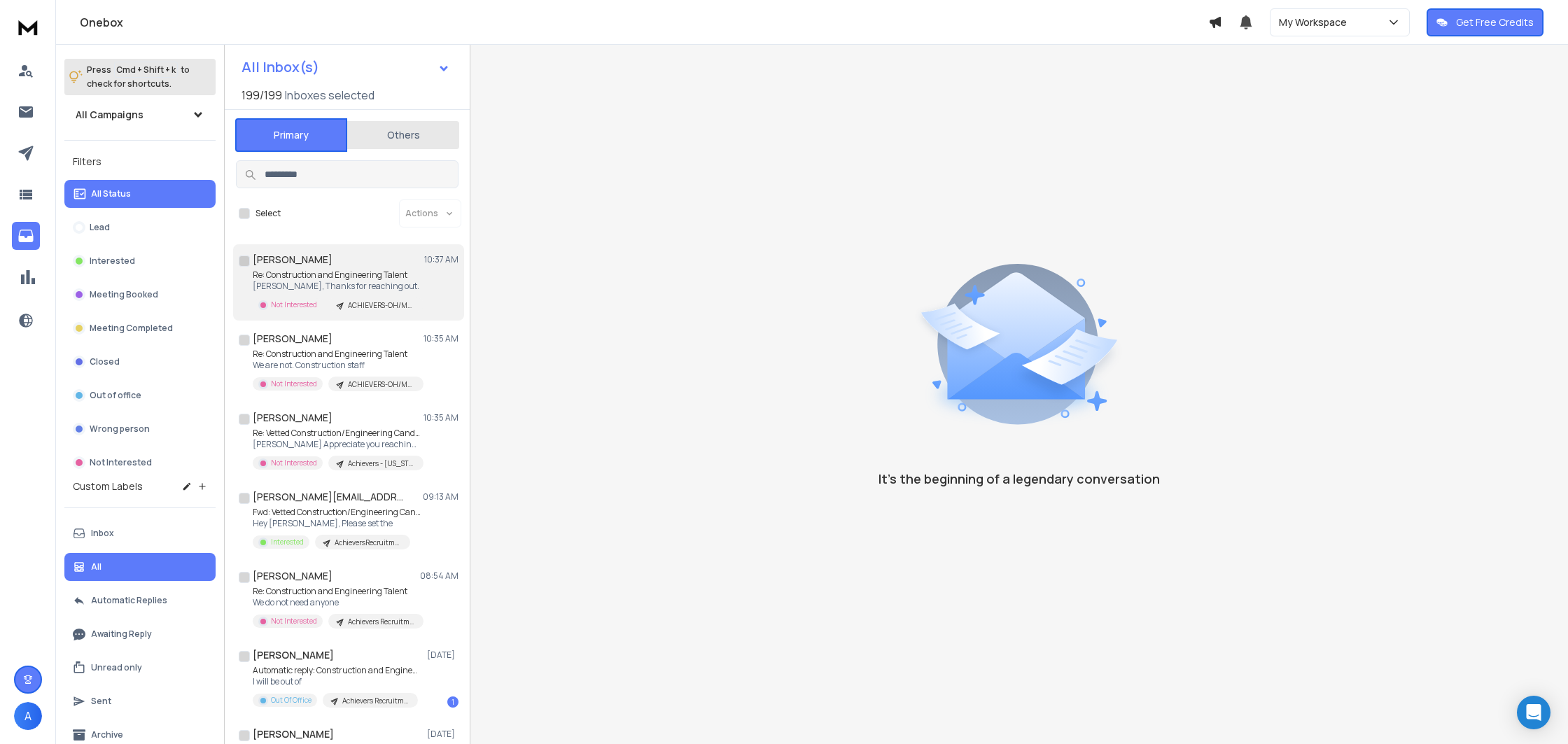
click at [295, 249] on div "Scott Taylor 10:37 AM Re: Construction and Engineering Talent Brant, Thanks for…" at bounding box center [348, 282] width 231 height 76
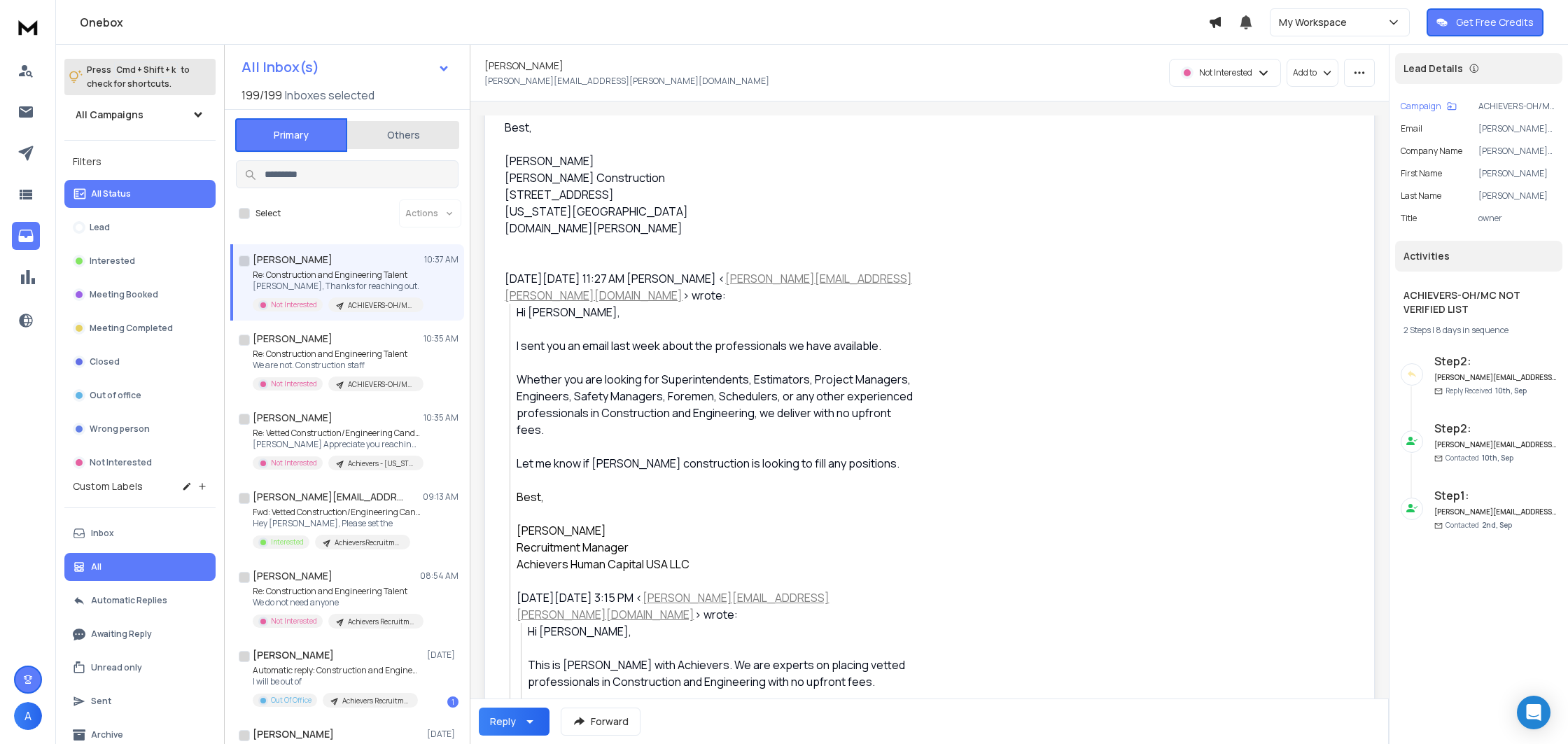
scroll to position [247, 0]
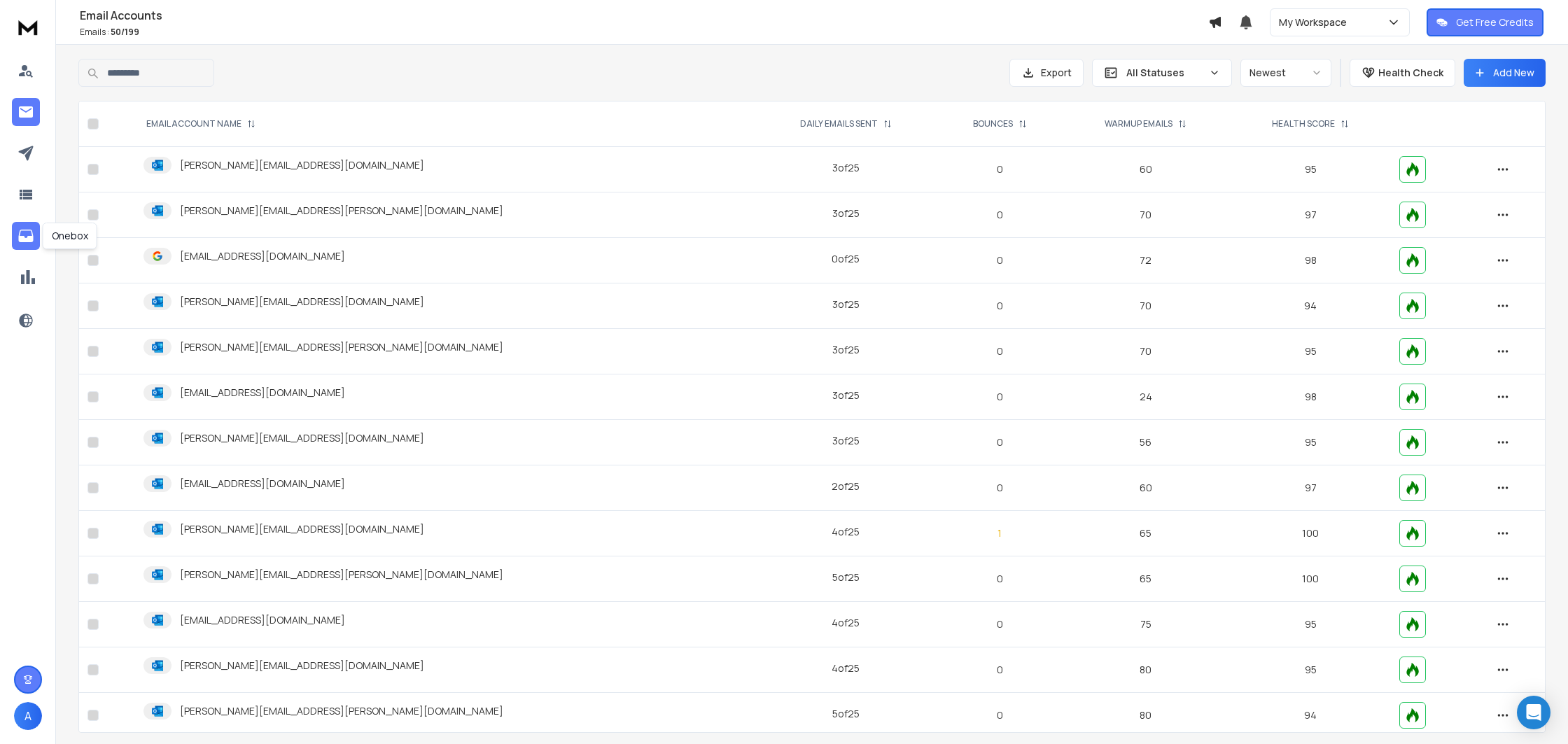
click at [31, 243] on icon at bounding box center [26, 236] width 17 height 17
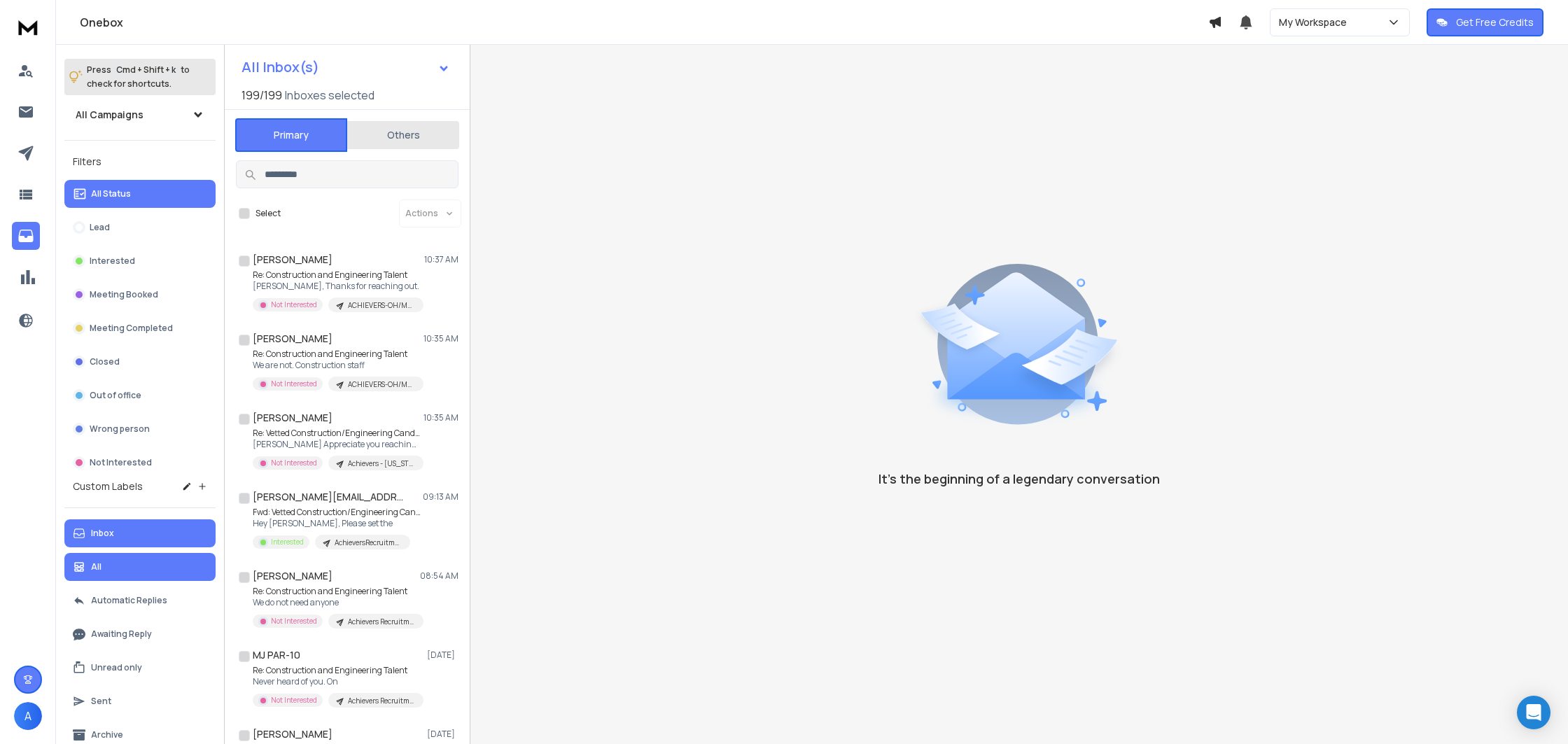
click at [125, 563] on button "All" at bounding box center [140, 567] width 151 height 28
click at [25, 160] on icon at bounding box center [26, 153] width 17 height 17
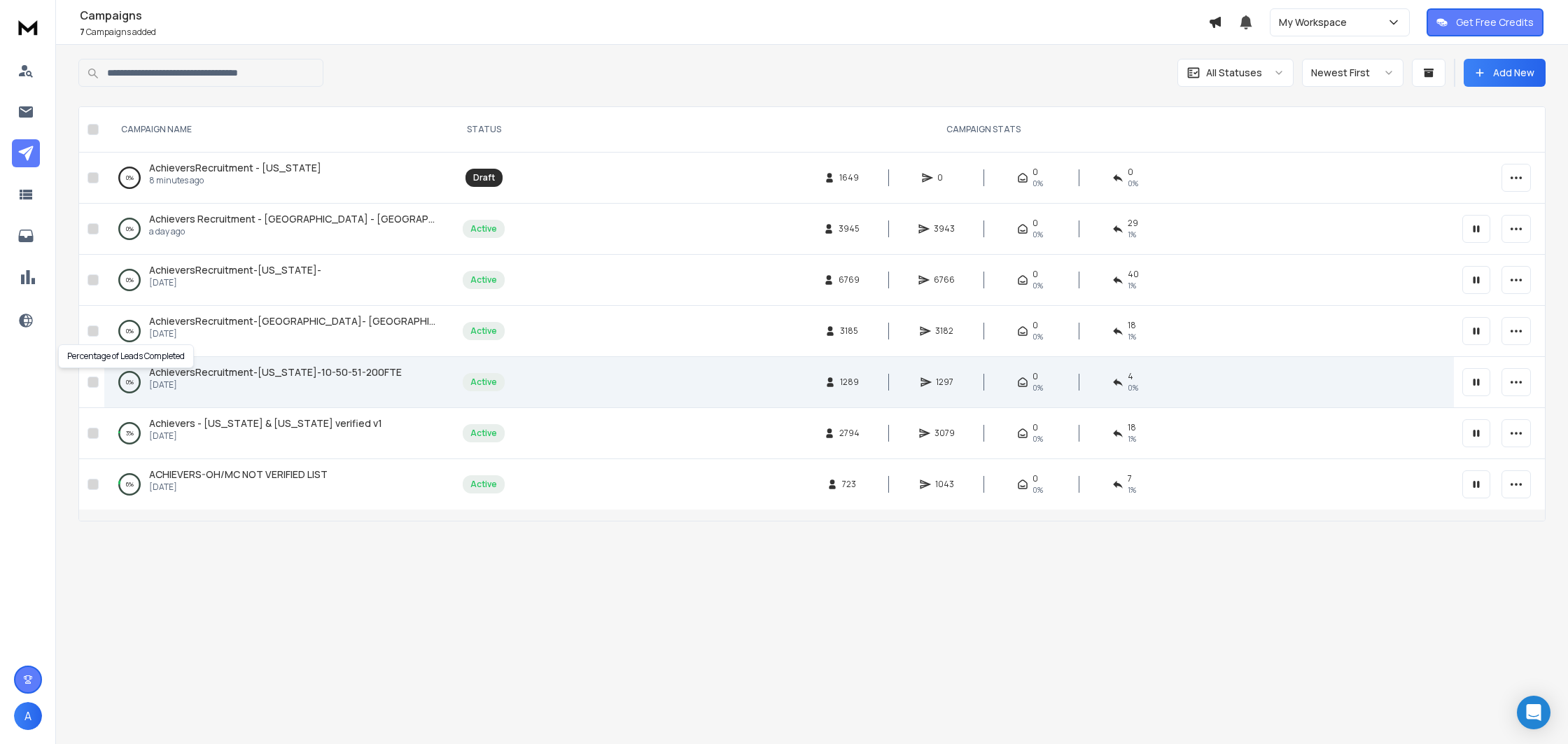
click at [129, 383] on p "0 %" at bounding box center [129, 382] width 8 height 14
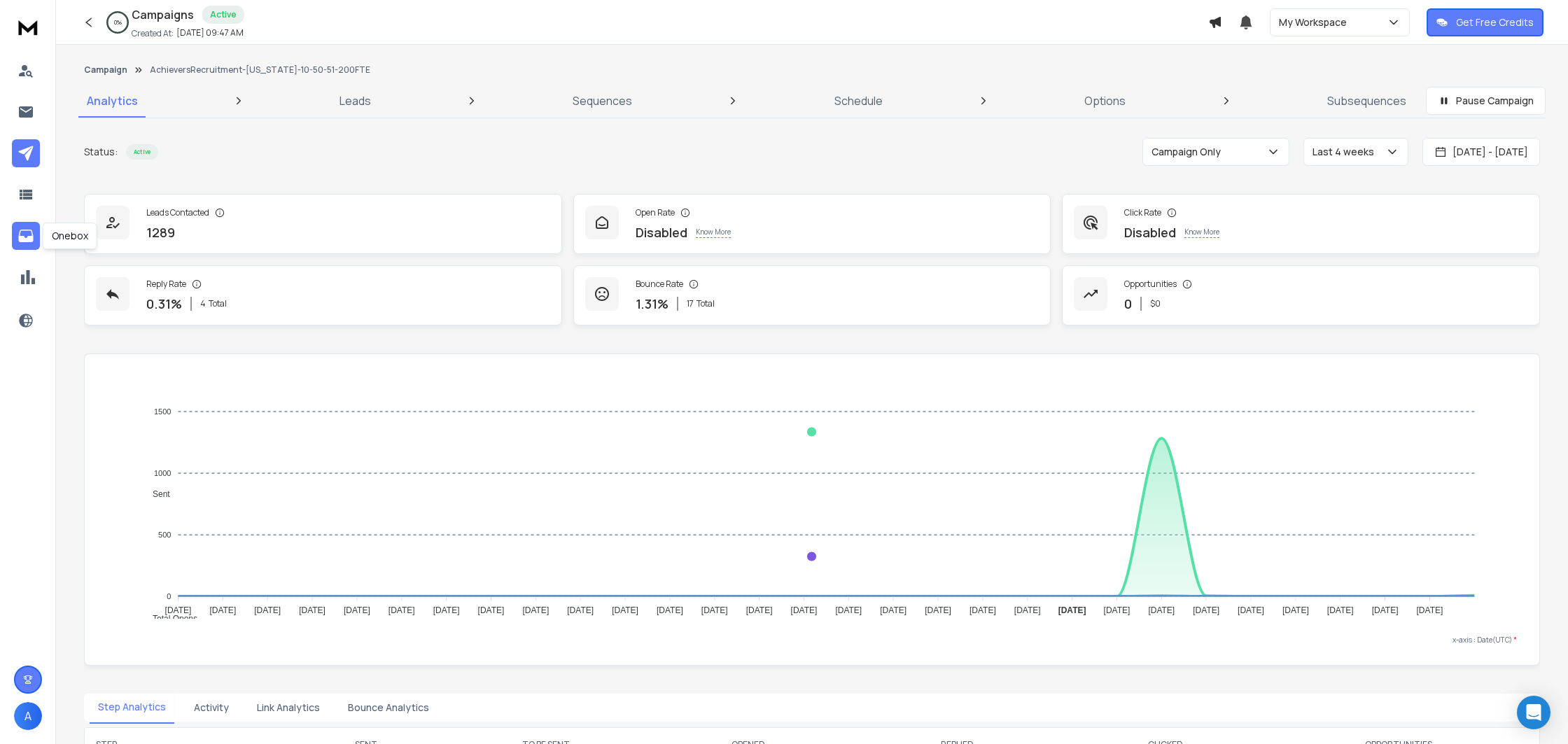
click at [23, 237] on icon at bounding box center [25, 236] width 15 height 13
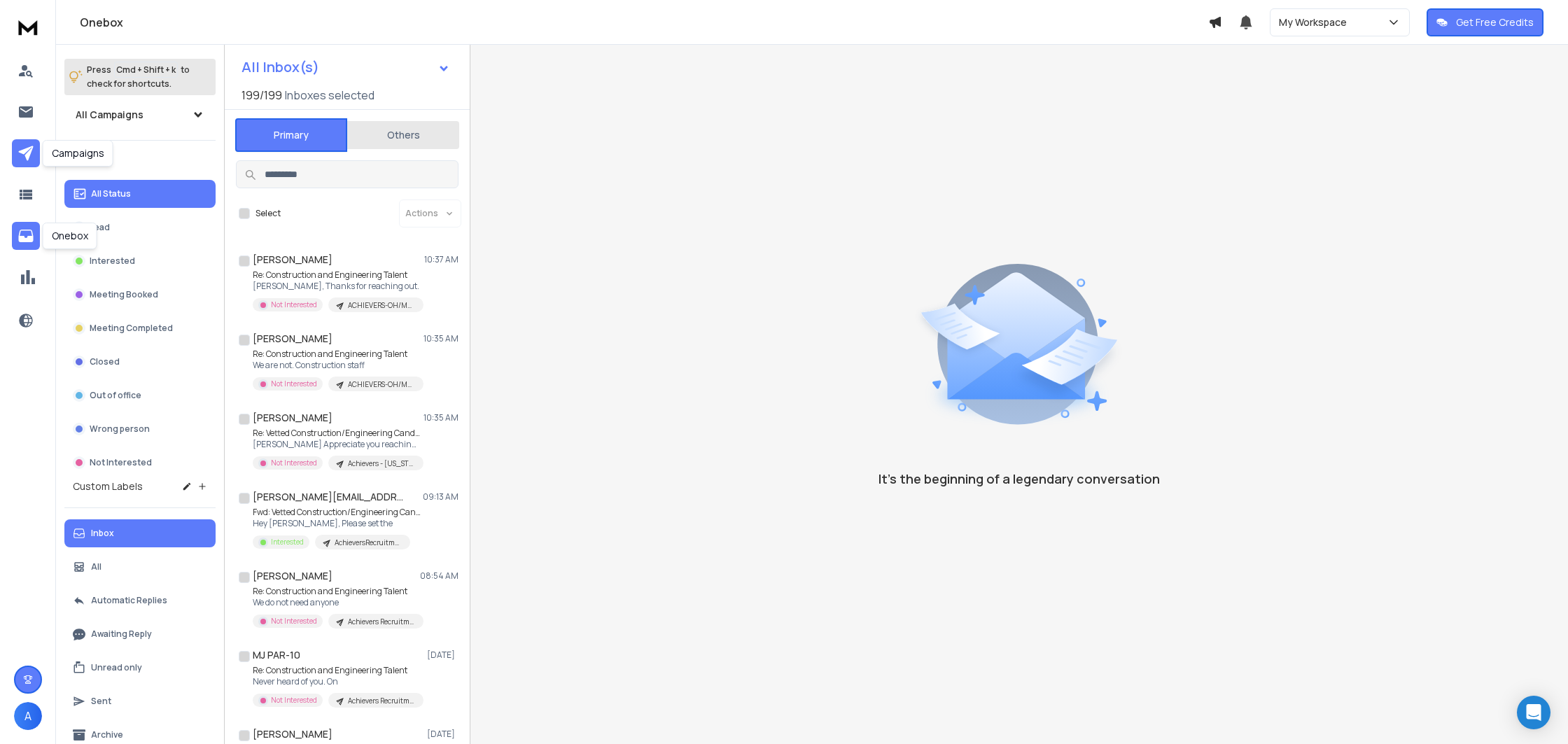
click at [25, 151] on icon at bounding box center [25, 153] width 15 height 15
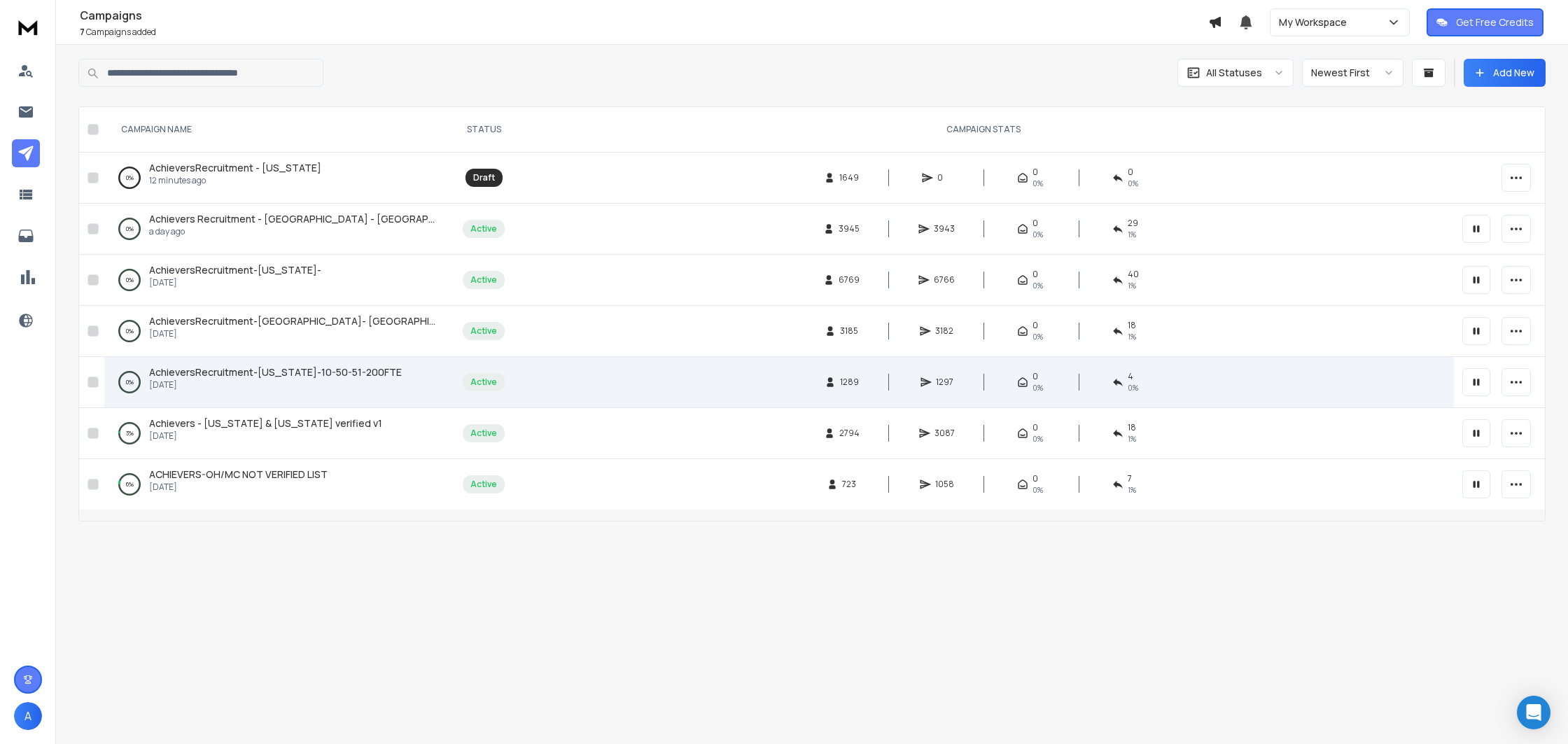
click at [228, 383] on p "[DATE]" at bounding box center [275, 385] width 253 height 11
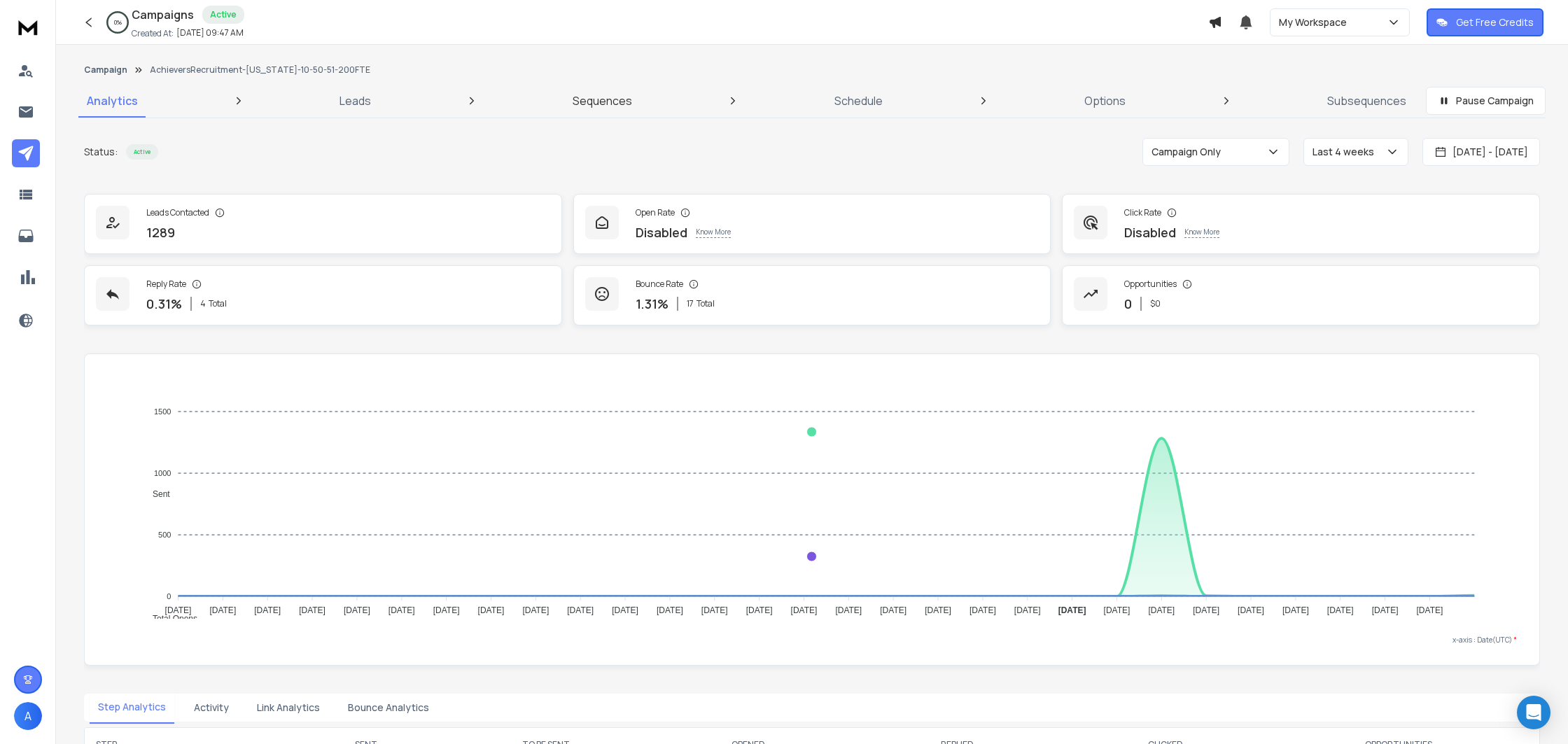
click at [585, 116] on link "Sequences" at bounding box center [602, 101] width 76 height 34
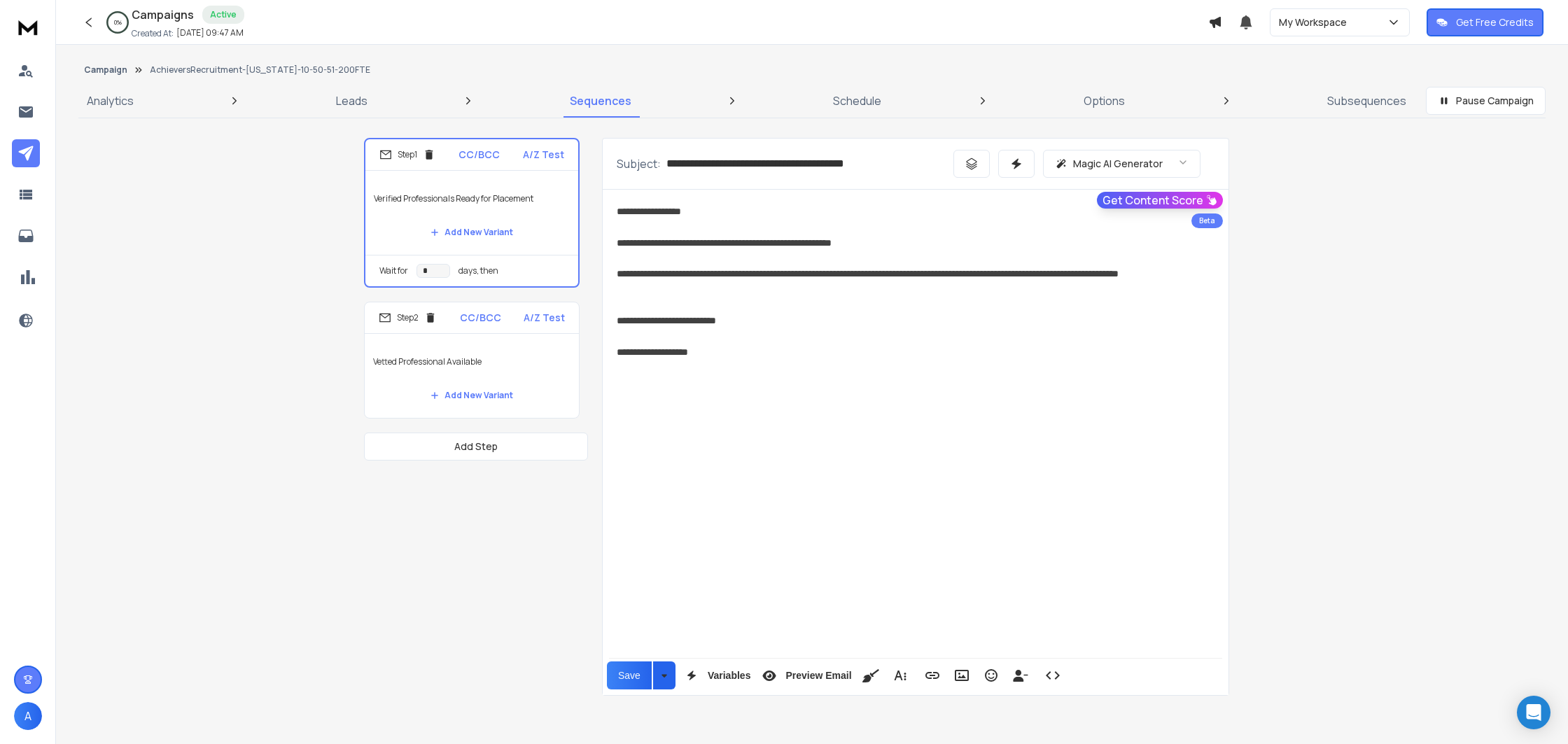
click at [448, 360] on p "Vetted Professional Available" at bounding box center [472, 362] width 198 height 39
type input "**********"
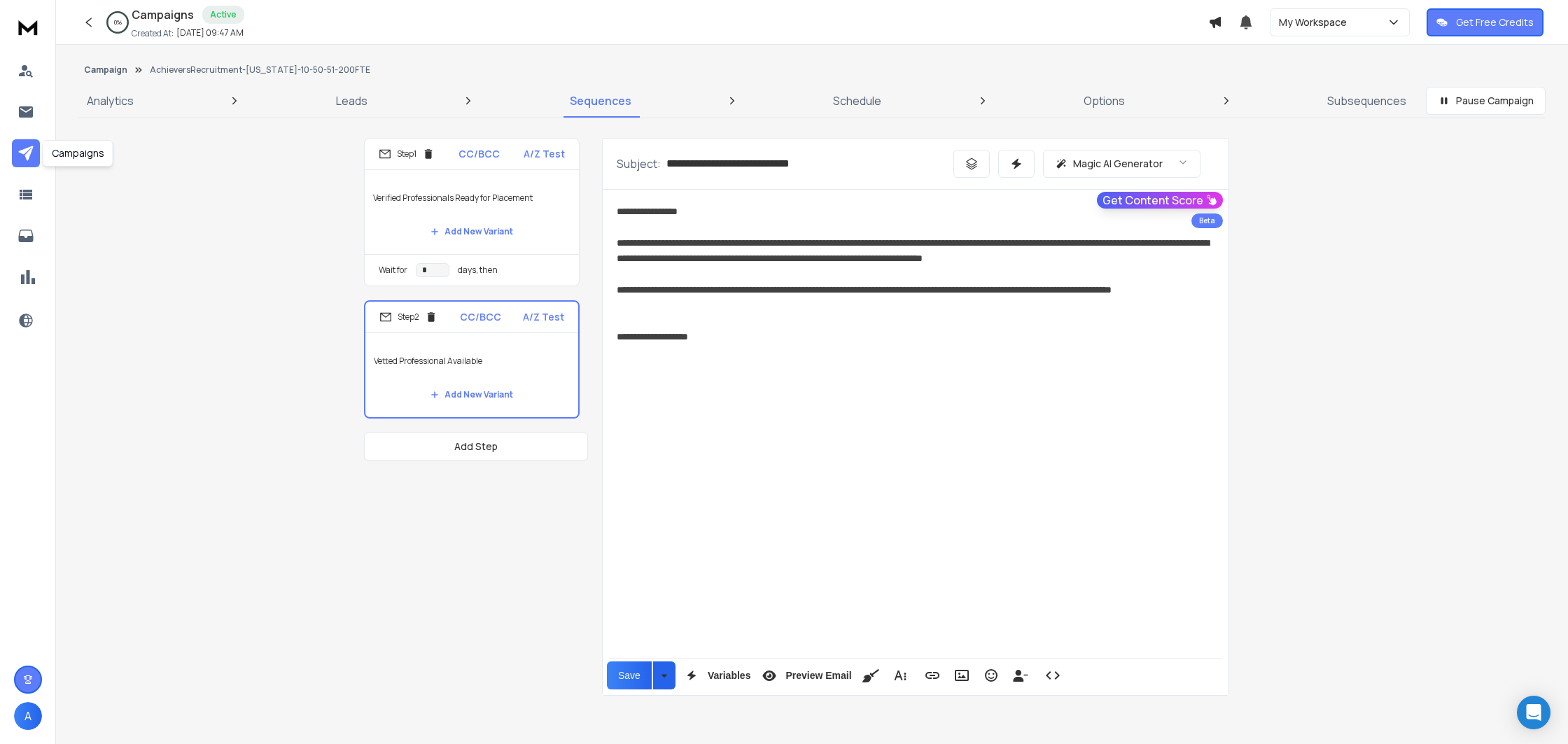
click at [24, 144] on link at bounding box center [26, 153] width 28 height 28
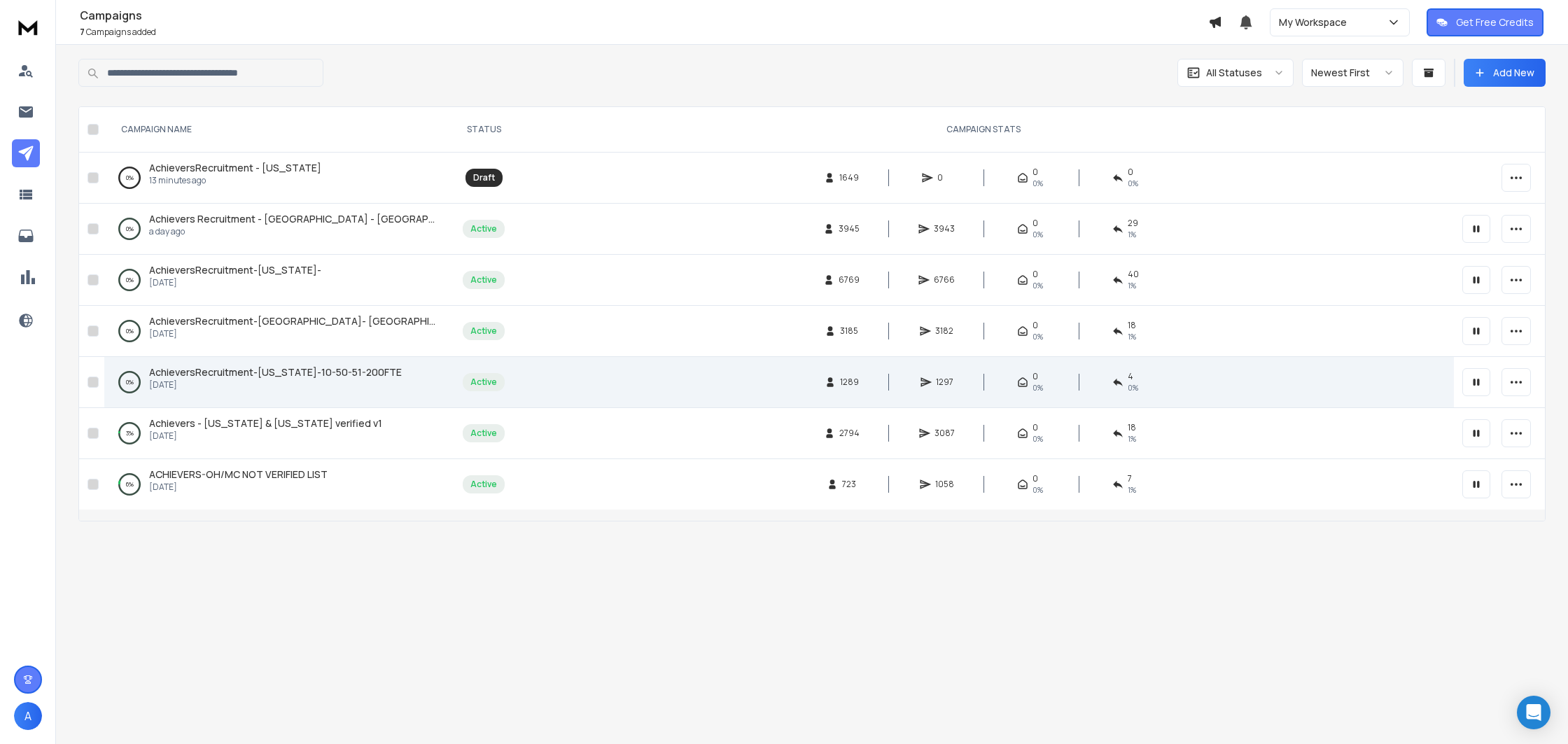
click at [245, 374] on span "AchieversRecruitment-[US_STATE]-10-50-51-200FTE" at bounding box center [275, 372] width 253 height 13
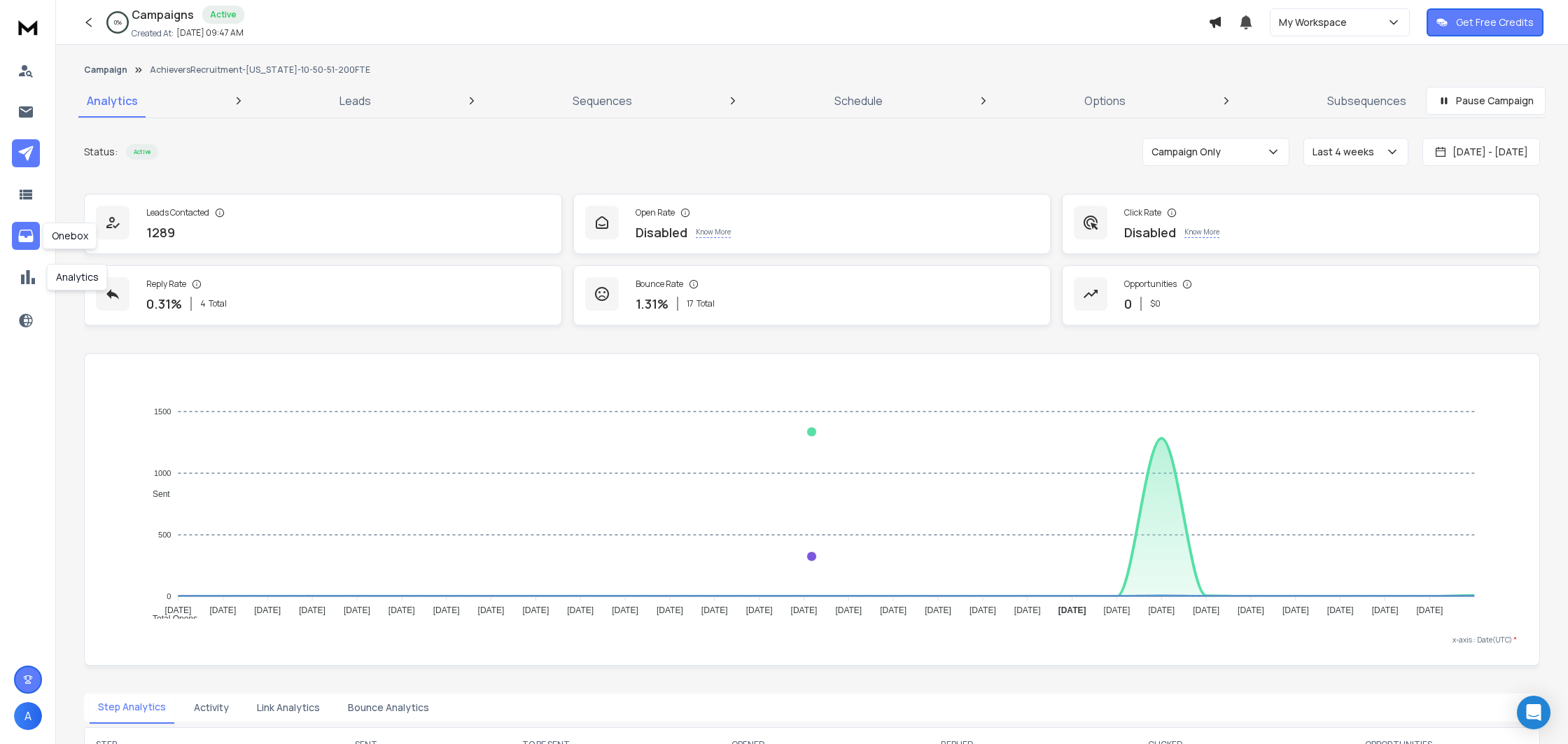
click at [26, 245] on link at bounding box center [26, 236] width 28 height 28
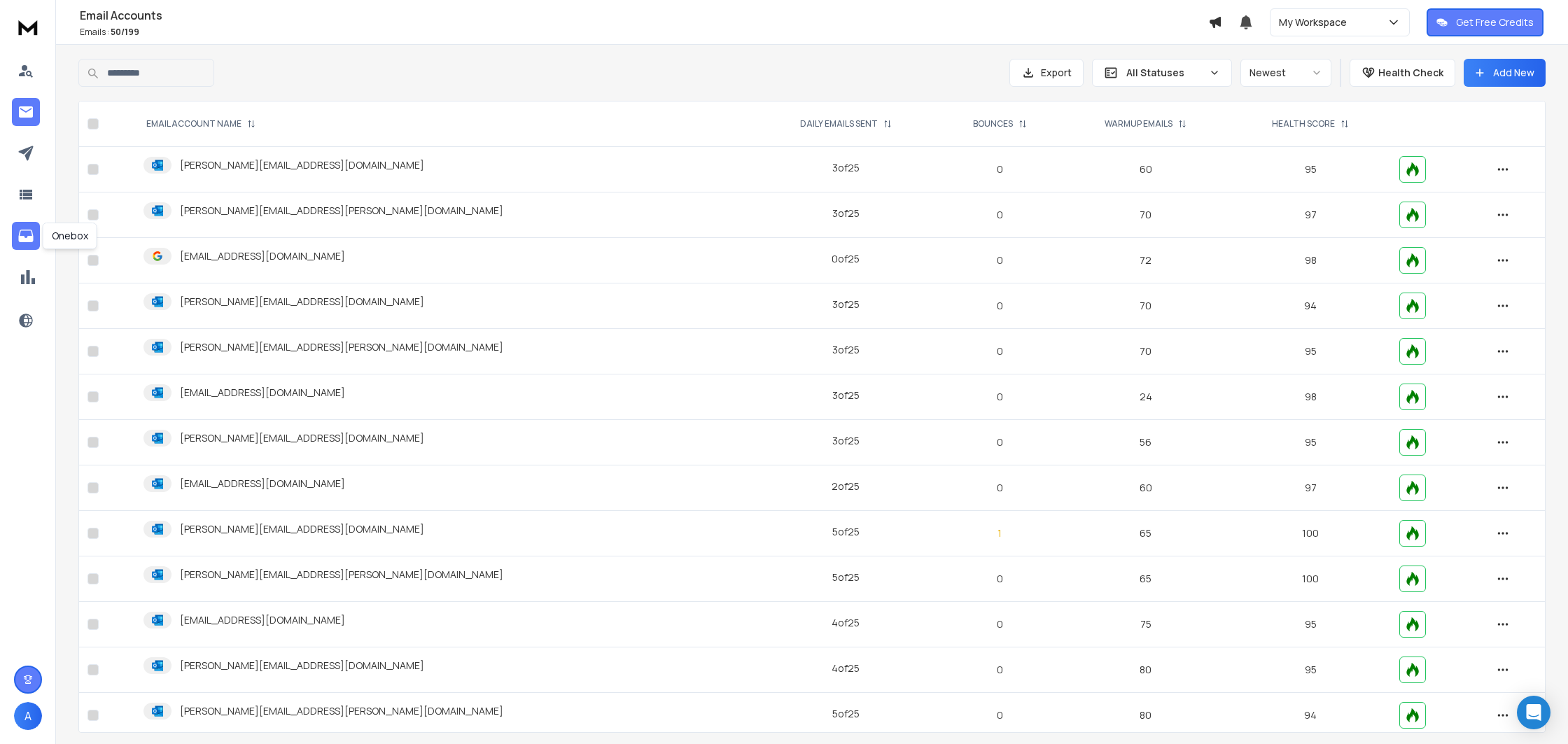
click at [26, 237] on icon at bounding box center [26, 236] width 17 height 17
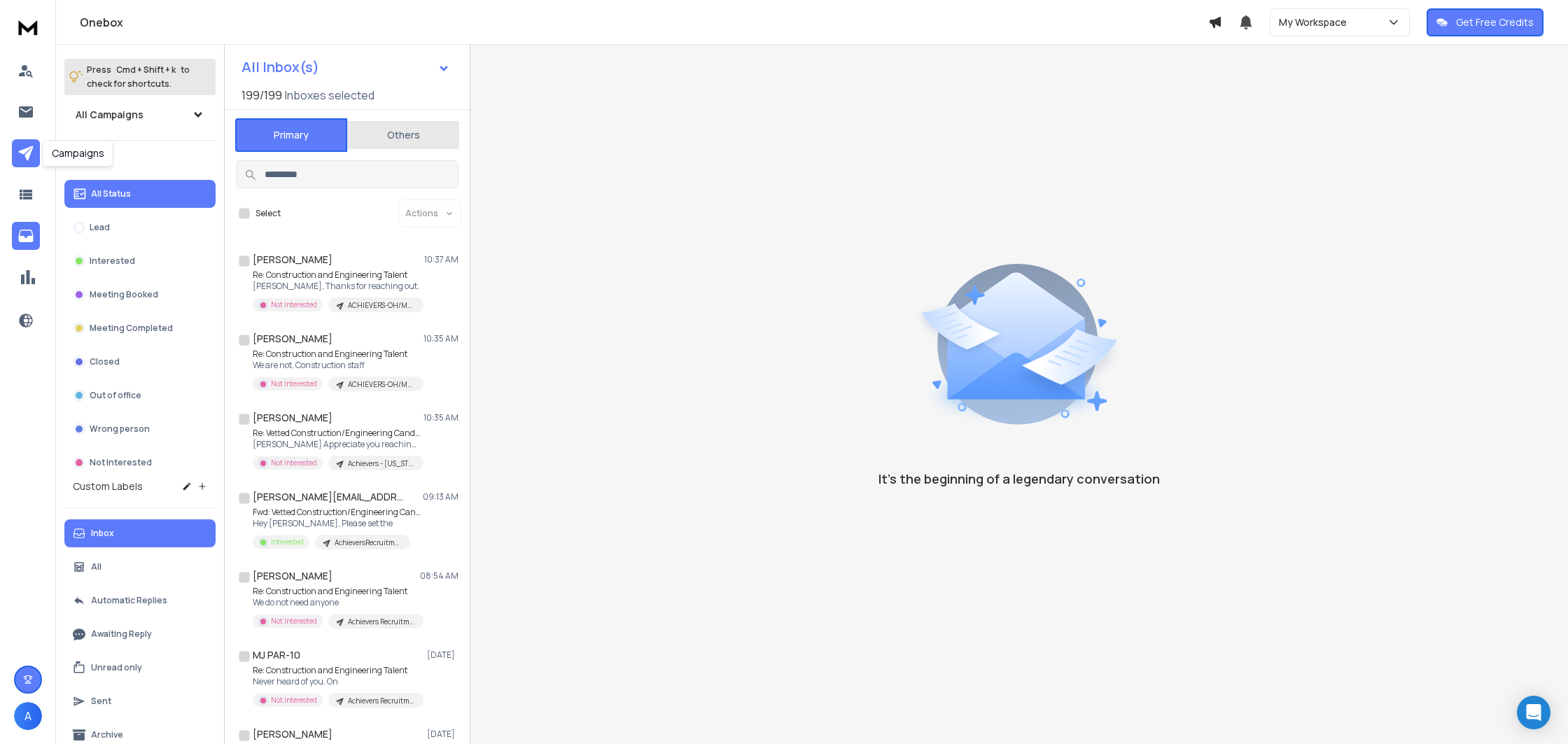
click at [25, 149] on icon at bounding box center [25, 153] width 15 height 15
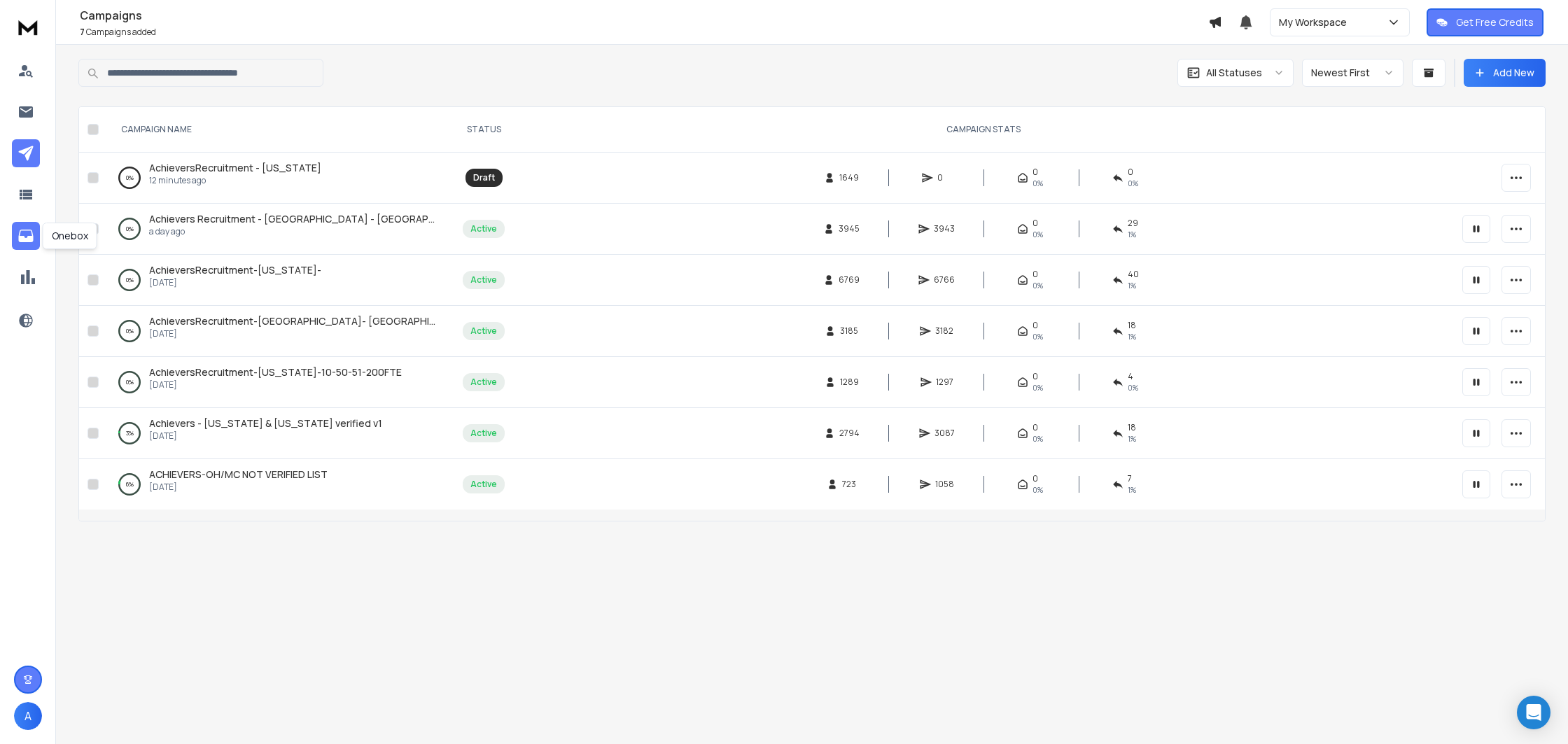
click at [31, 240] on icon at bounding box center [25, 236] width 15 height 13
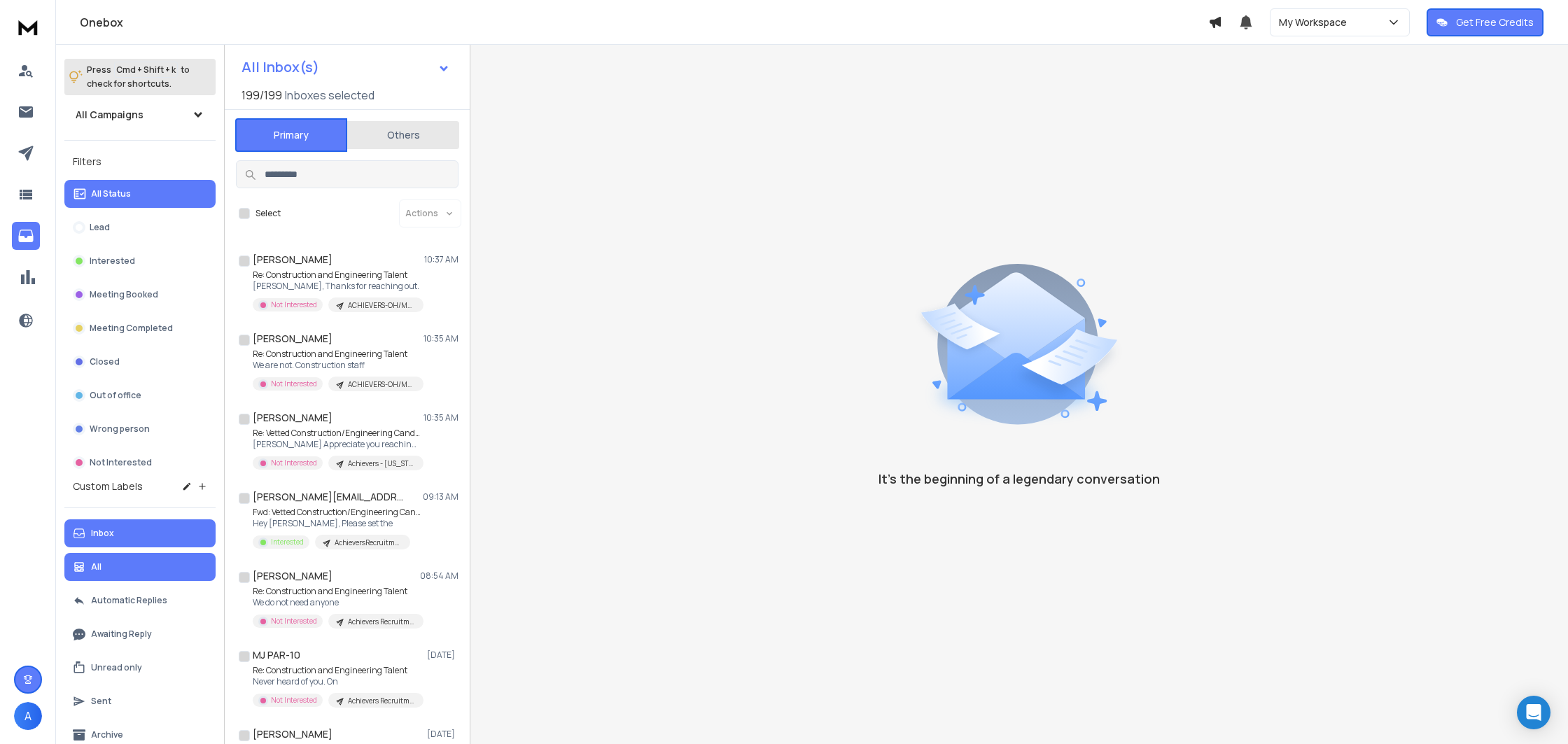
click at [144, 567] on button "All" at bounding box center [140, 567] width 151 height 28
click at [26, 146] on icon at bounding box center [26, 153] width 17 height 17
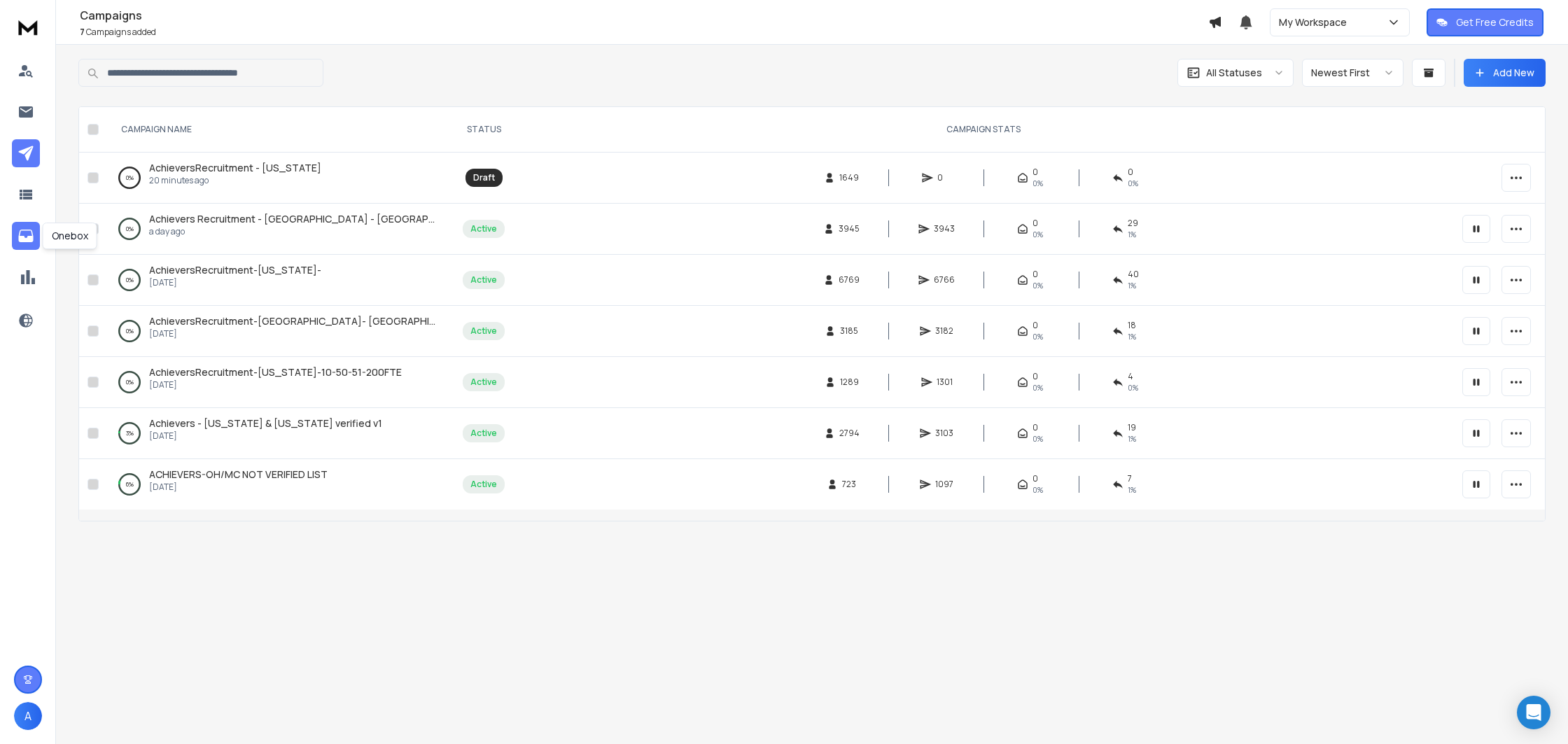
click at [35, 230] on link at bounding box center [26, 236] width 28 height 28
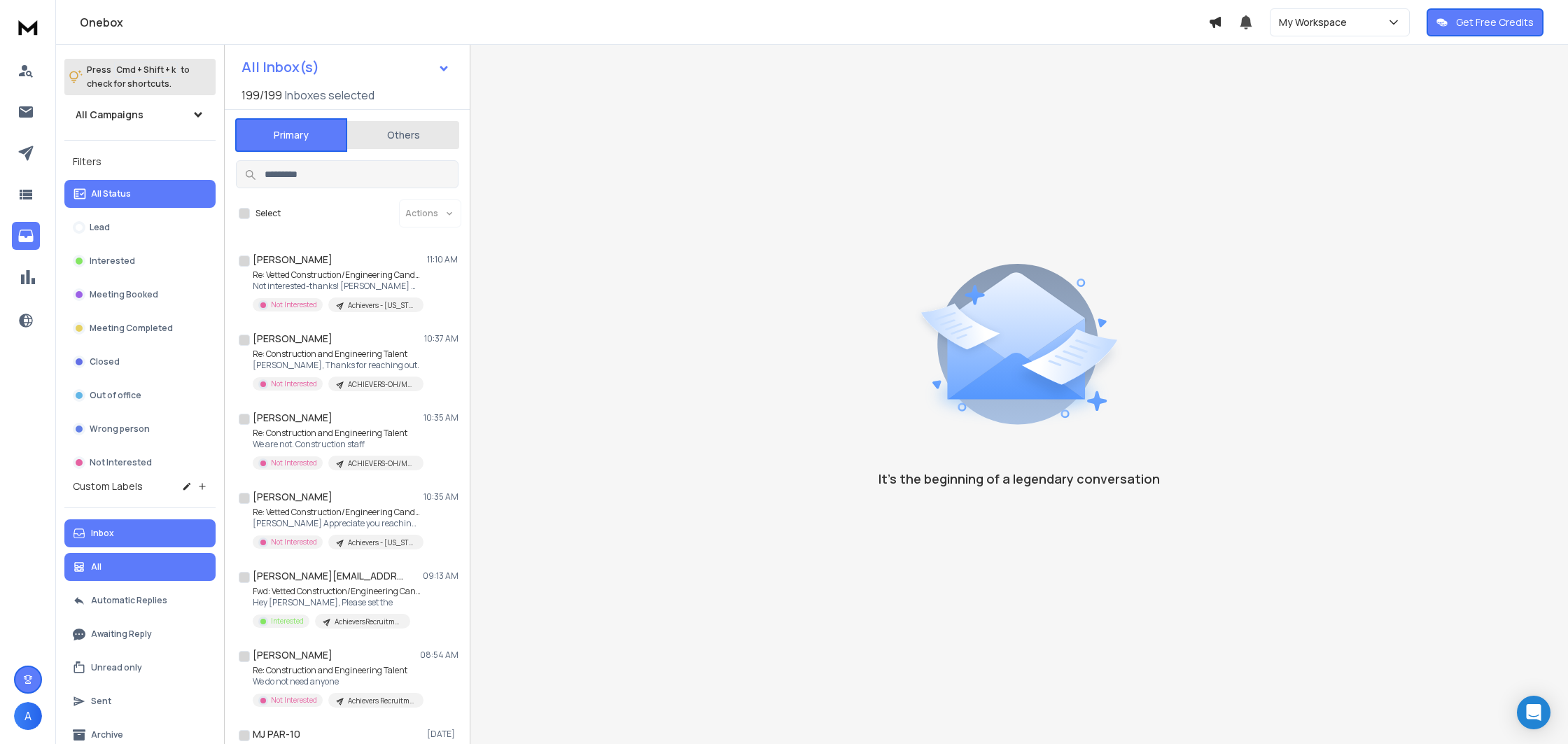
click at [135, 565] on button "All" at bounding box center [140, 567] width 151 height 28
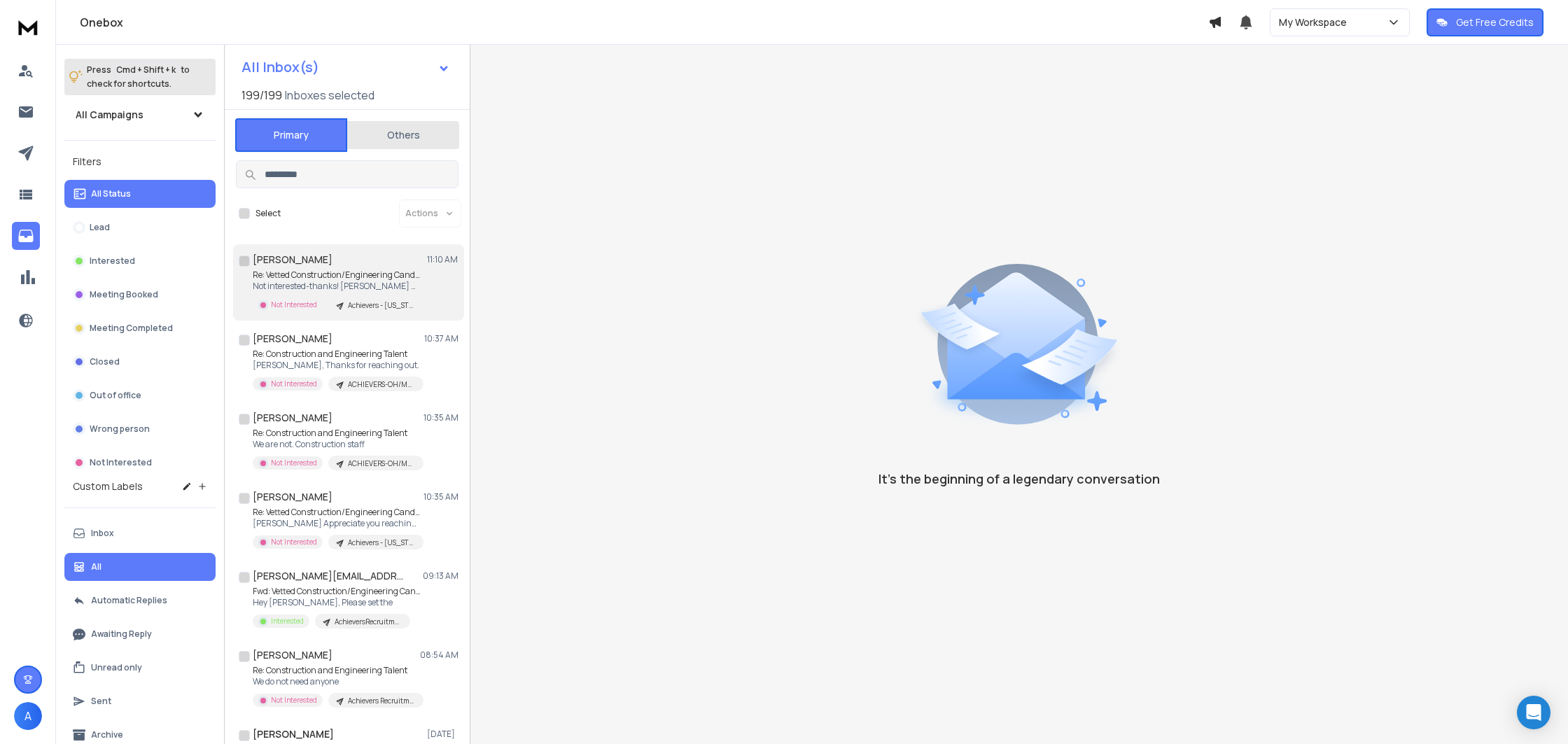
click at [303, 272] on p "Re: Vetted Construction/Engineering Candidates Available" at bounding box center [336, 275] width 168 height 11
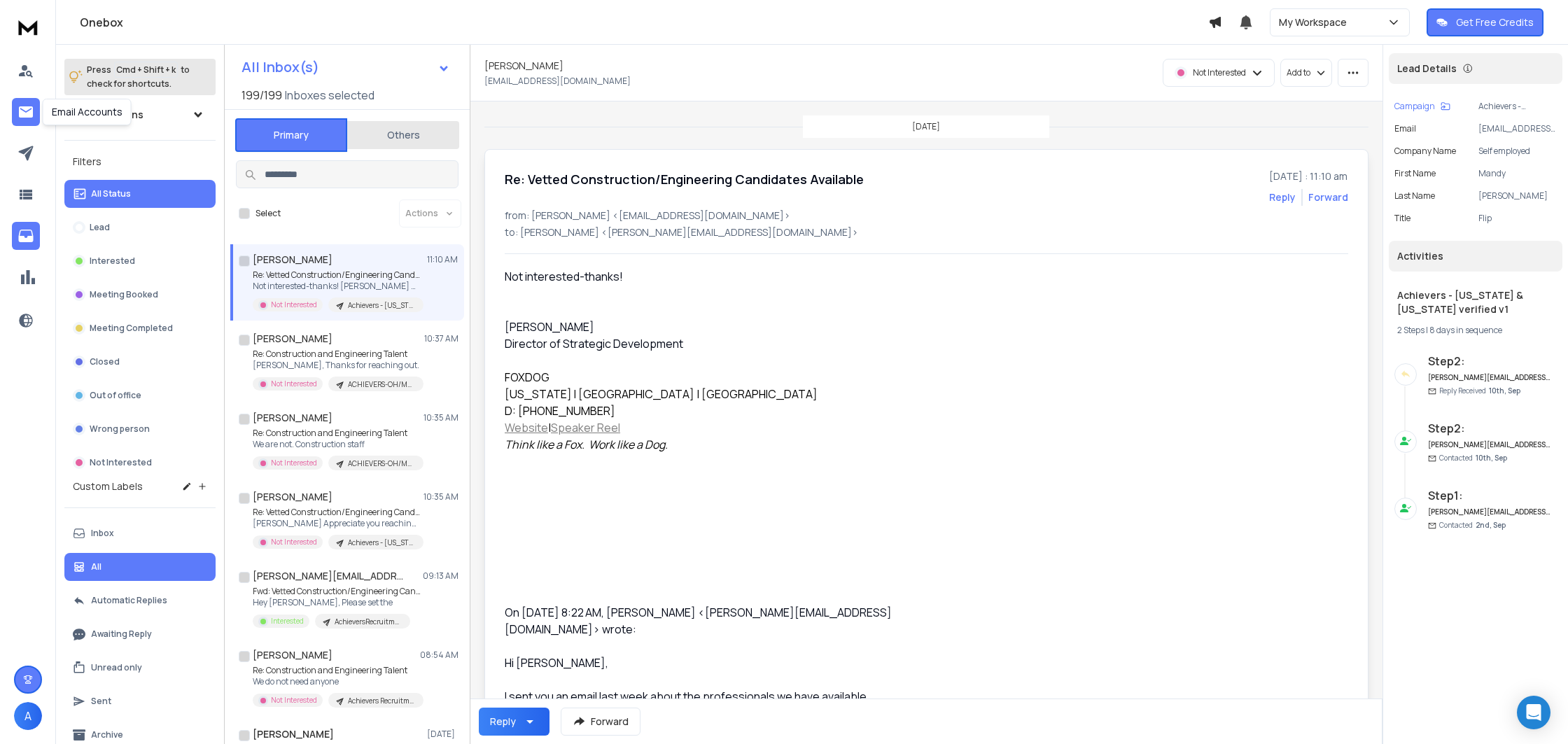
click at [27, 108] on icon at bounding box center [26, 112] width 14 height 11
